Goal: Task Accomplishment & Management: Manage account settings

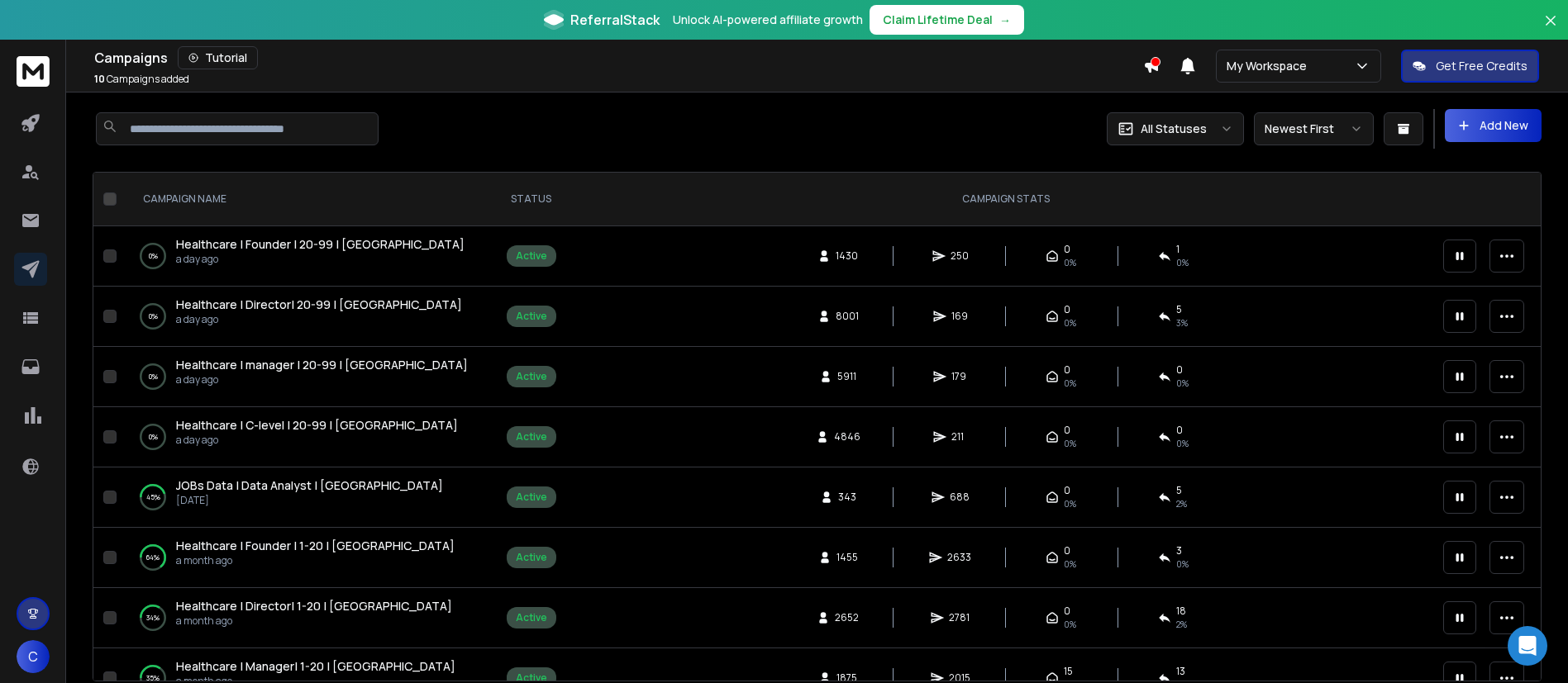
click at [1364, 202] on th "CAMPAIGN STATS" at bounding box center [1005, 199] width 855 height 54
click at [25, 361] on icon at bounding box center [31, 366] width 20 height 20
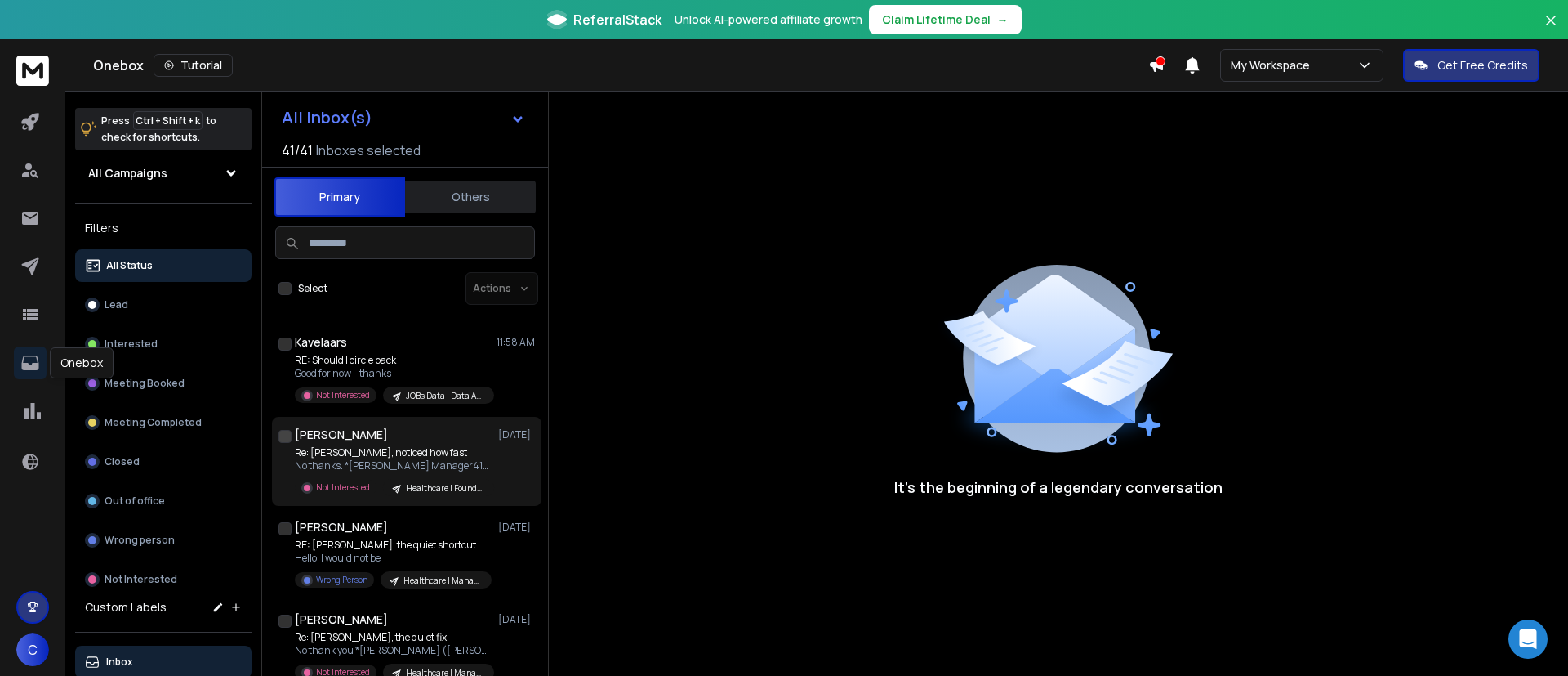
click at [351, 447] on p "Re: Christopher, noticed how fast" at bounding box center [393, 453] width 196 height 13
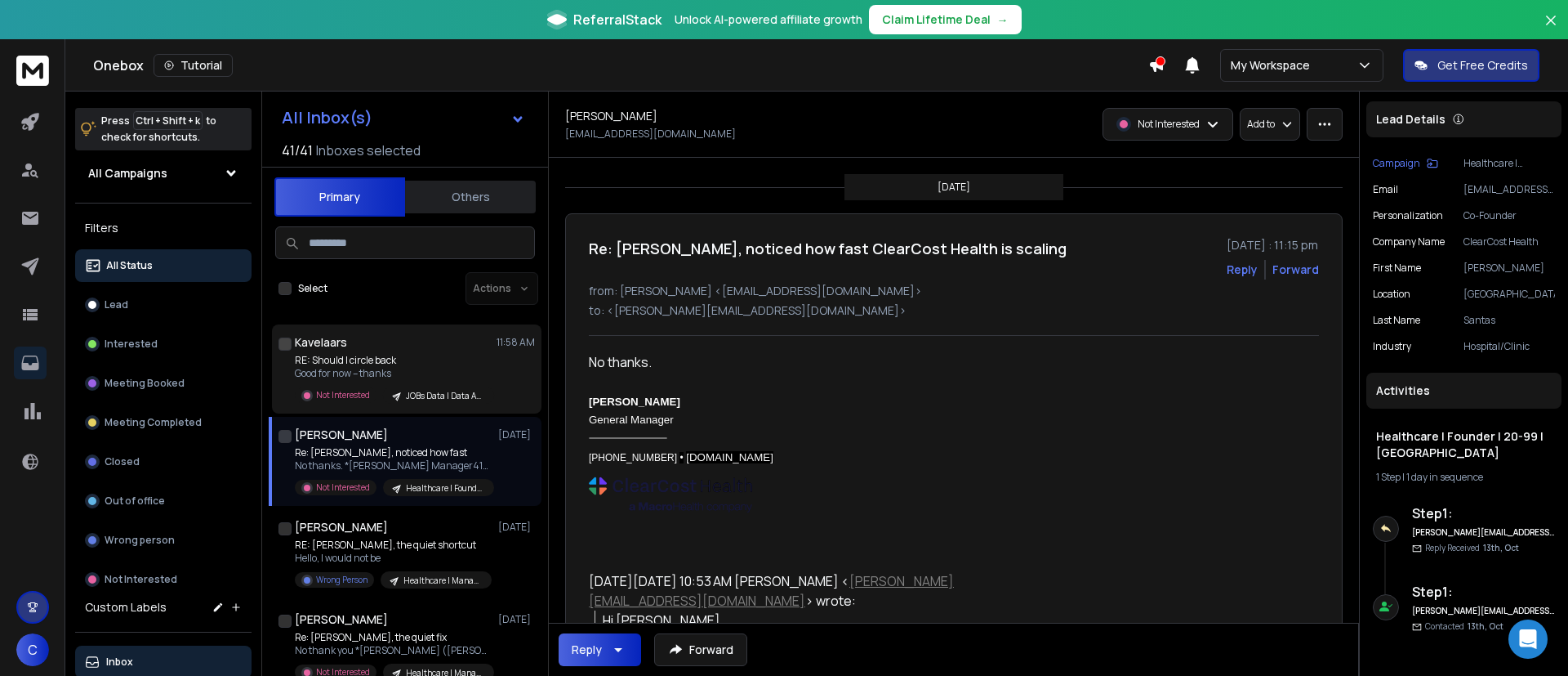
click at [379, 377] on p "Good for now – thanks" at bounding box center [393, 373] width 196 height 13
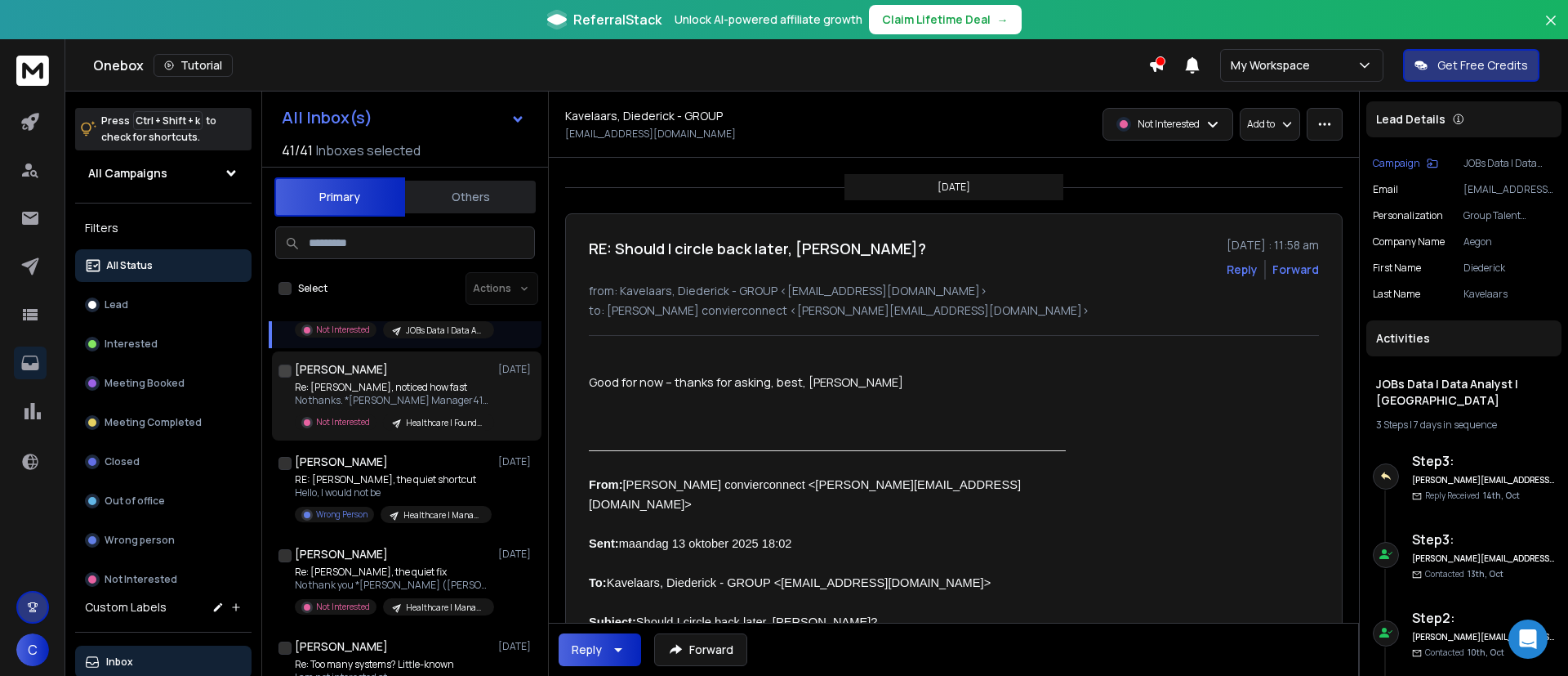
scroll to position [71, 0]
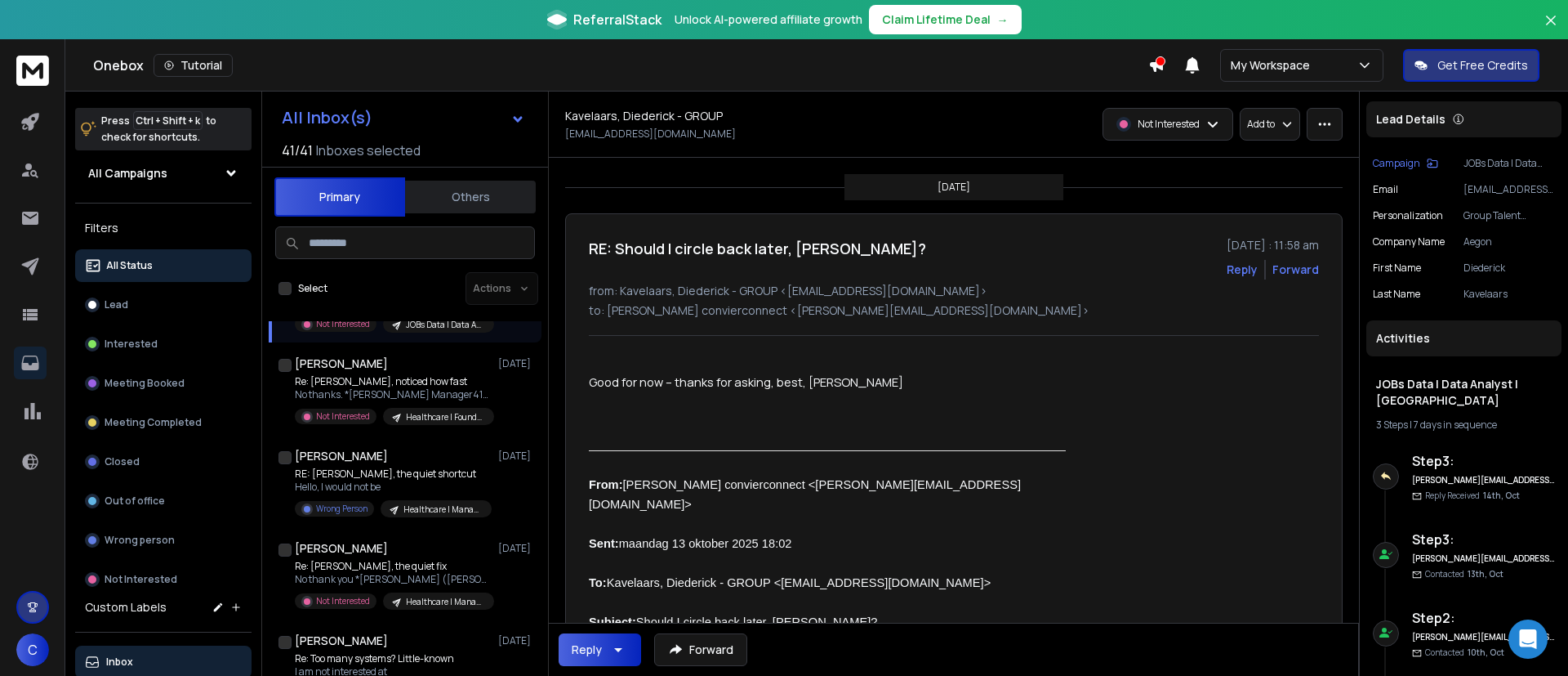
click at [794, 310] on p "to: andrew convierconnect <andrew@convierconnect.org>" at bounding box center [954, 311] width 731 height 16
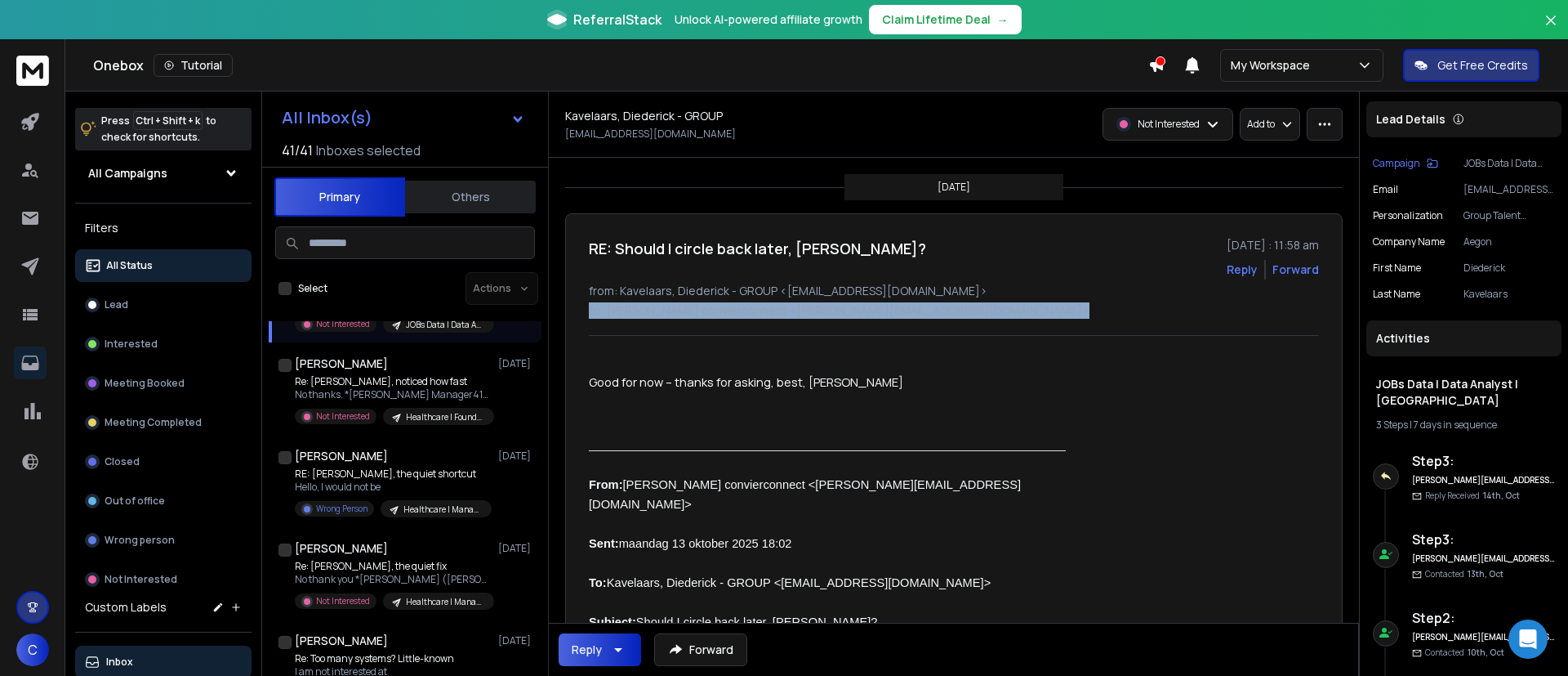
click at [794, 310] on p "to: andrew convierconnect <andrew@convierconnect.org>" at bounding box center [954, 311] width 731 height 16
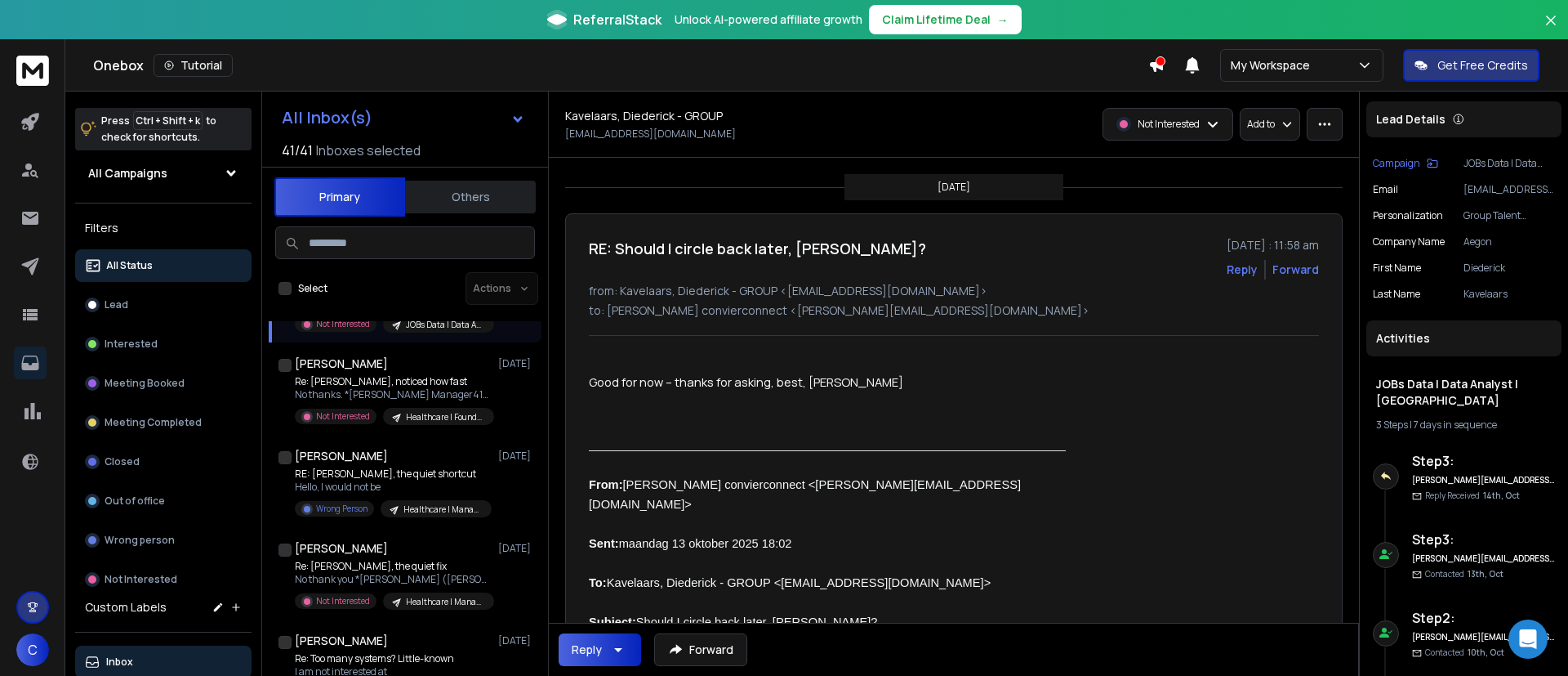
click at [794, 310] on p "to: andrew convierconnect <andrew@convierconnect.org>" at bounding box center [954, 311] width 731 height 16
click at [754, 309] on p "to: andrew convierconnect <andrew@convierconnect.org>" at bounding box center [954, 311] width 731 height 16
click at [680, 315] on p "to: andrew convierconnect <andrew@convierconnect.org>" at bounding box center [954, 311] width 731 height 16
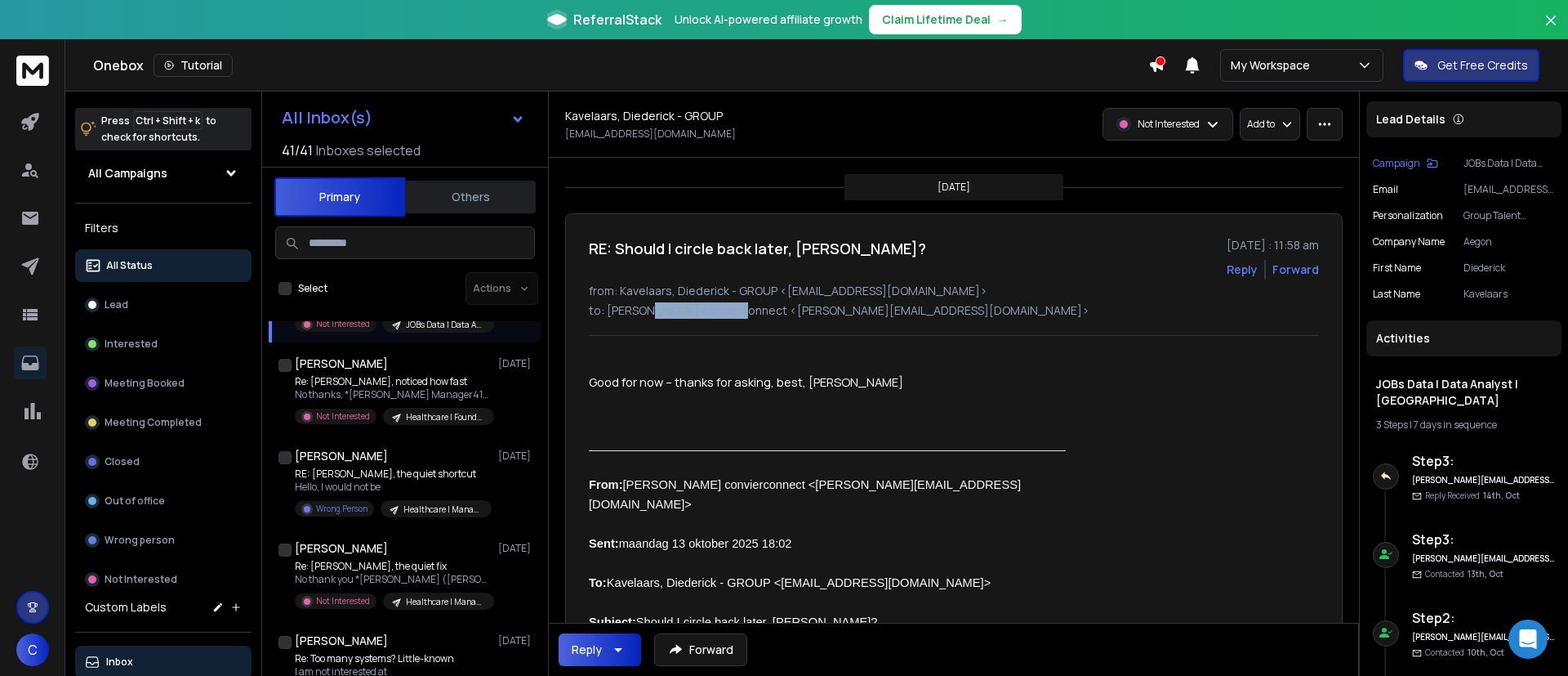
click at [680, 315] on p "to: andrew convierconnect <andrew@convierconnect.org>" at bounding box center [954, 311] width 731 height 16
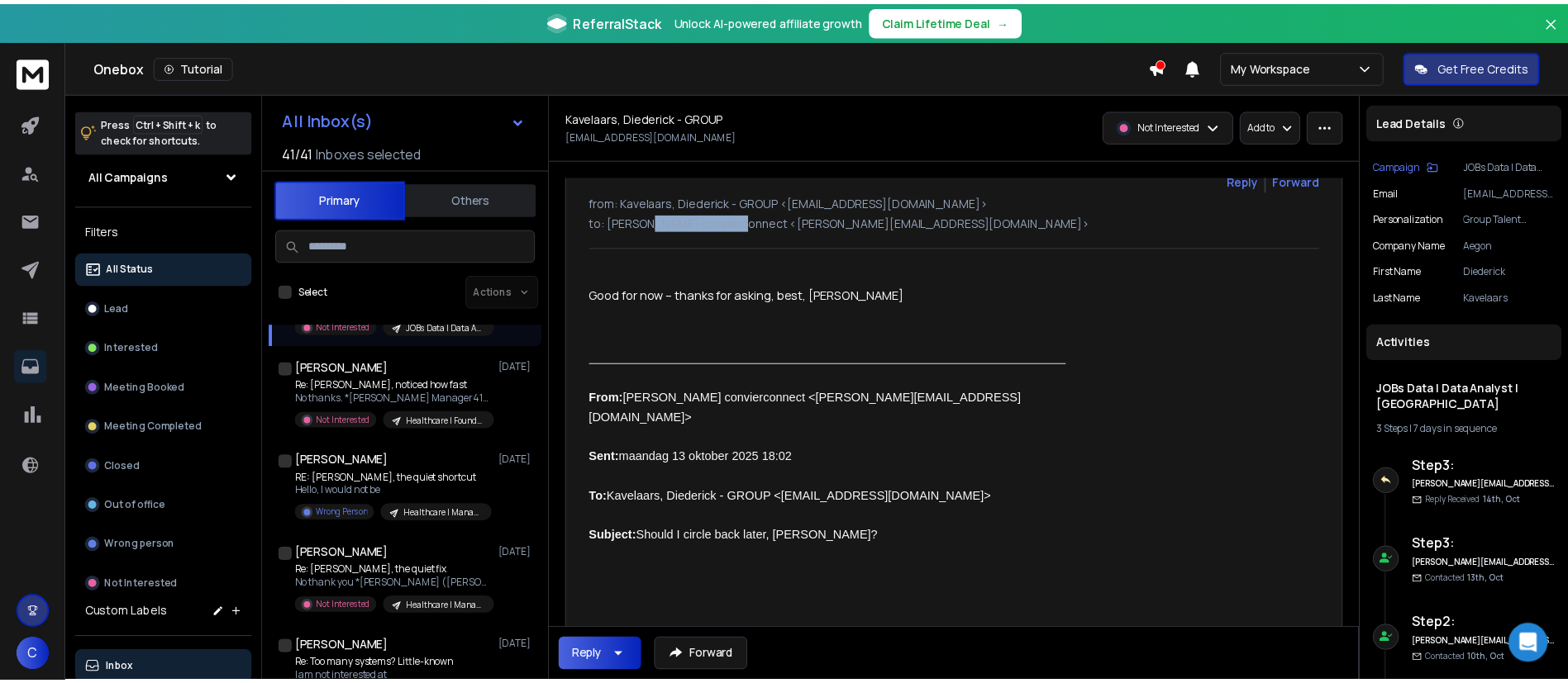
scroll to position [0, 0]
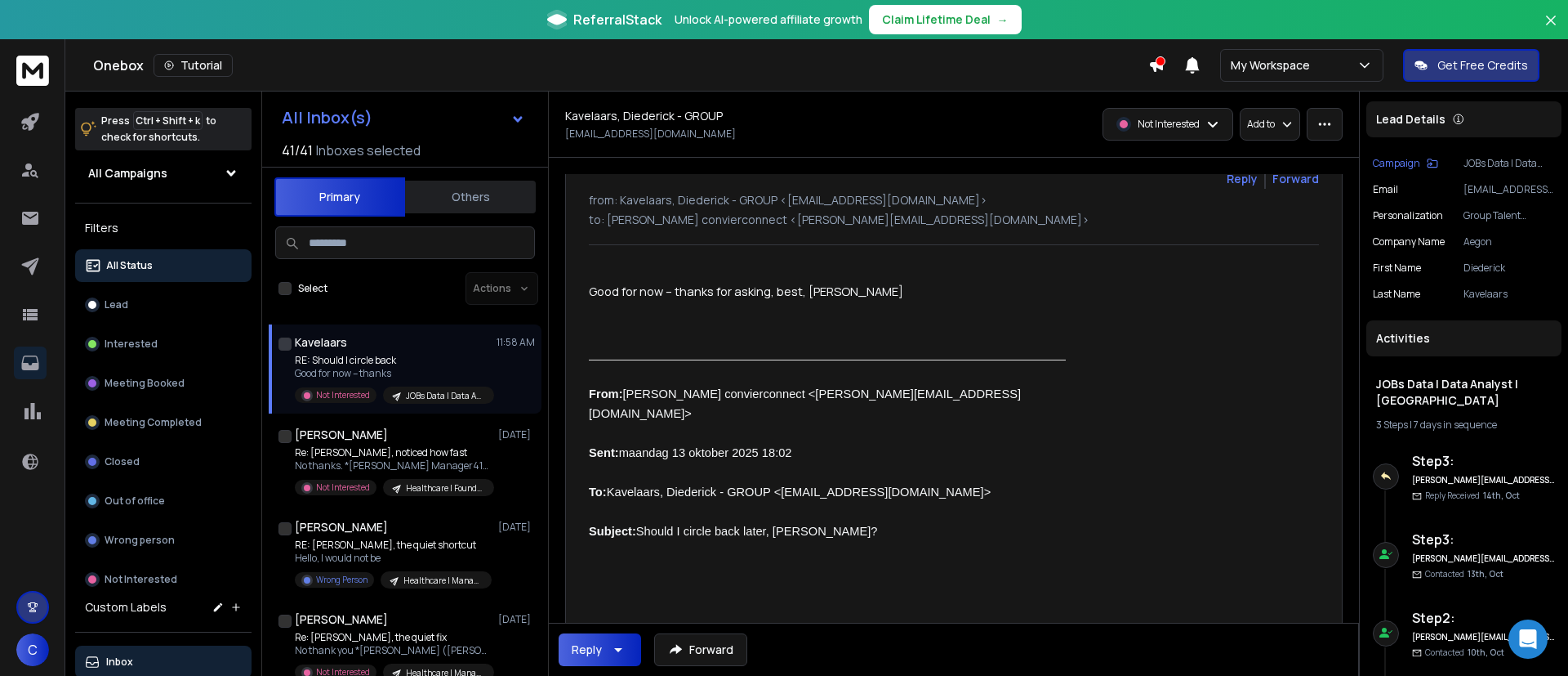
click at [19, 265] on link at bounding box center [30, 266] width 33 height 33
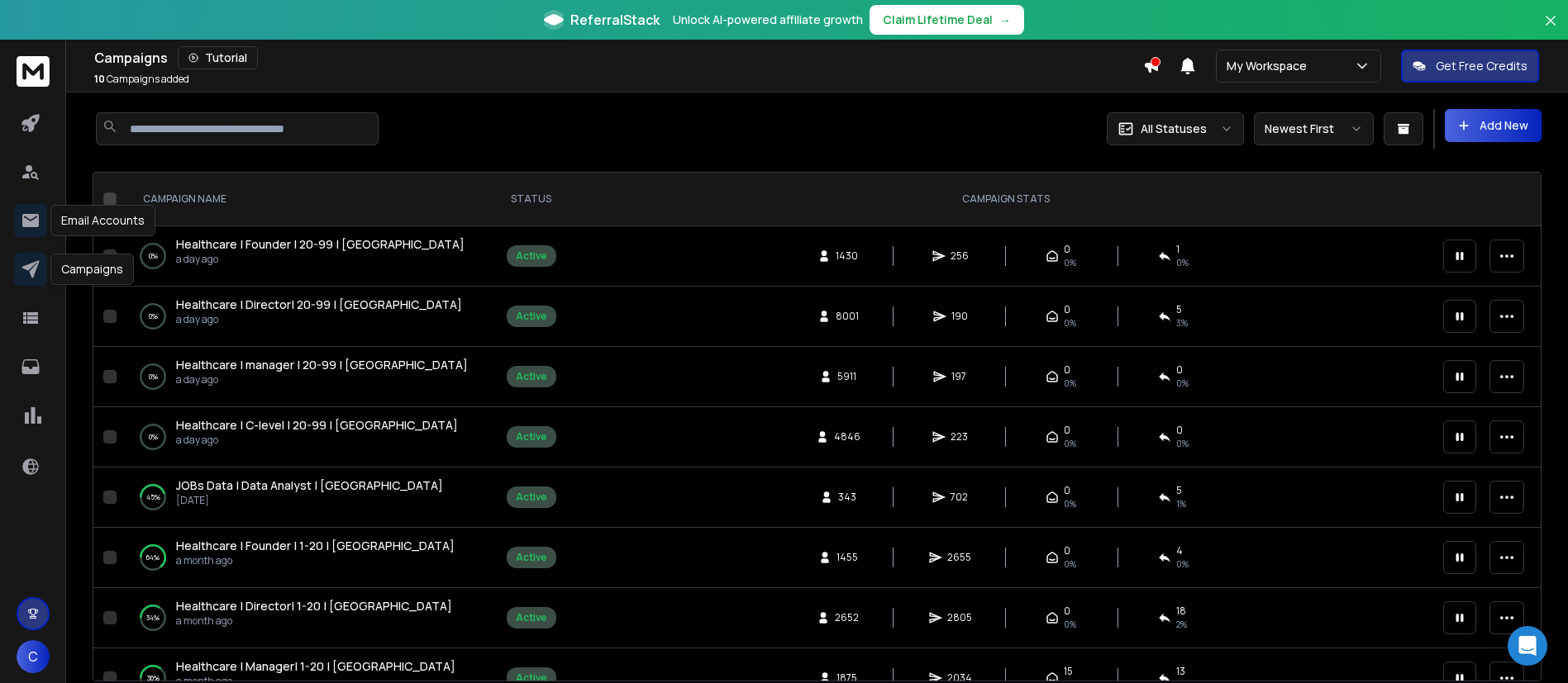
click at [22, 213] on icon at bounding box center [31, 220] width 20 height 20
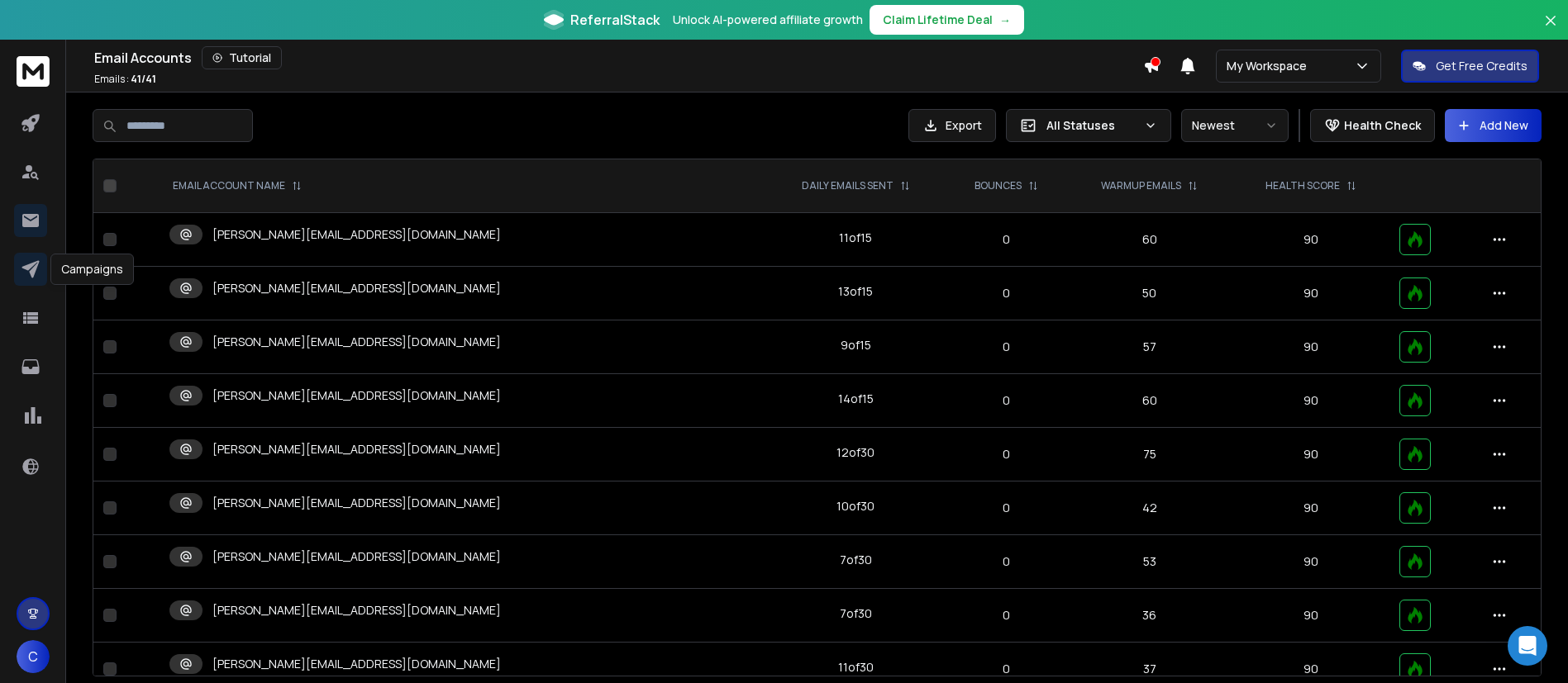
click at [28, 262] on icon at bounding box center [31, 269] width 20 height 20
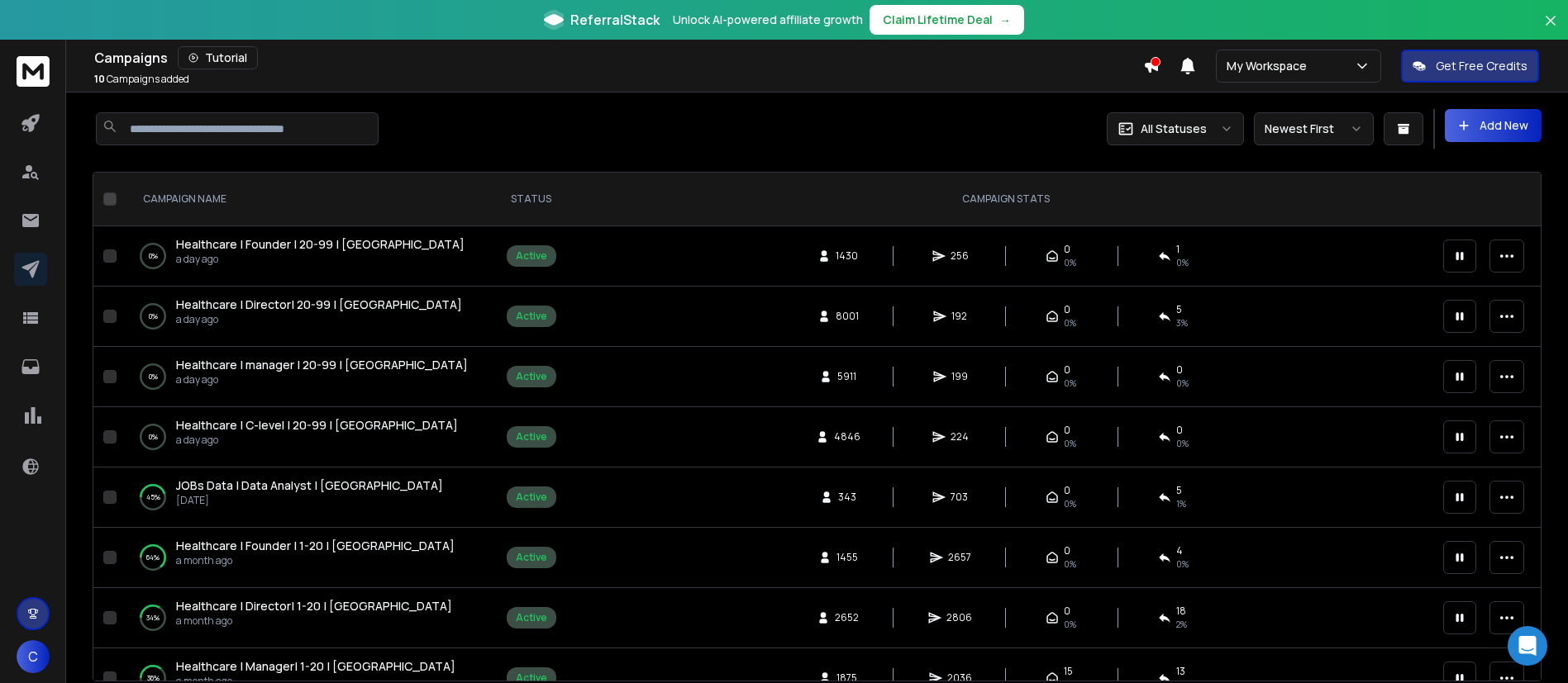
click at [254, 257] on p "a day ago" at bounding box center [320, 259] width 288 height 13
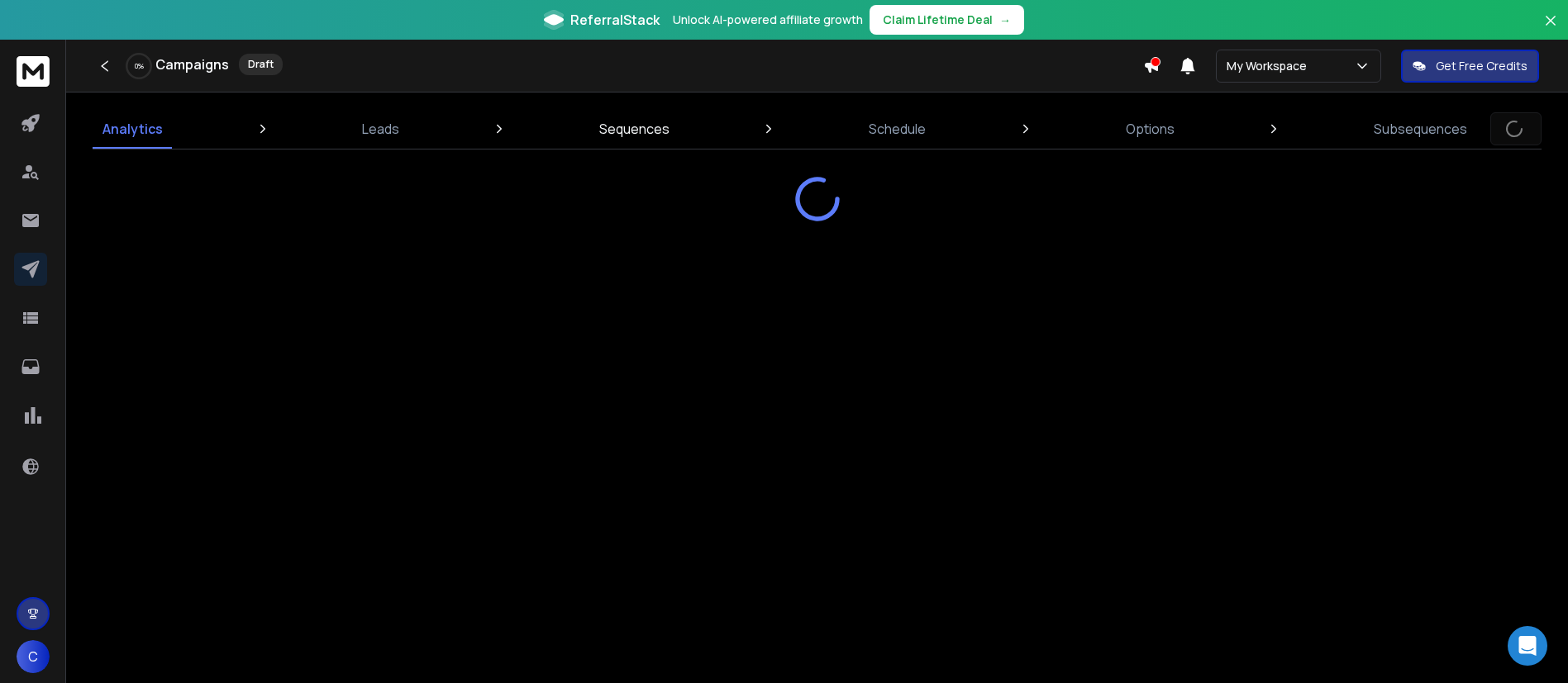
click at [605, 130] on p "Sequences" at bounding box center [634, 129] width 70 height 20
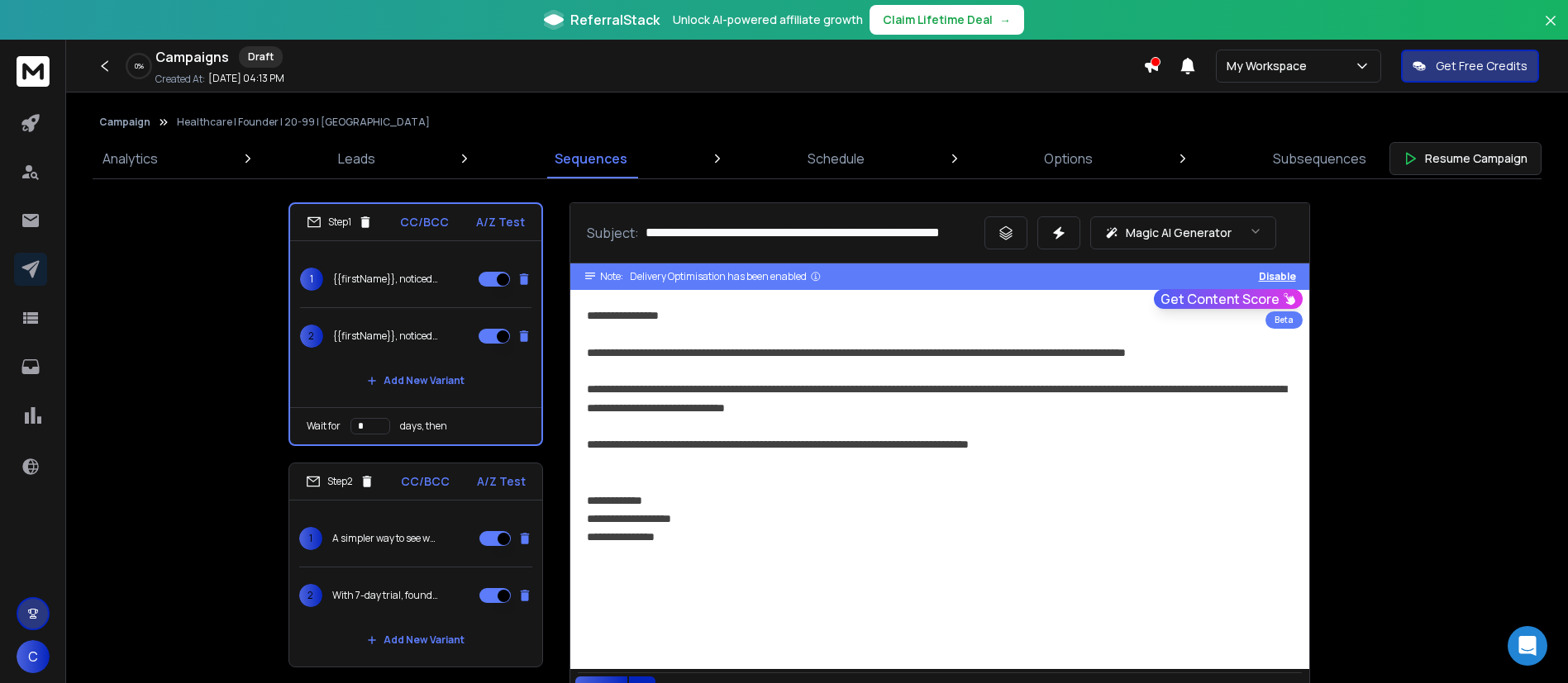
scroll to position [57, 0]
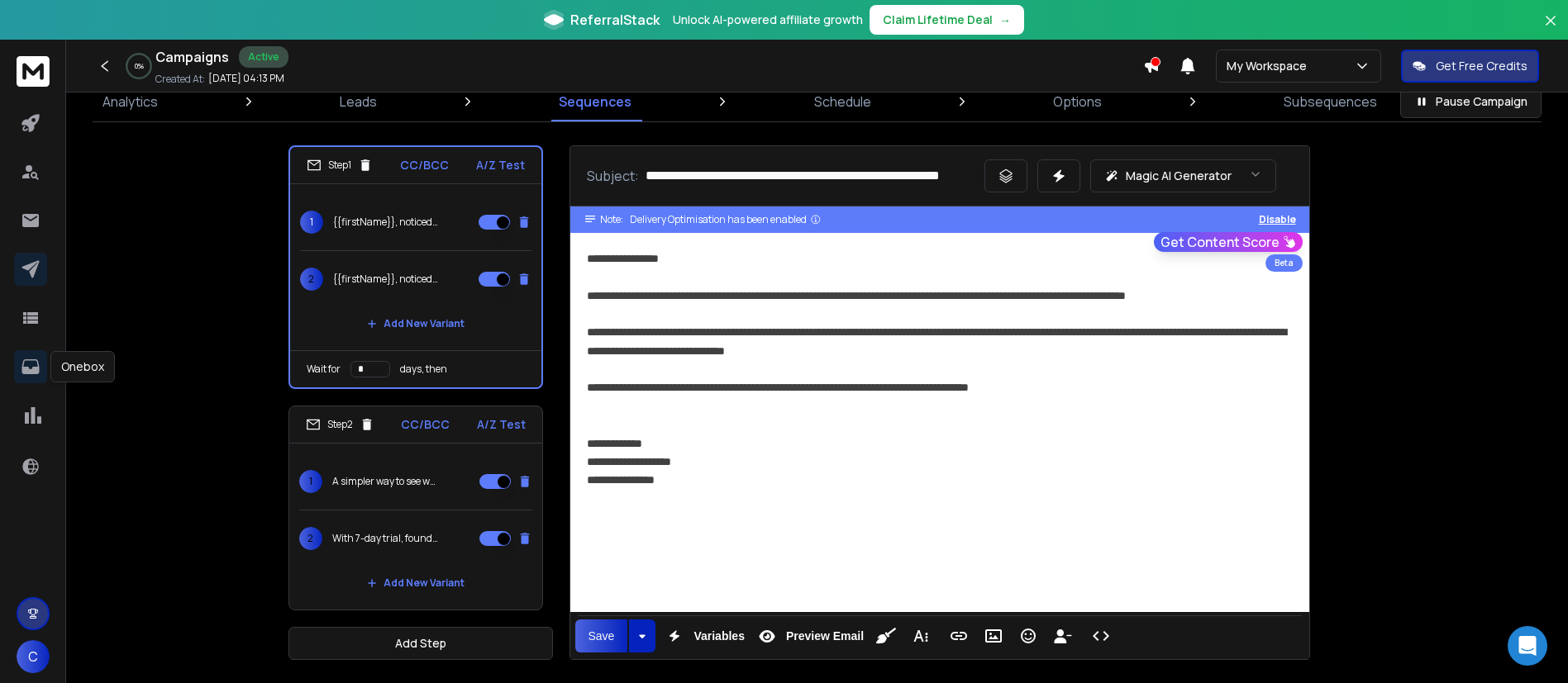
click at [24, 366] on icon at bounding box center [31, 366] width 20 height 20
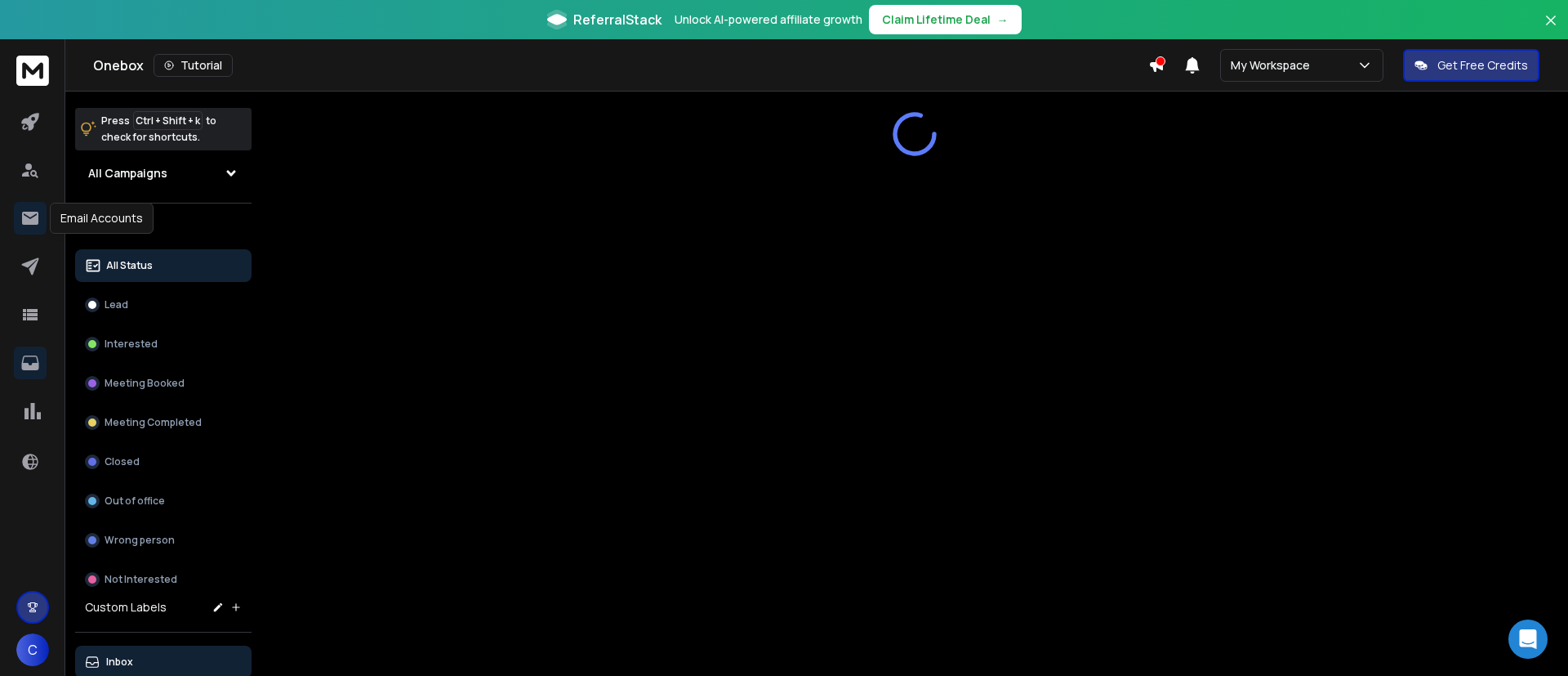
click at [23, 214] on icon at bounding box center [30, 218] width 16 height 13
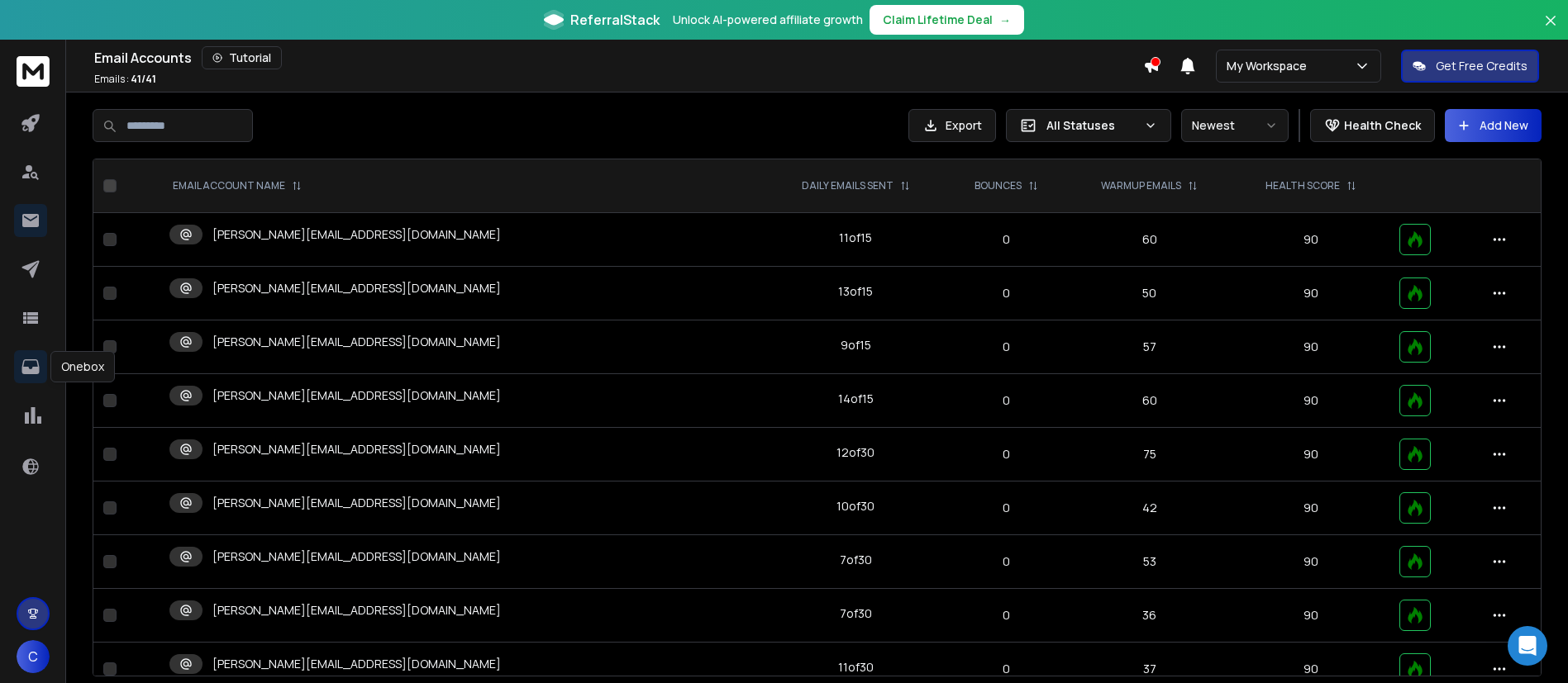
click at [27, 375] on icon at bounding box center [31, 366] width 20 height 20
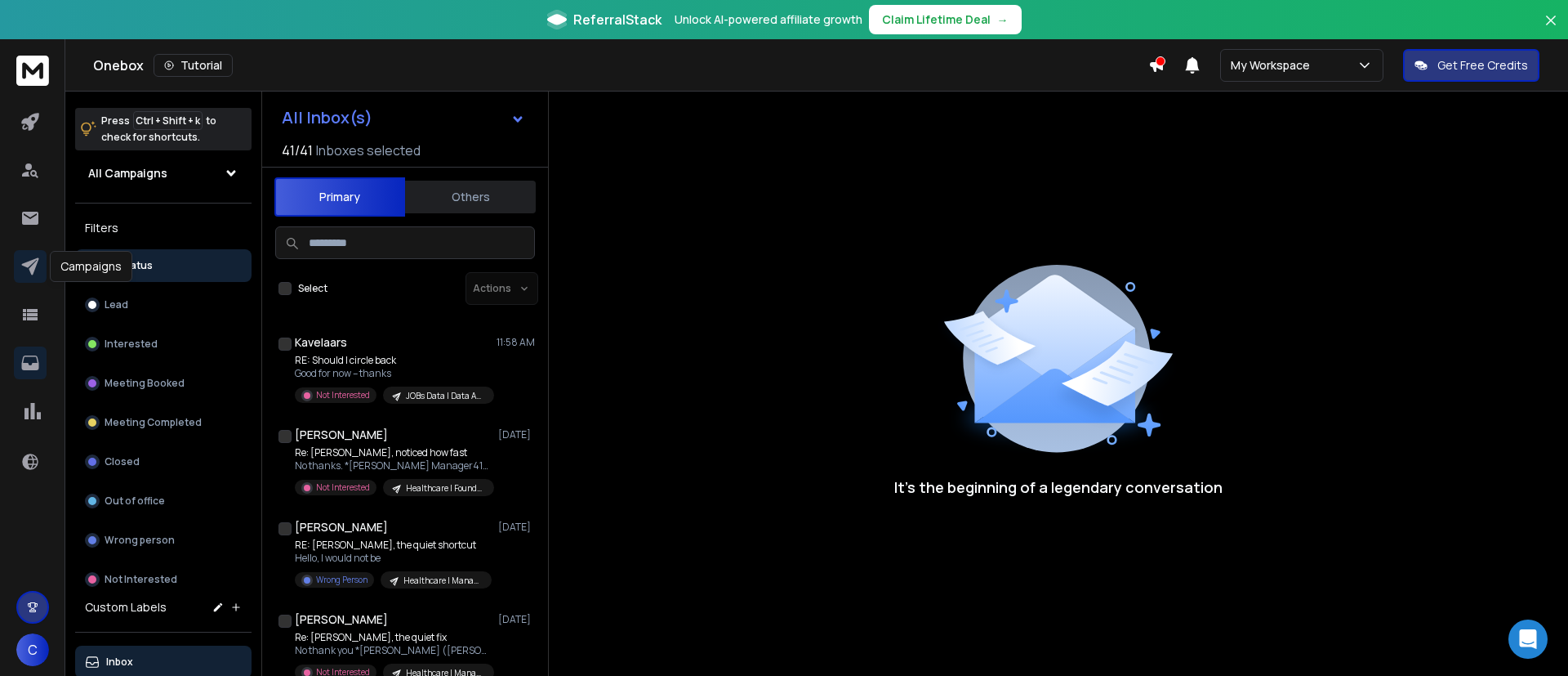
click at [35, 282] on link at bounding box center [30, 266] width 33 height 33
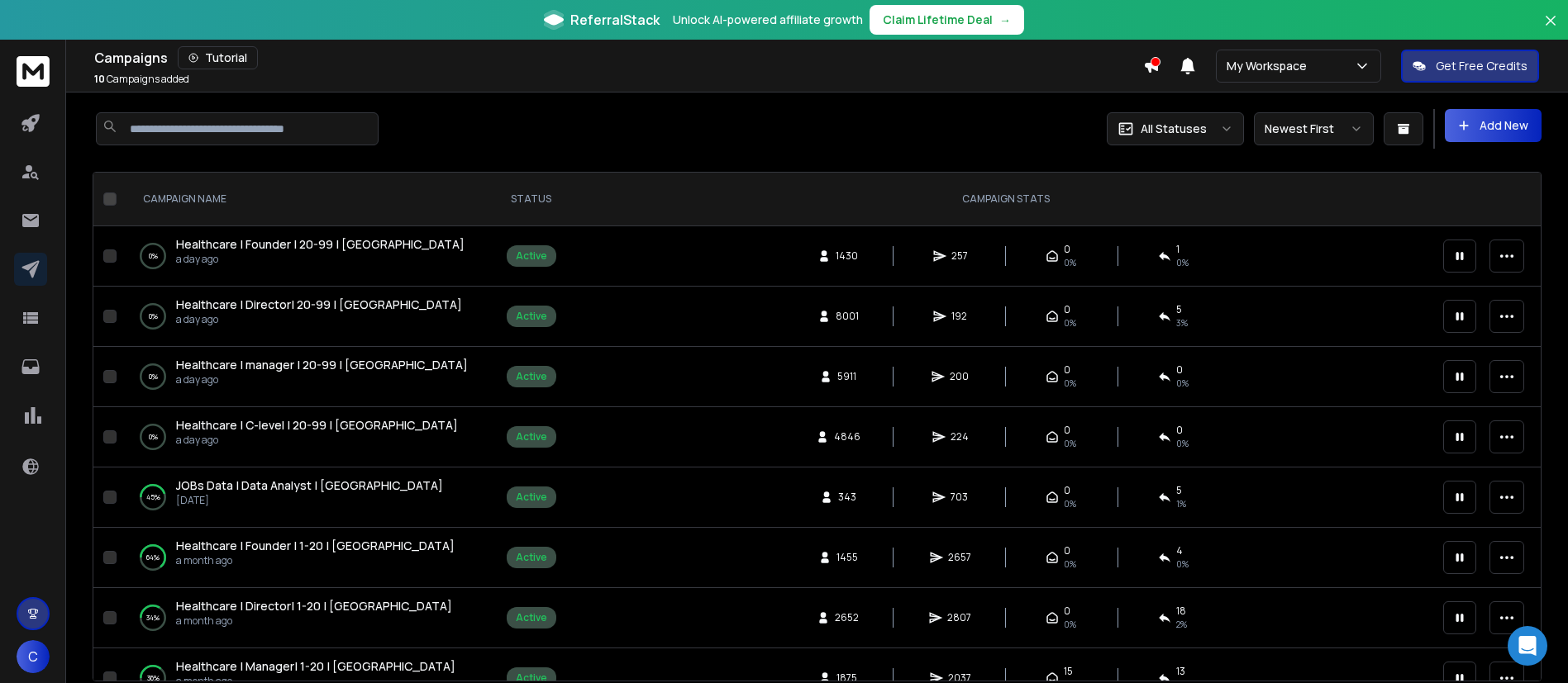
scroll to position [2, 0]
click at [1050, 578] on td "1455 2657 0 0% 4 0 %" at bounding box center [1005, 556] width 855 height 61
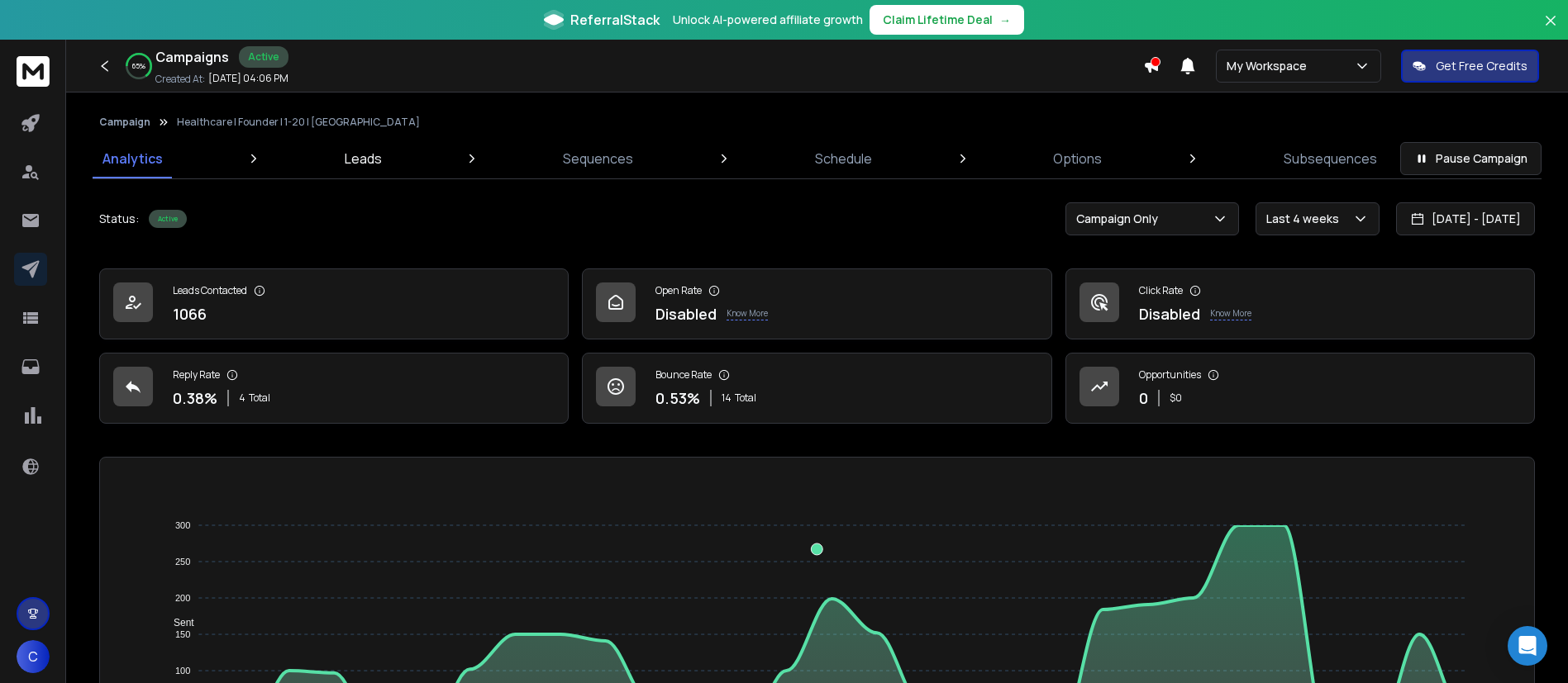
click at [362, 154] on p "Leads" at bounding box center [362, 159] width 37 height 20
click at [39, 218] on icon at bounding box center [31, 220] width 20 height 20
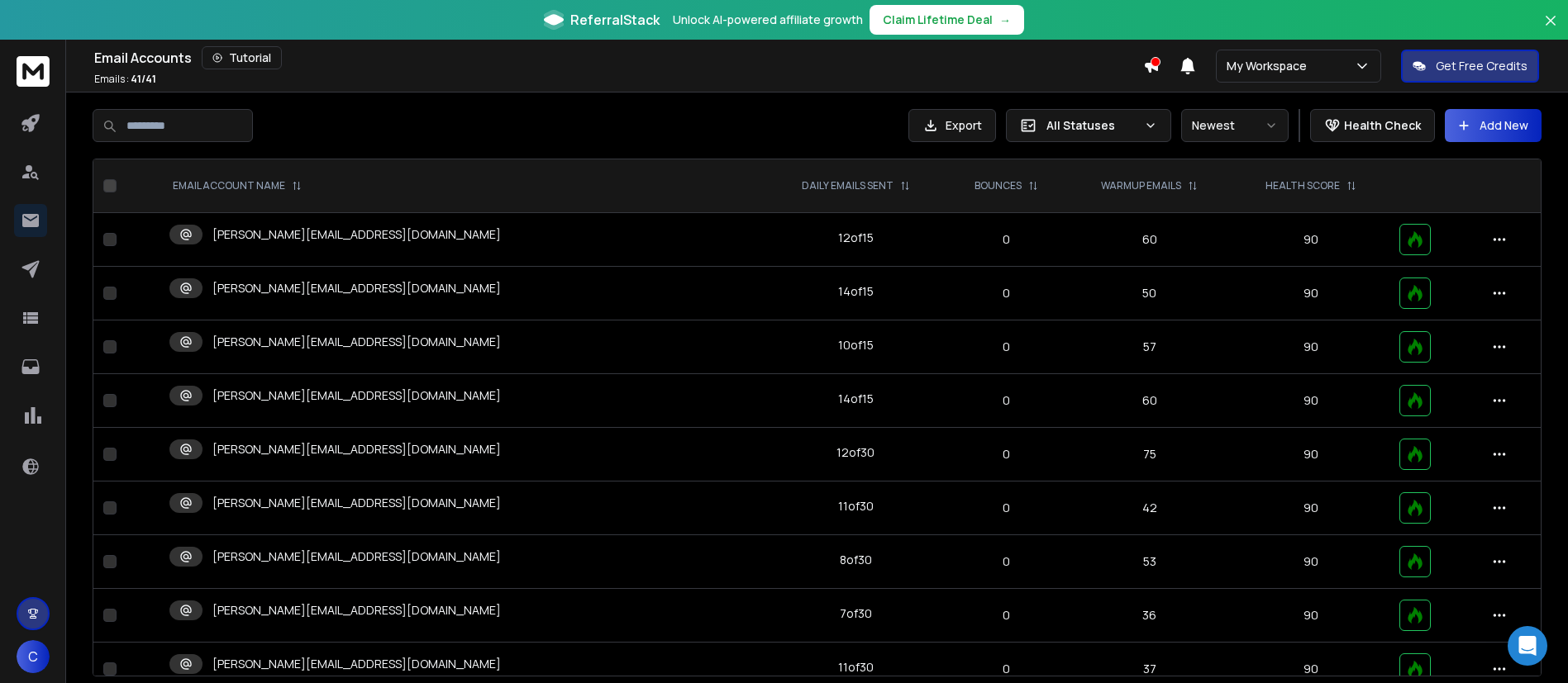
click at [1492, 140] on button "Add New" at bounding box center [1492, 125] width 96 height 33
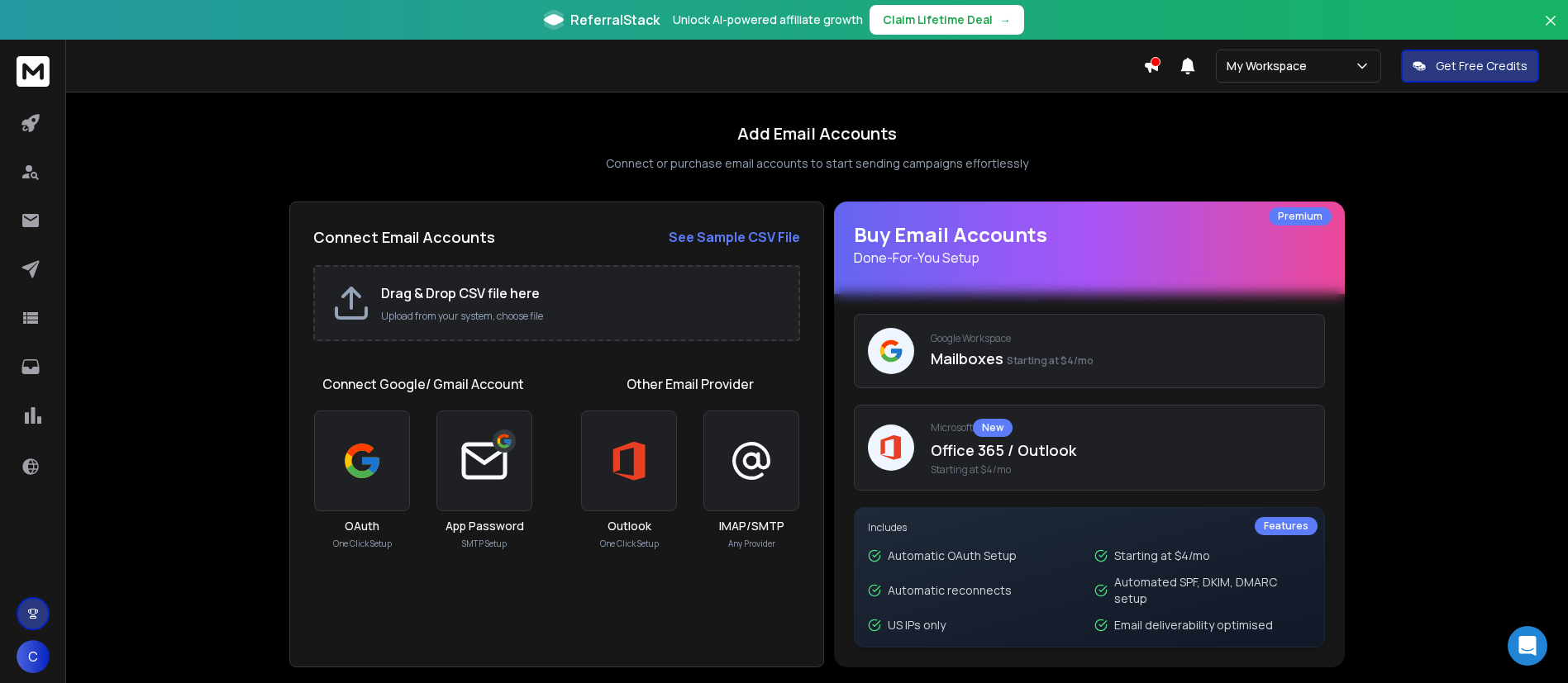
click at [500, 297] on h2 "Drag & Drop CSV file here" at bounding box center [581, 293] width 401 height 20
type input "**********"
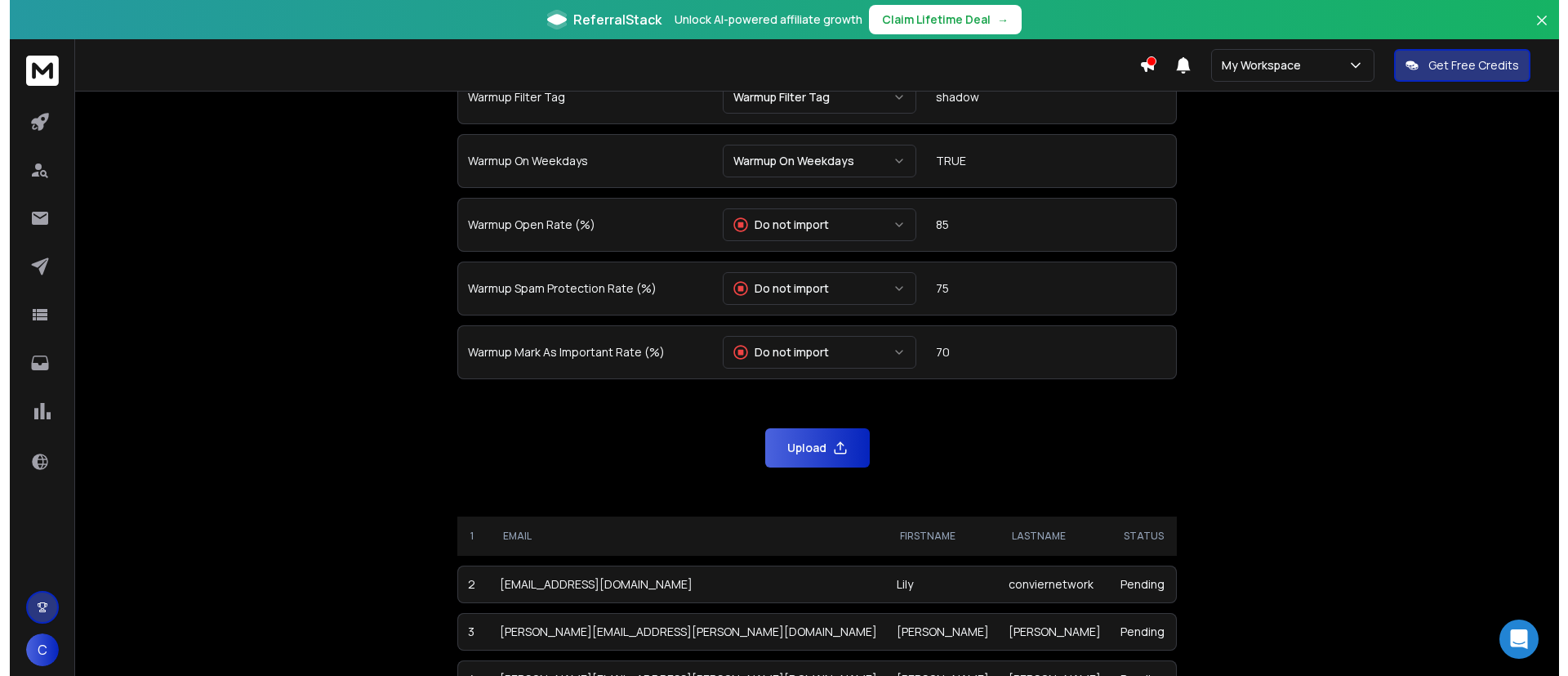
scroll to position [1289, 0]
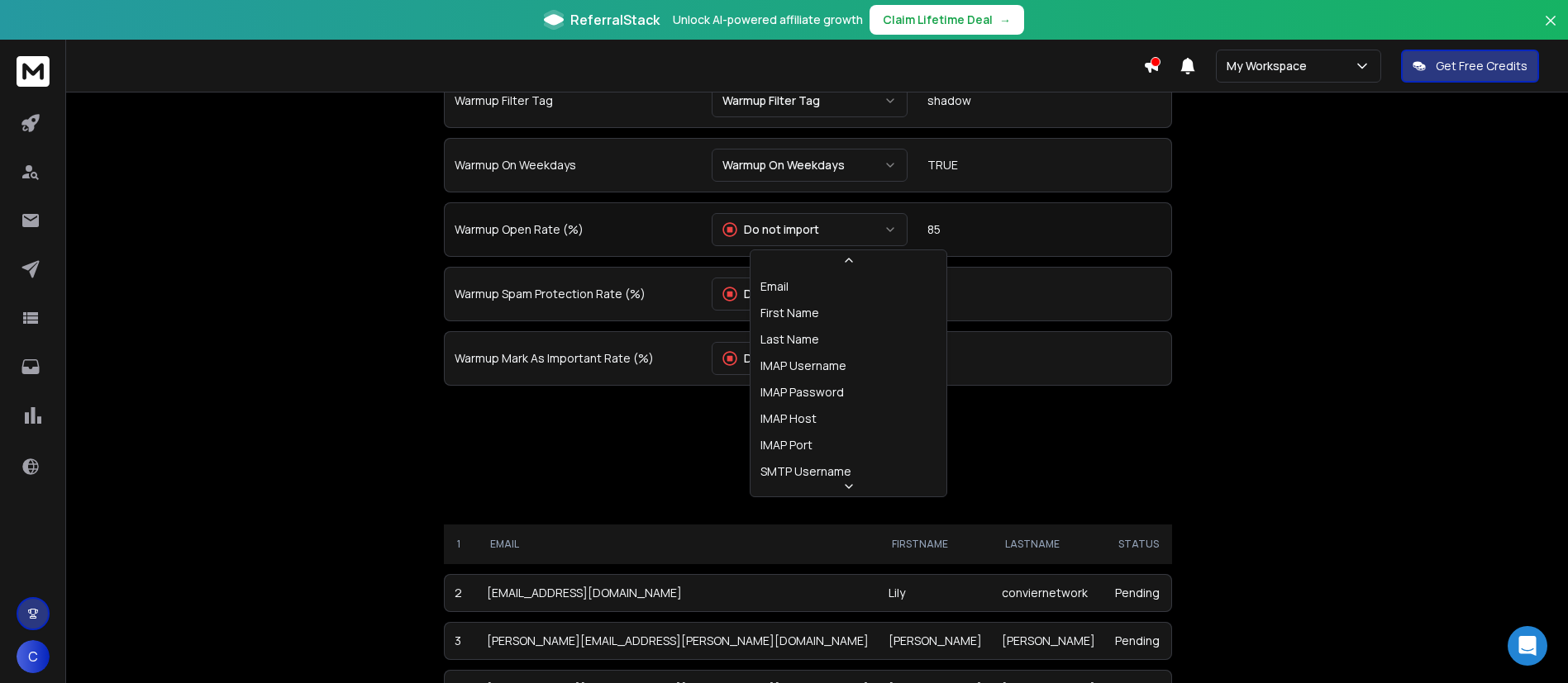
click at [875, 234] on button "Do not import" at bounding box center [810, 229] width 196 height 33
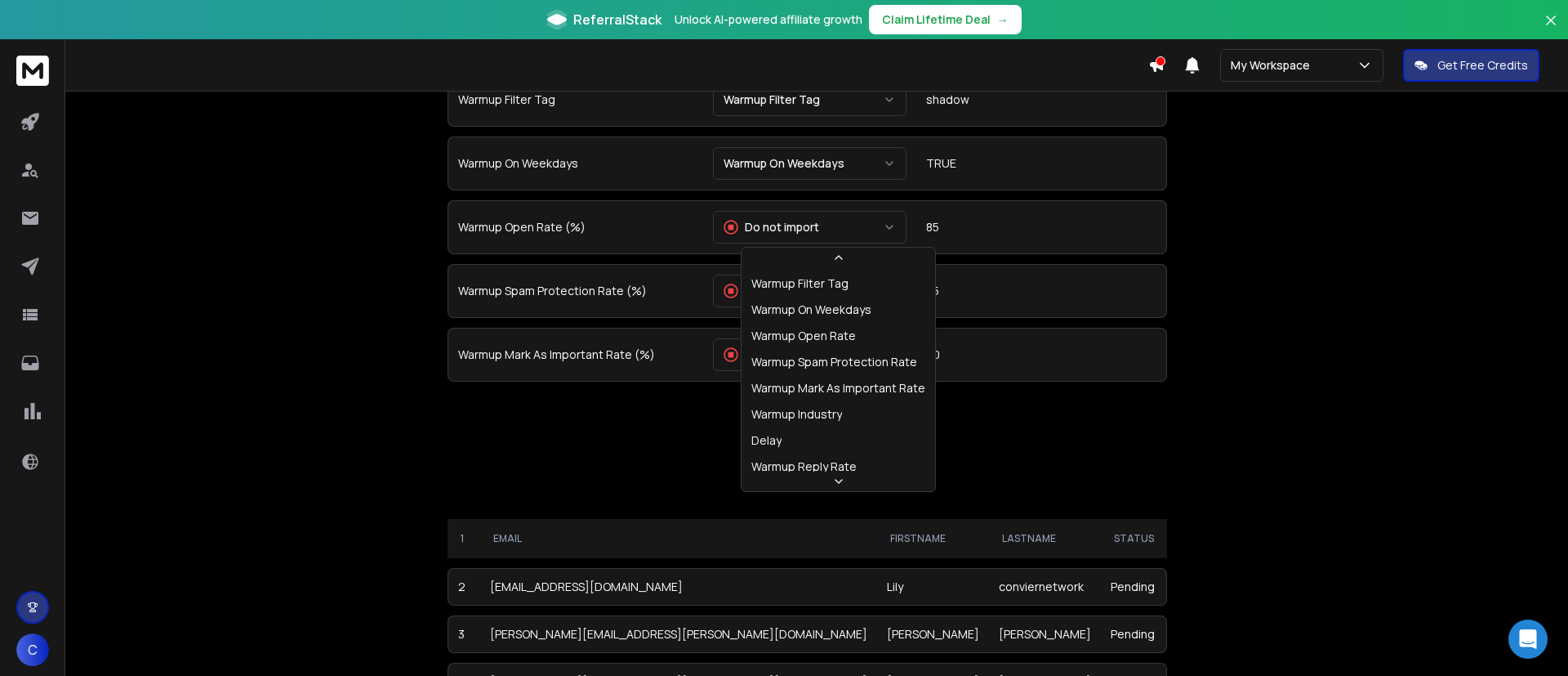
scroll to position [416, 0]
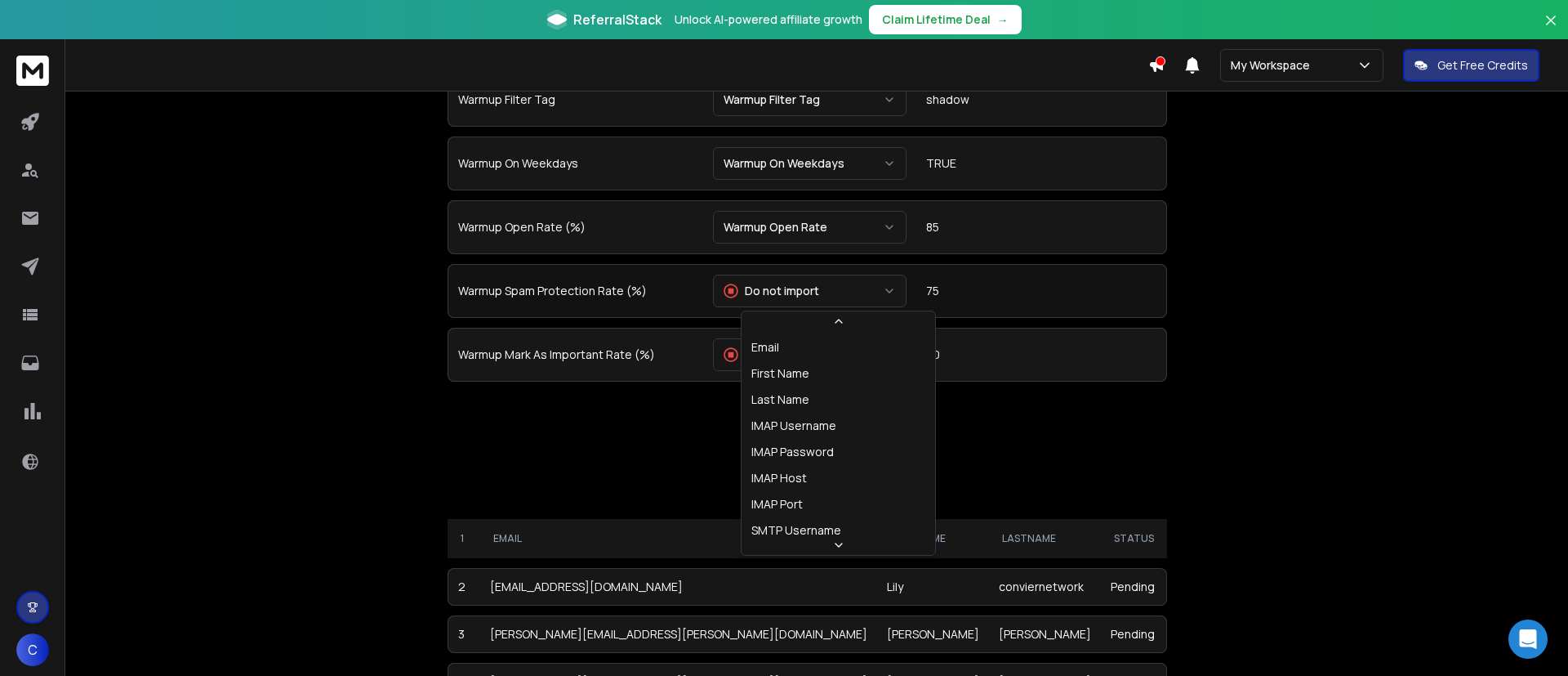
click at [812, 294] on div "Do not import" at bounding box center [772, 291] width 95 height 16
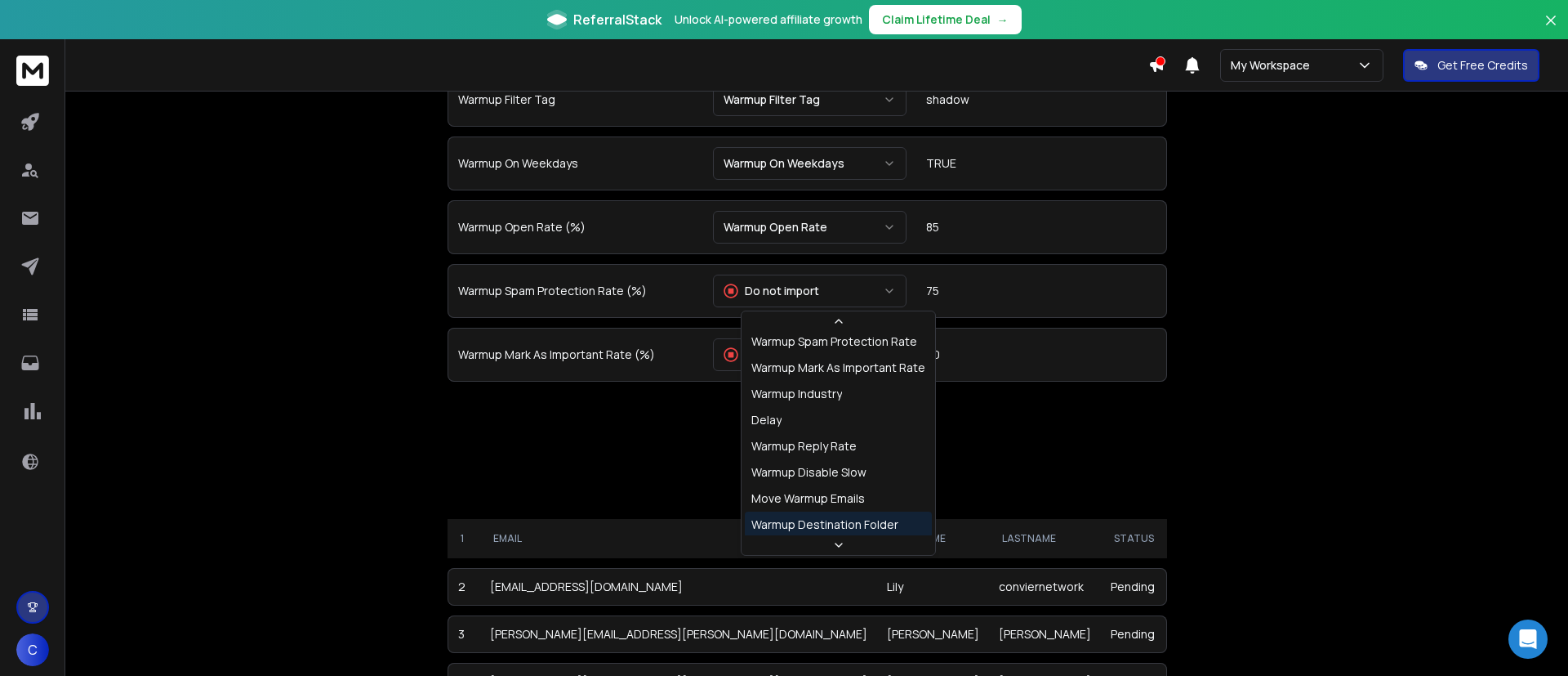
scroll to position [478, 0]
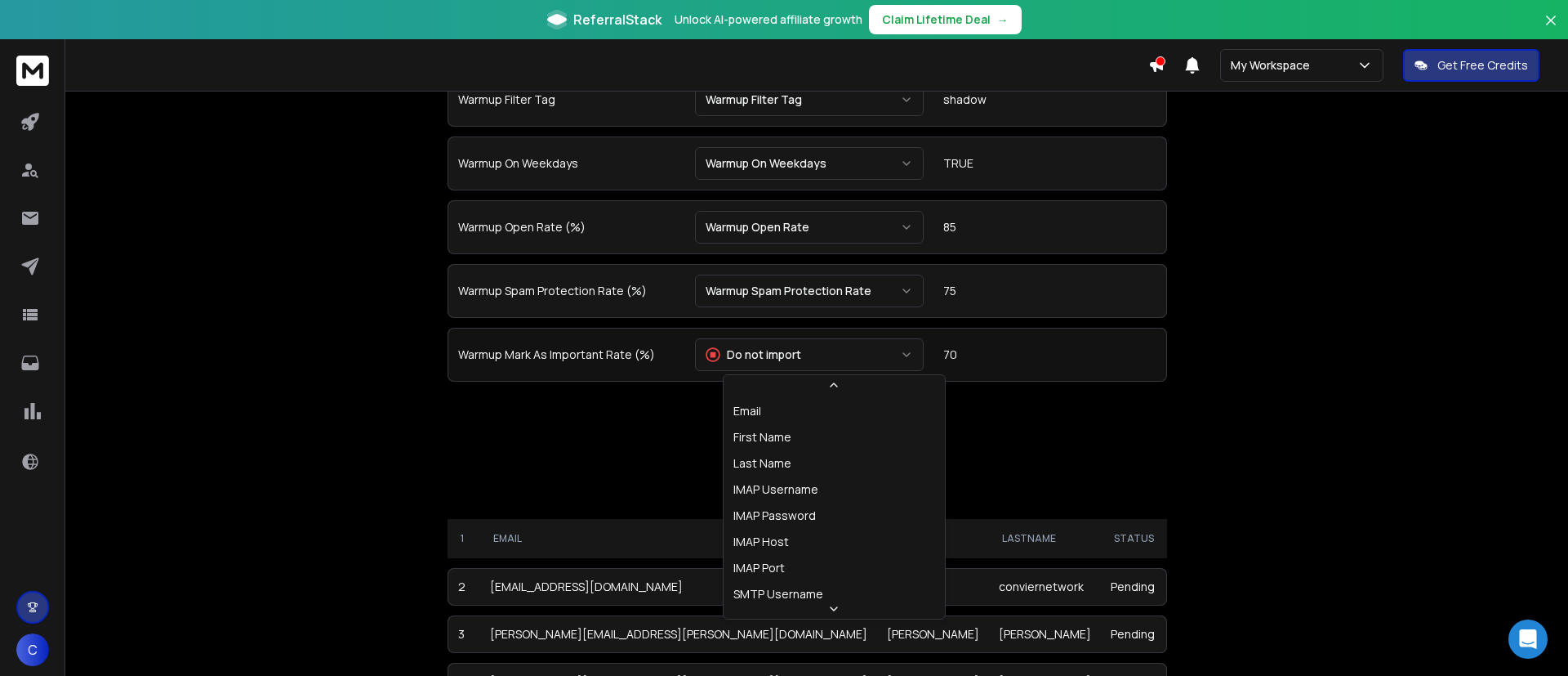
click at [801, 348] on div "Do not import" at bounding box center [754, 354] width 95 height 16
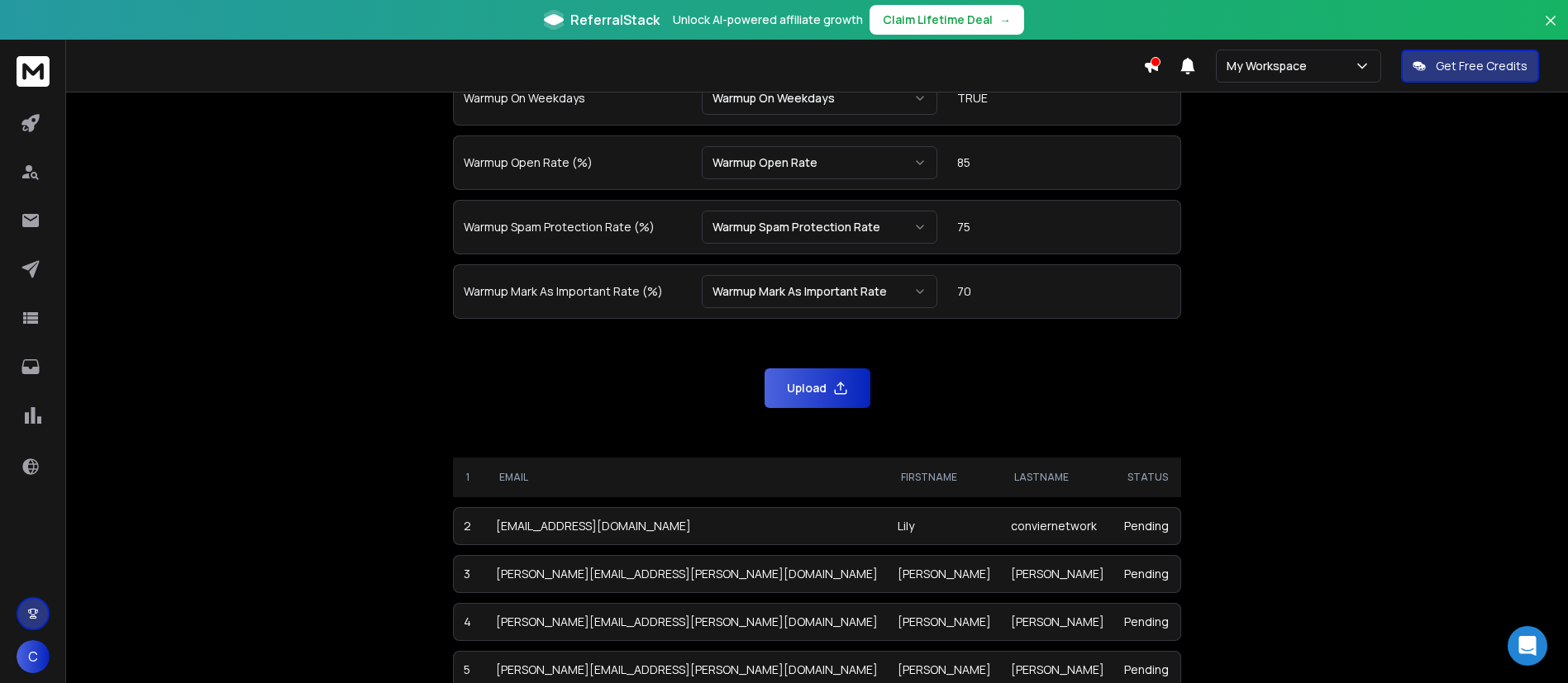
scroll to position [1466, 0]
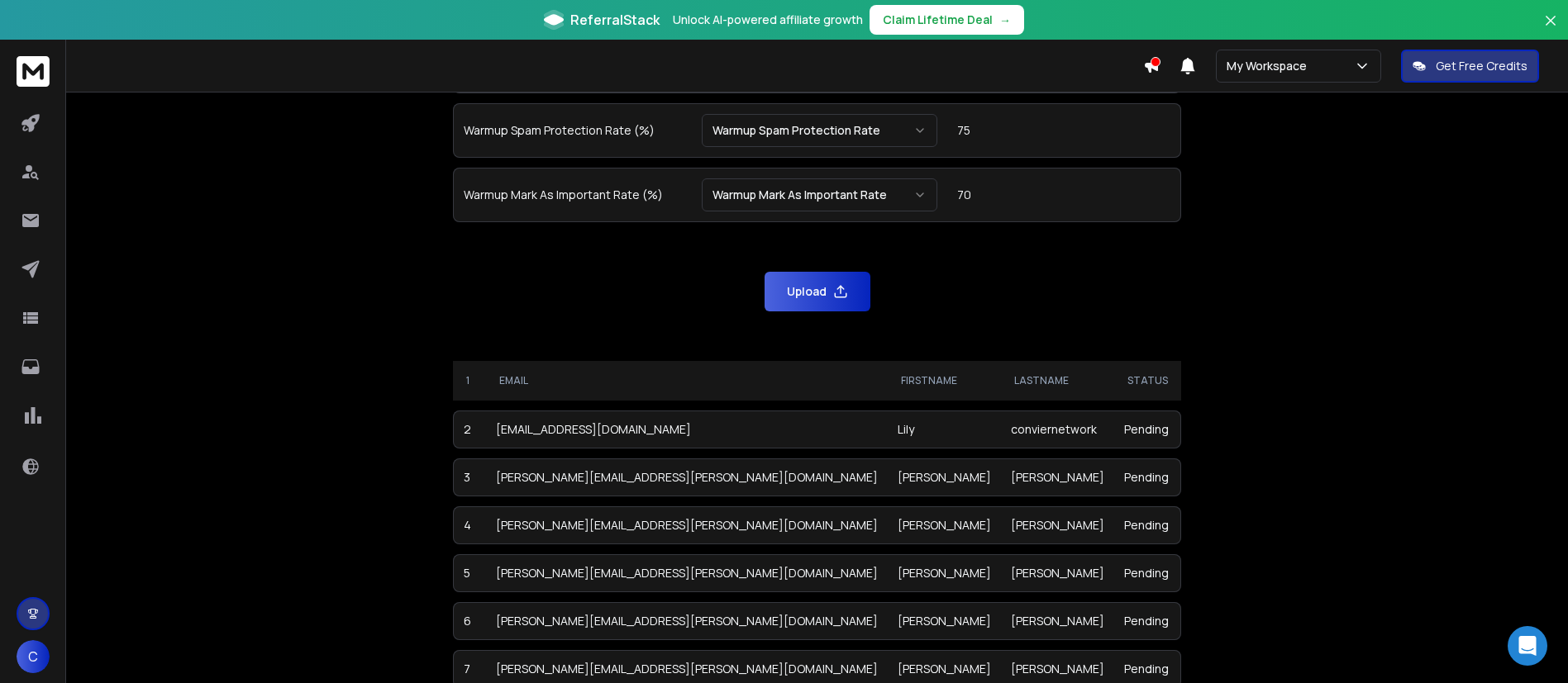
click at [815, 280] on button "Upload" at bounding box center [816, 292] width 106 height 40
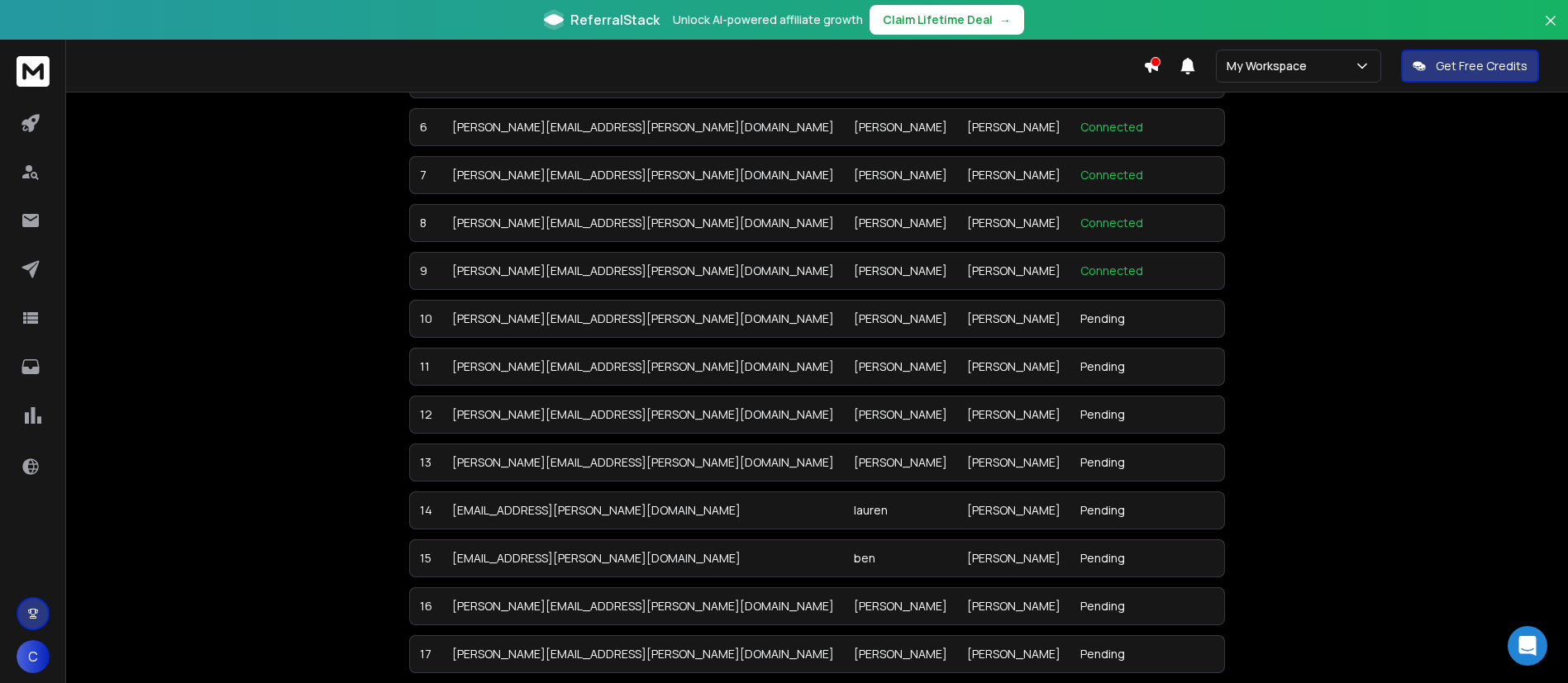
scroll to position [1962, 0]
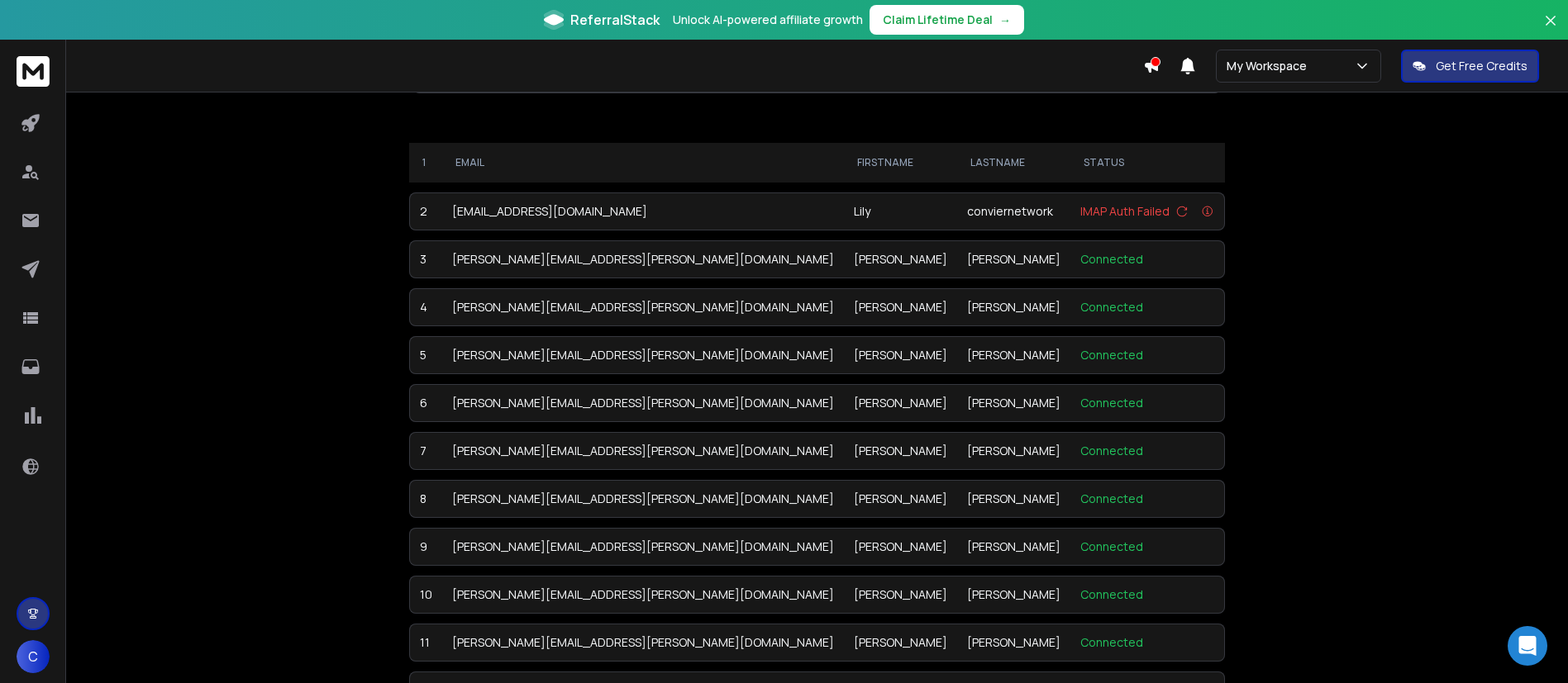
scroll to position [2081, 0]
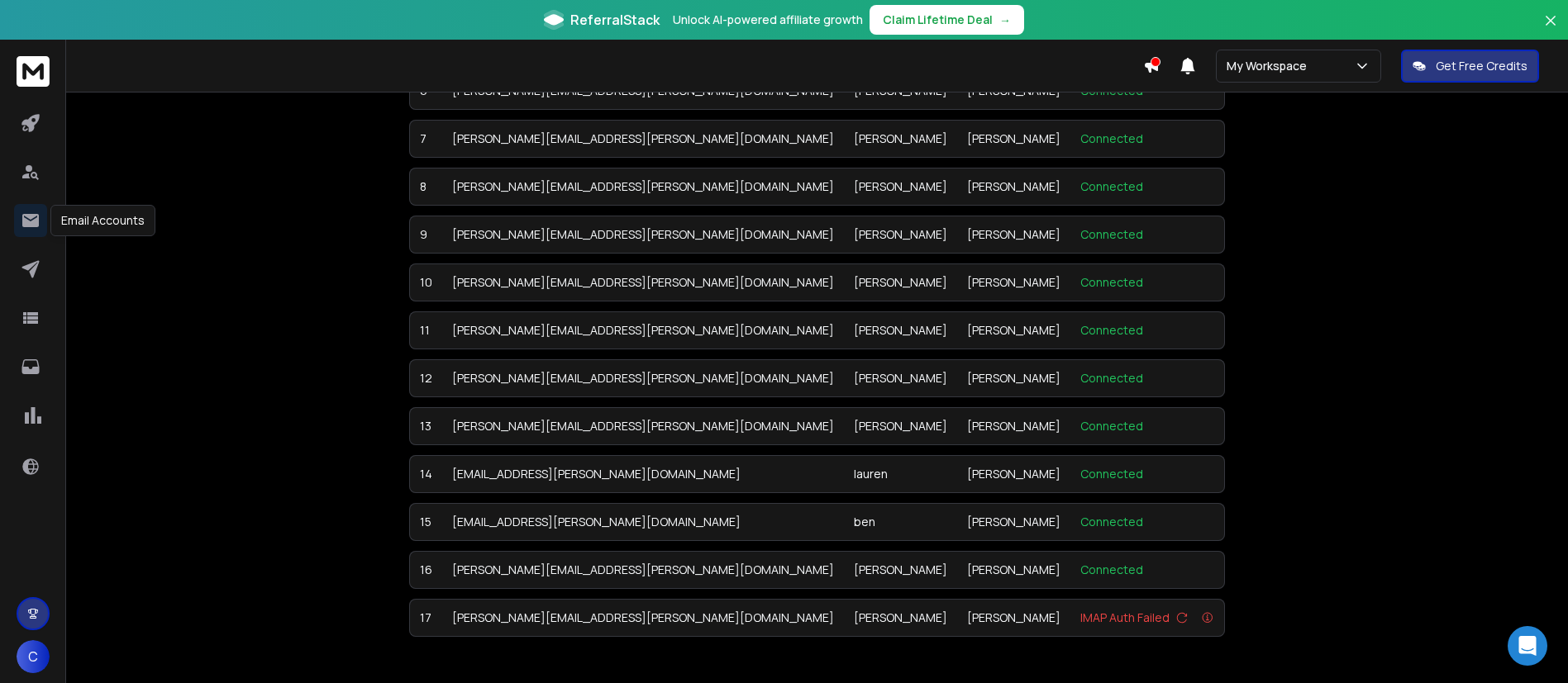
click at [36, 215] on icon at bounding box center [31, 220] width 17 height 13
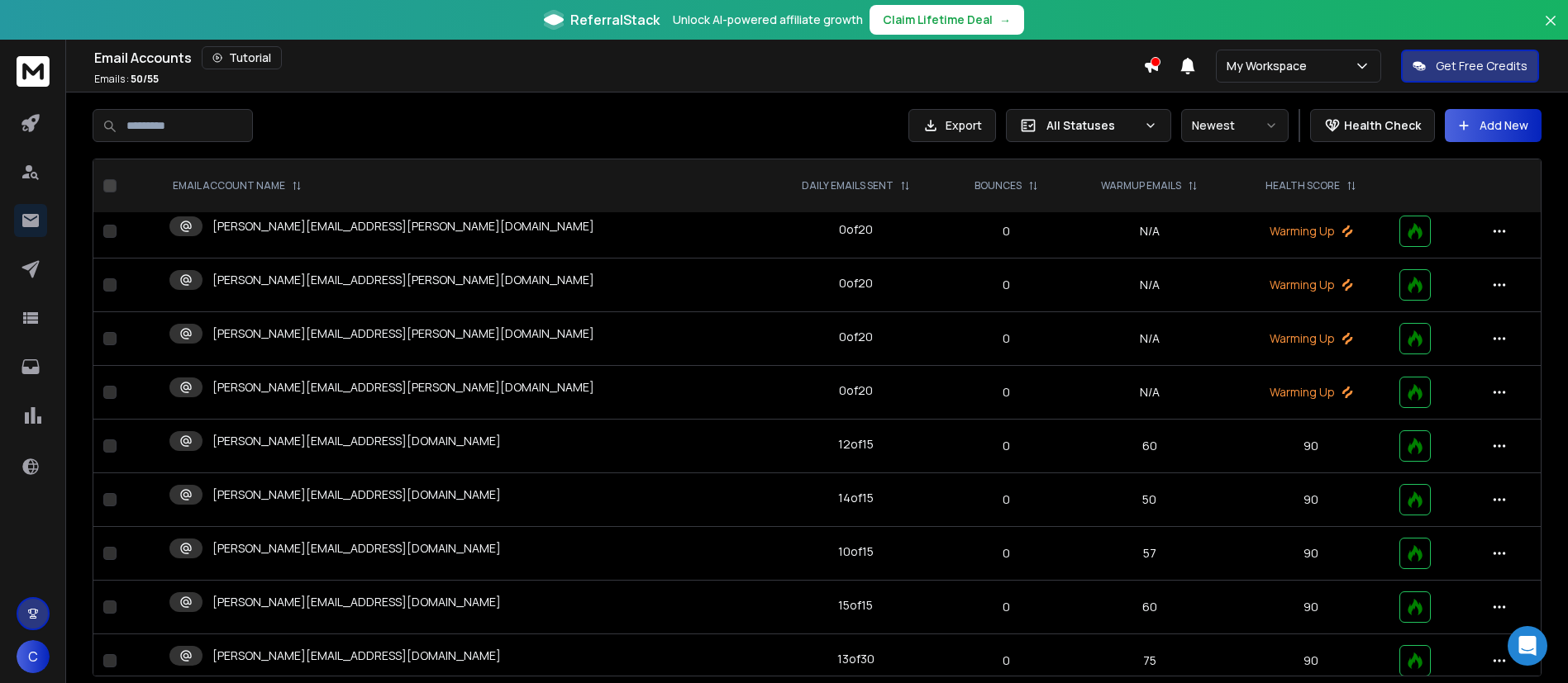
scroll to position [545, 0]
click at [1502, 109] on button "Add New" at bounding box center [1492, 125] width 96 height 33
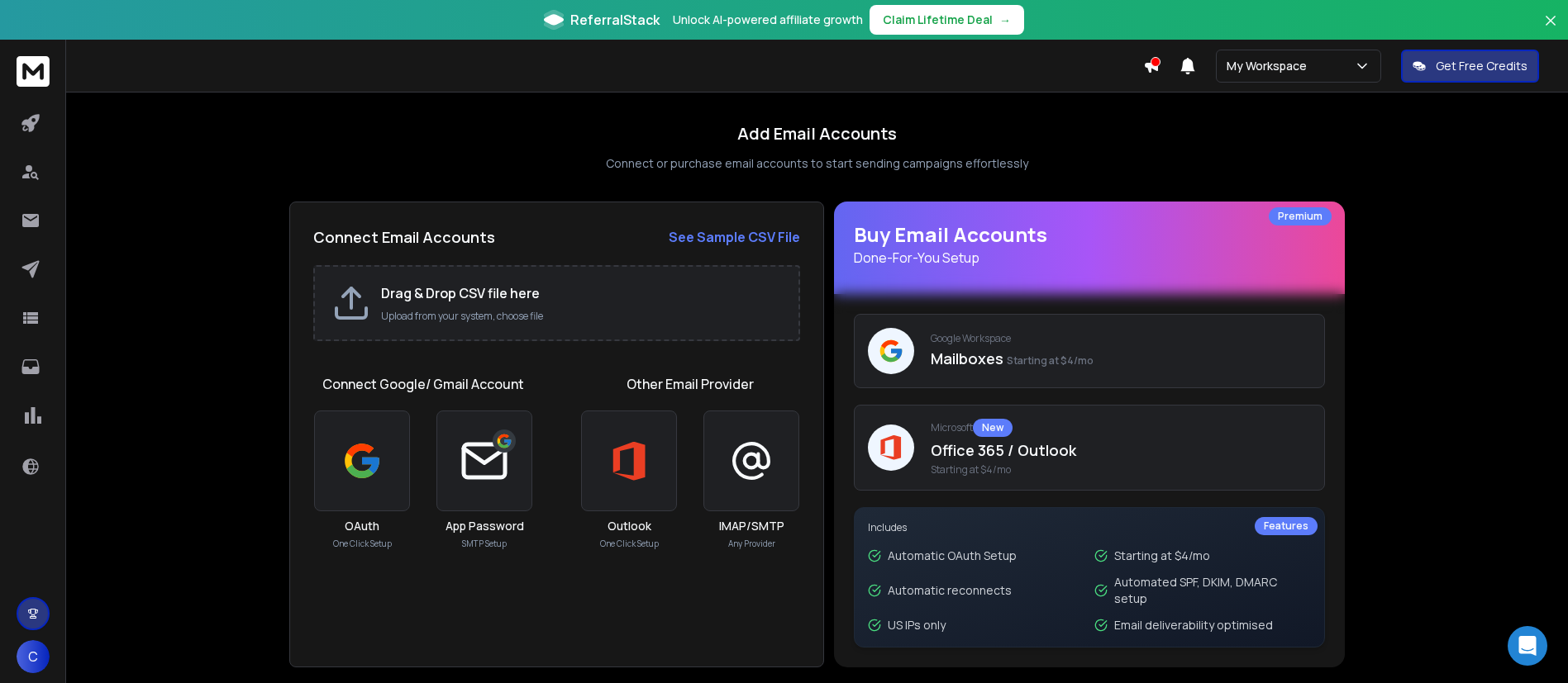
click at [504, 286] on h2 "Drag & Drop CSV file here" at bounding box center [581, 293] width 401 height 20
type input "**********"
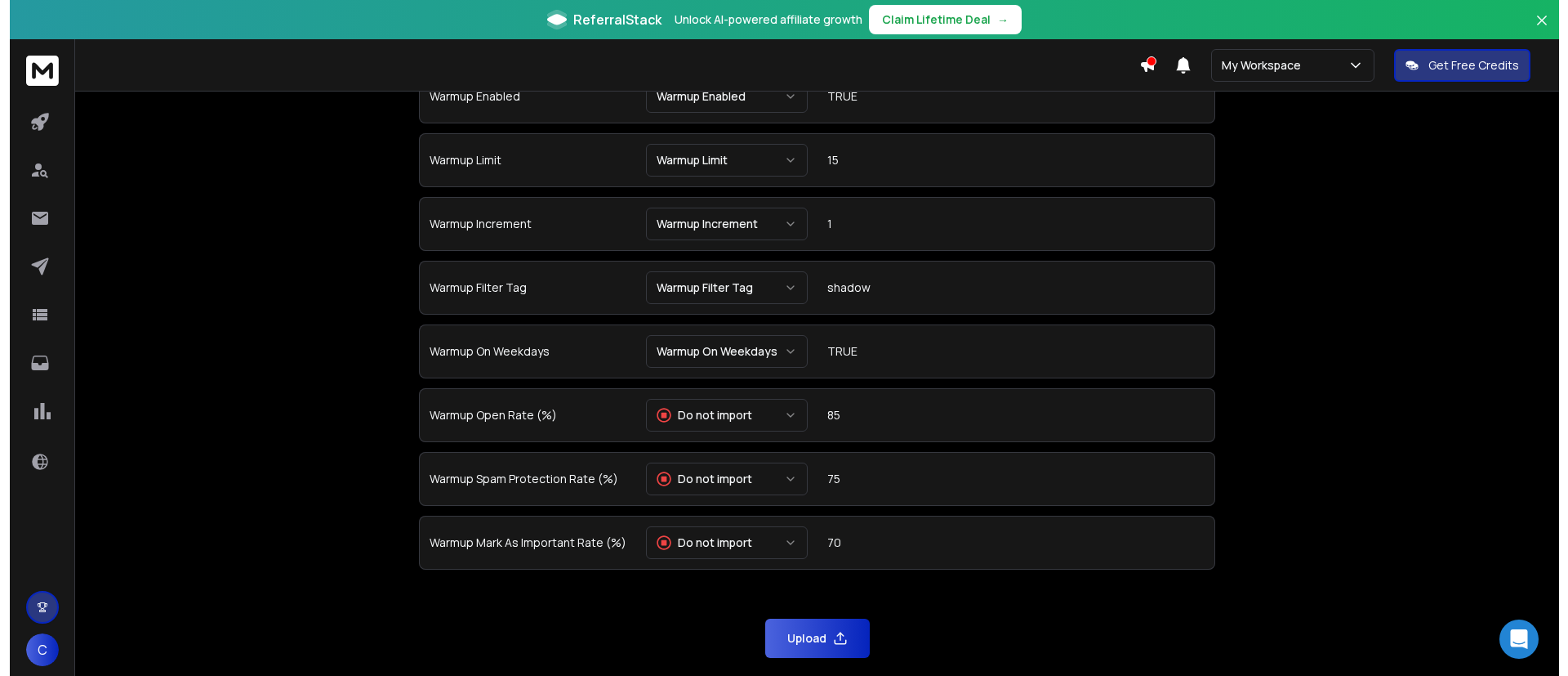
scroll to position [1103, 0]
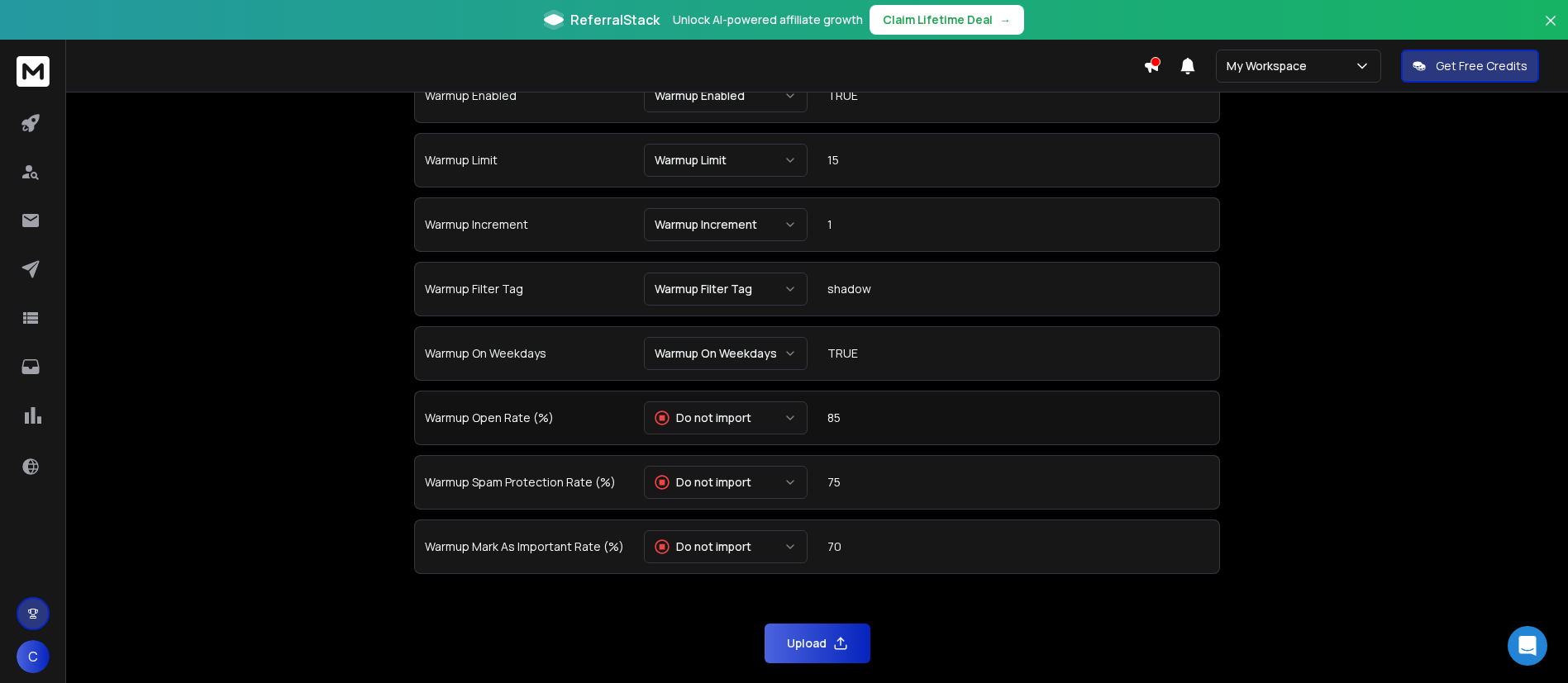
click at [806, 400] on td "Do not import" at bounding box center [725, 418] width 184 height 55
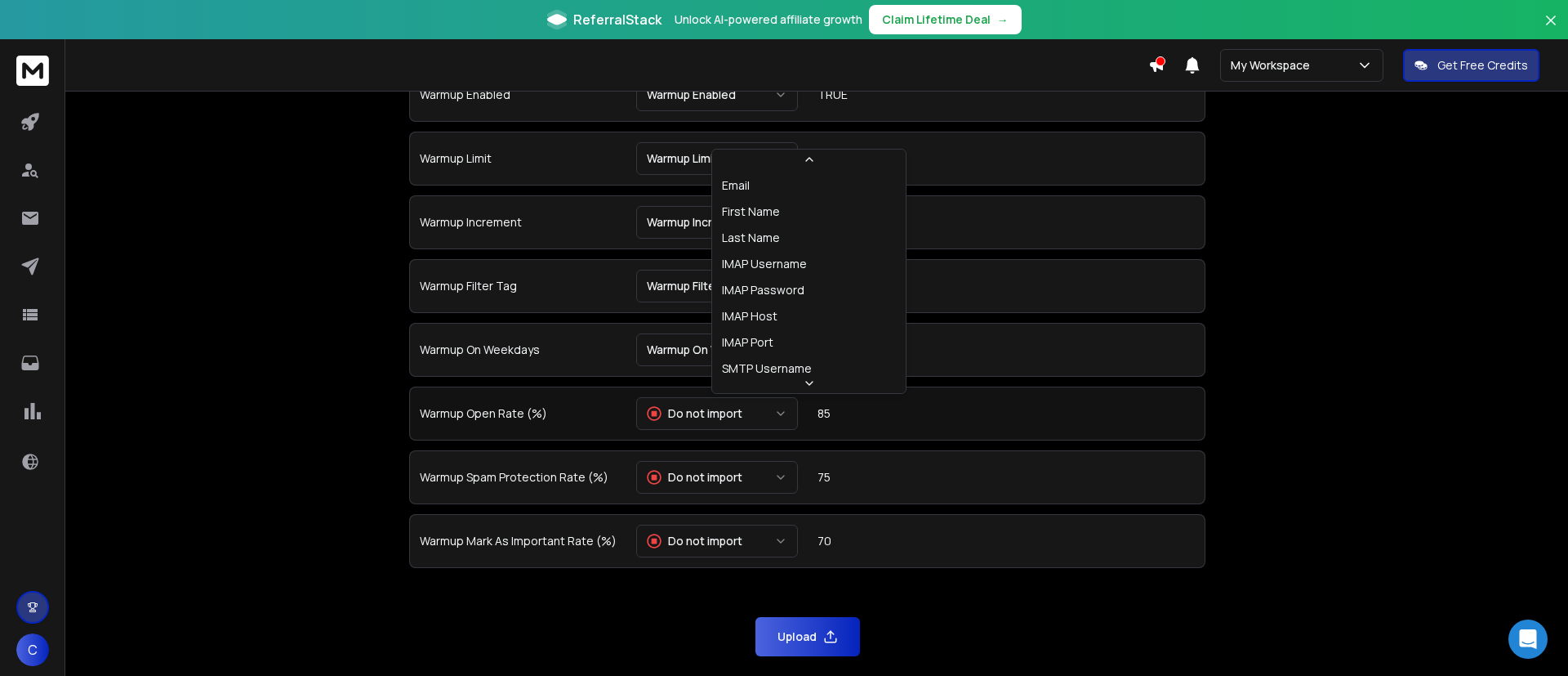
click at [743, 405] on div "Do not import" at bounding box center [694, 414] width 95 height 16
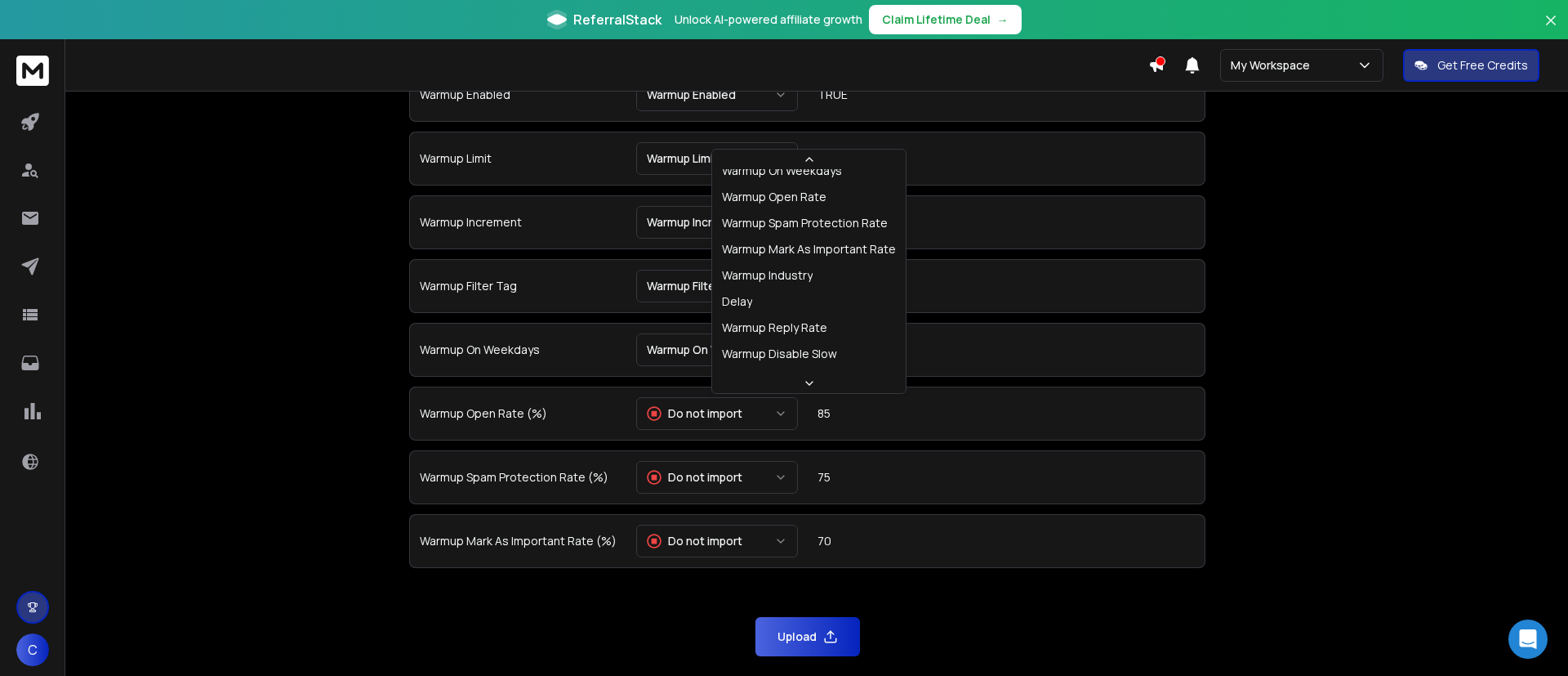
scroll to position [458, 0]
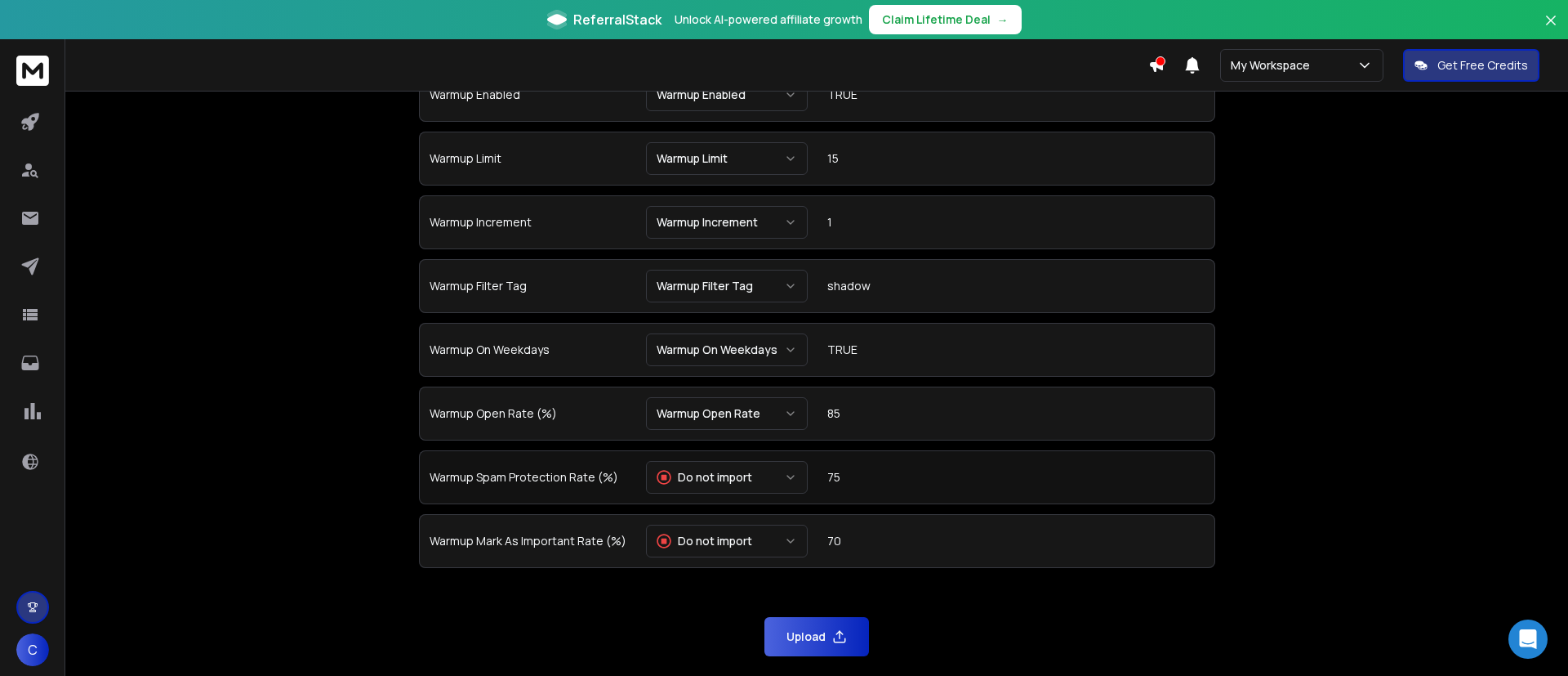
click at [752, 479] on div "Do not import" at bounding box center [704, 478] width 95 height 16
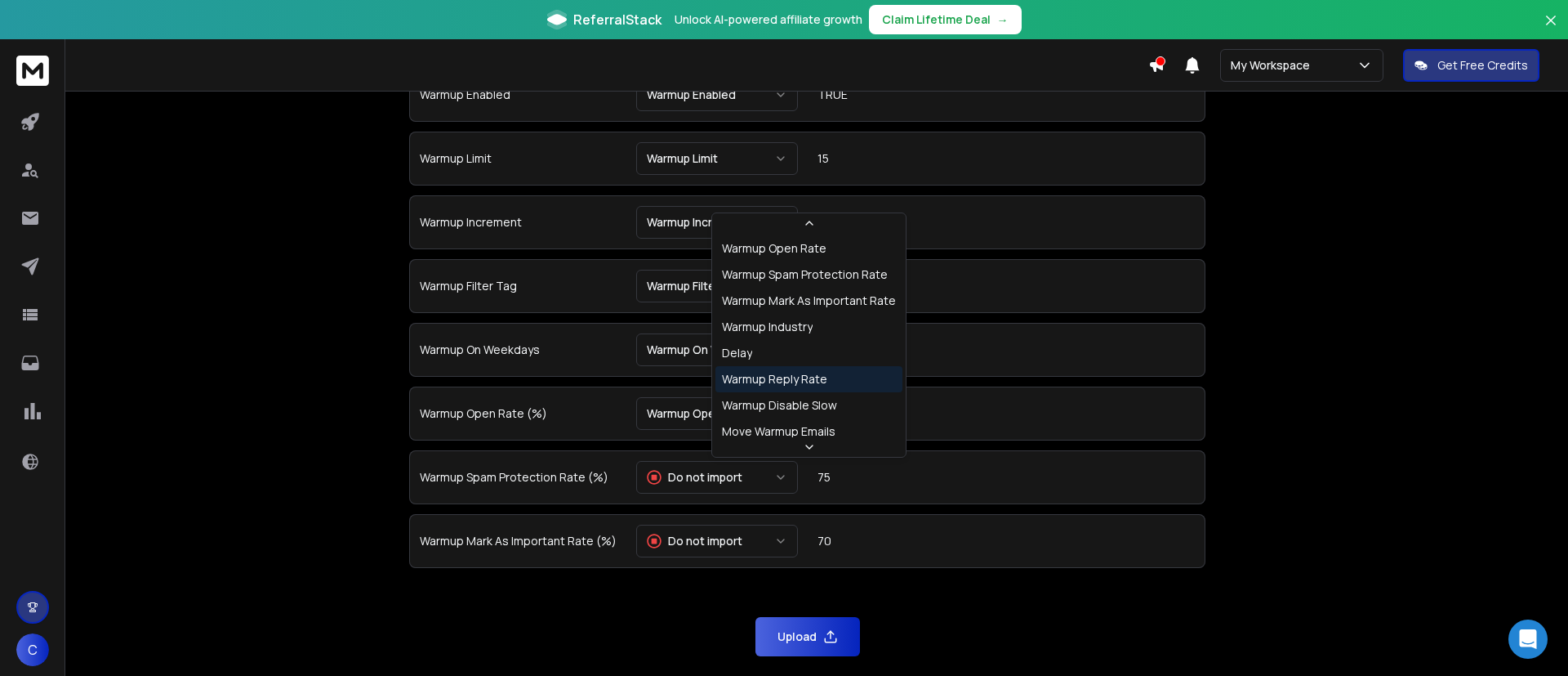
scroll to position [445, 0]
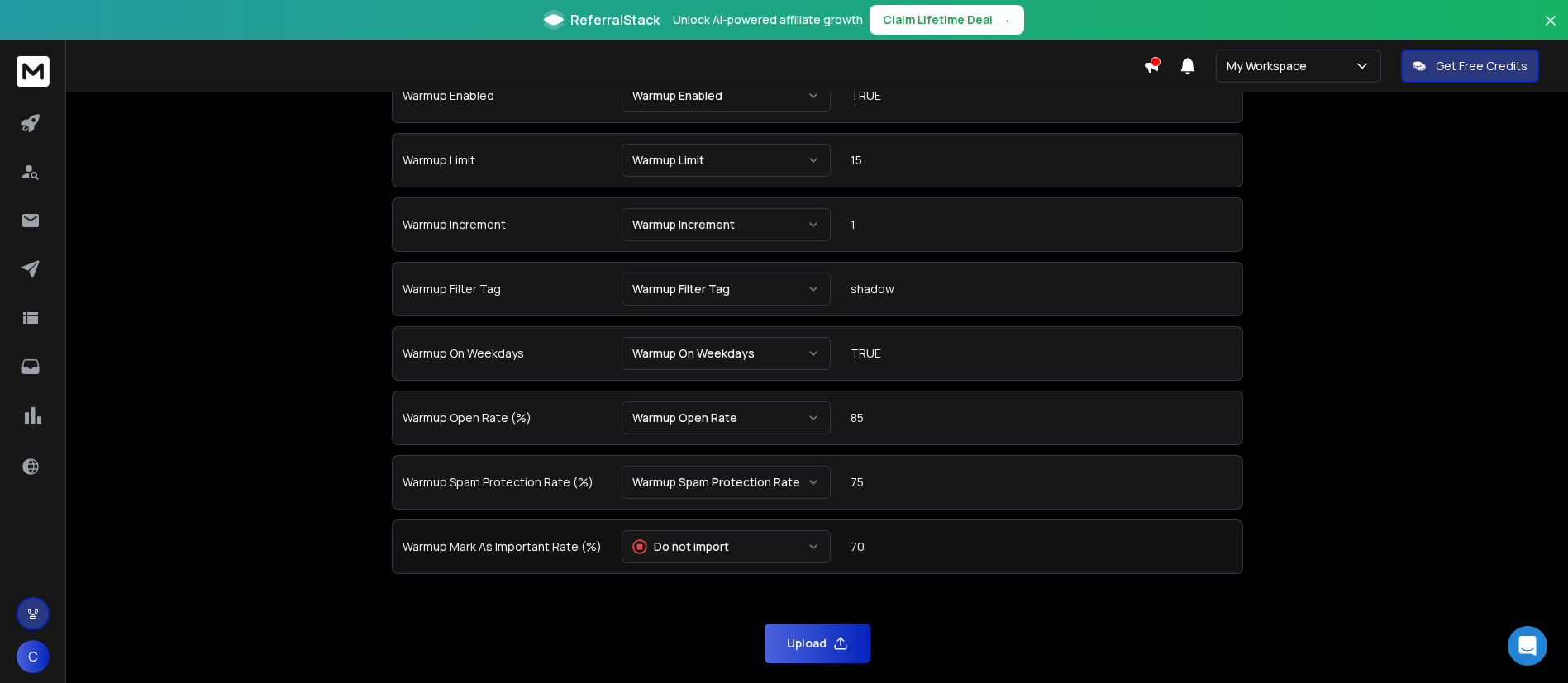
click at [796, 527] on td "Do not import" at bounding box center [726, 547] width 229 height 55
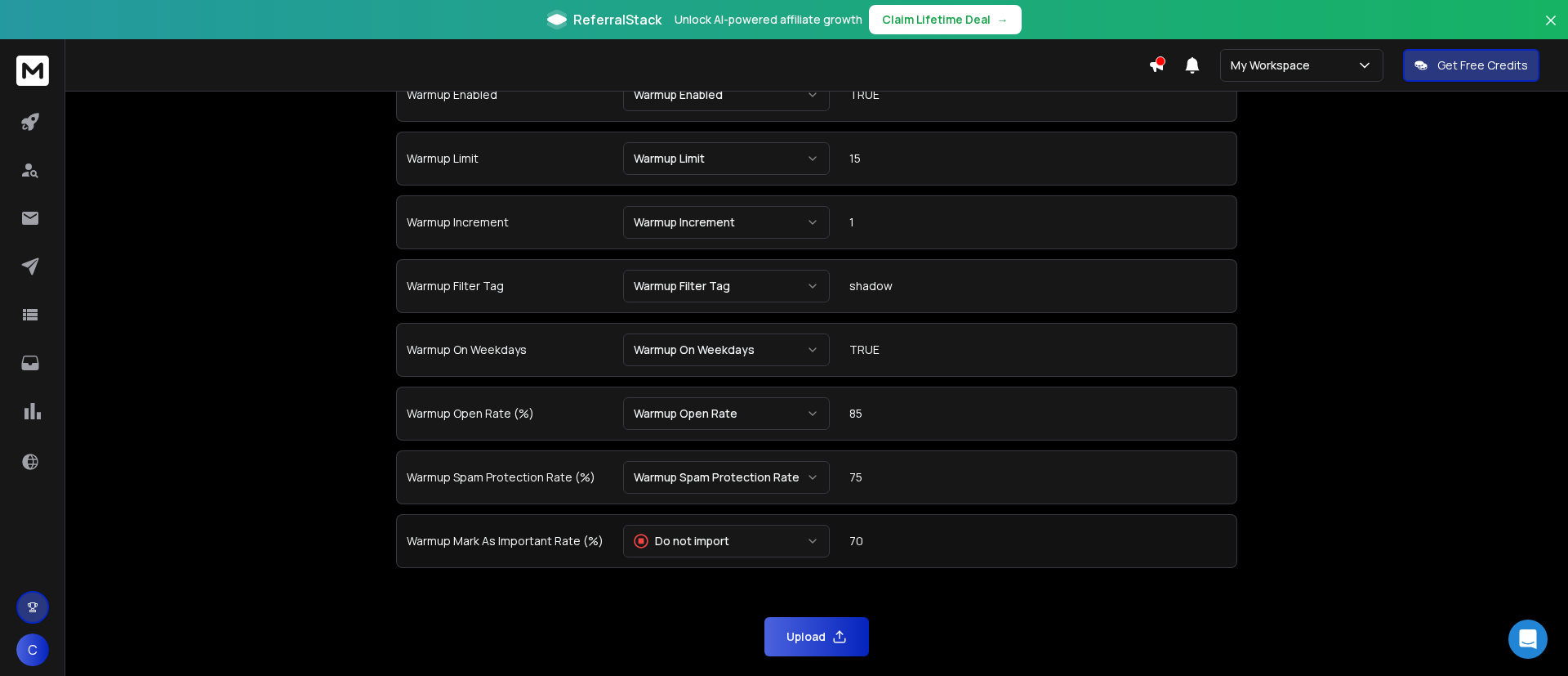
click at [730, 535] on div "Do not import" at bounding box center [681, 541] width 95 height 16
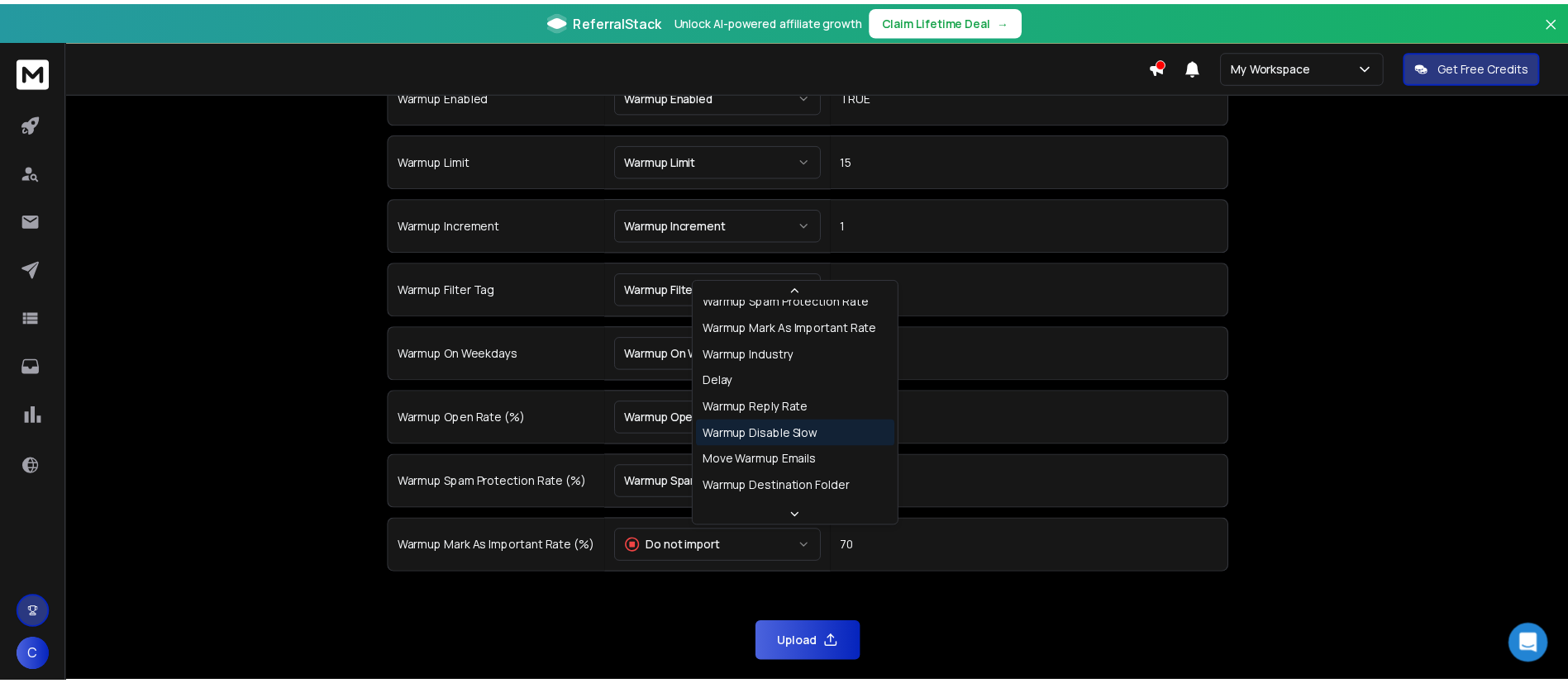
scroll to position [512, 0]
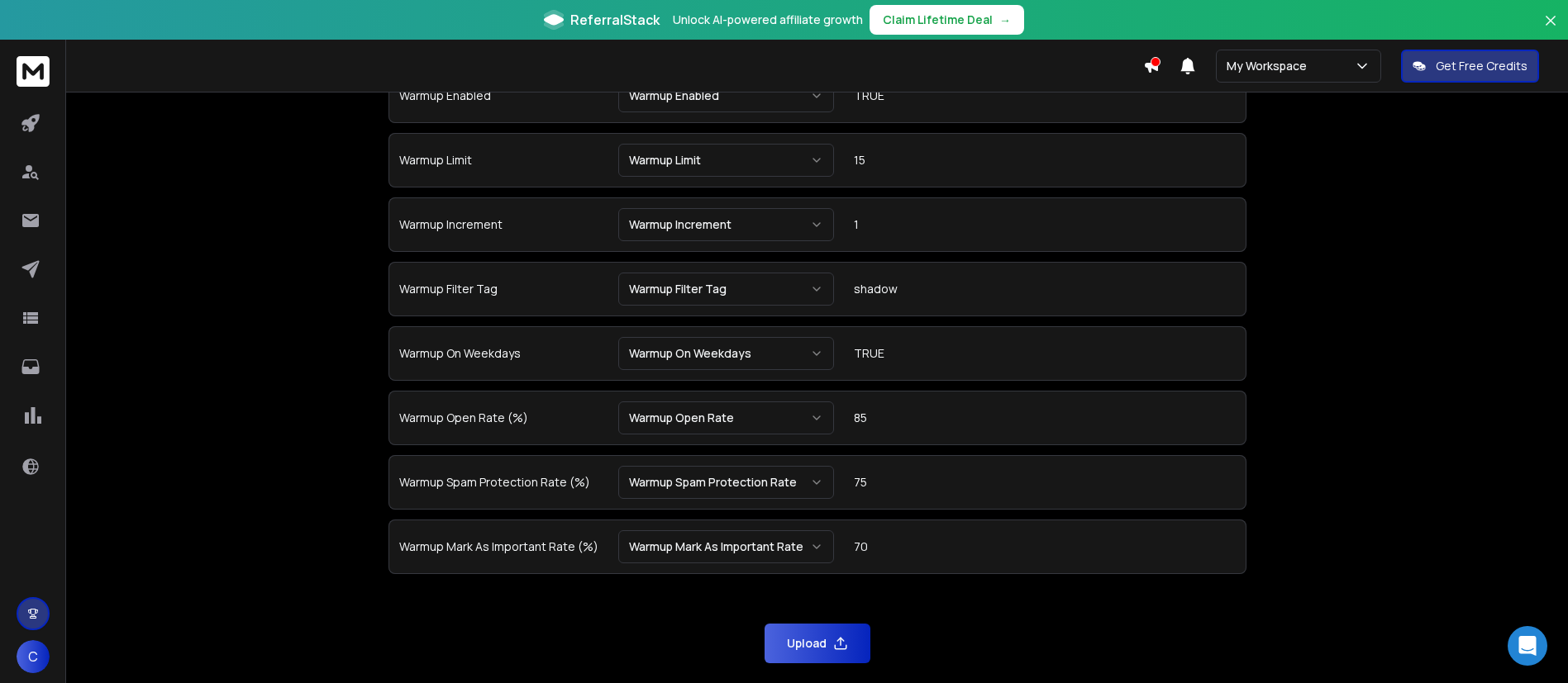
click at [819, 631] on button "Upload" at bounding box center [816, 643] width 106 height 40
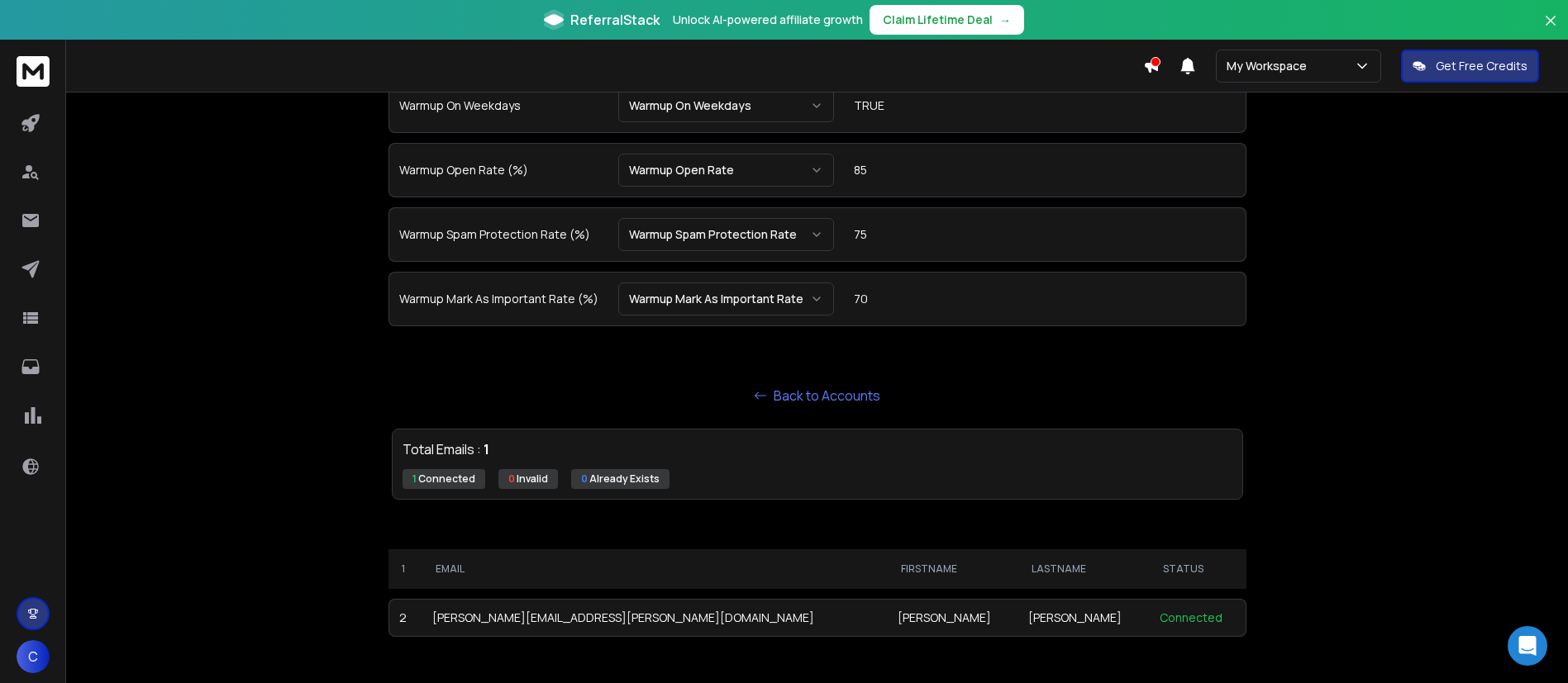
scroll to position [1361, 0]
drag, startPoint x: 7, startPoint y: 214, endPoint x: 22, endPoint y: 215, distance: 15.0
click at [22, 215] on div "C" at bounding box center [33, 365] width 67 height 650
click at [22, 215] on icon at bounding box center [31, 220] width 20 height 20
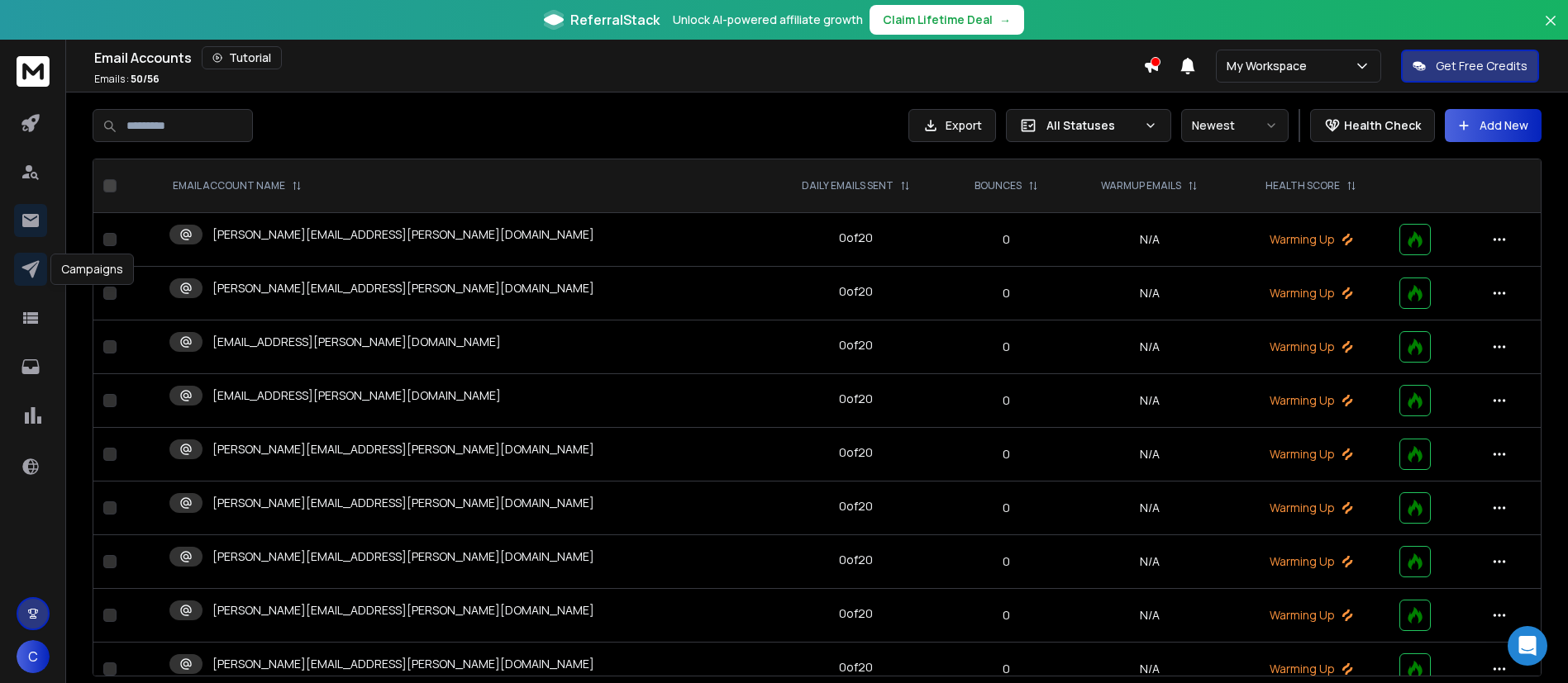
click at [37, 262] on icon at bounding box center [30, 269] width 17 height 17
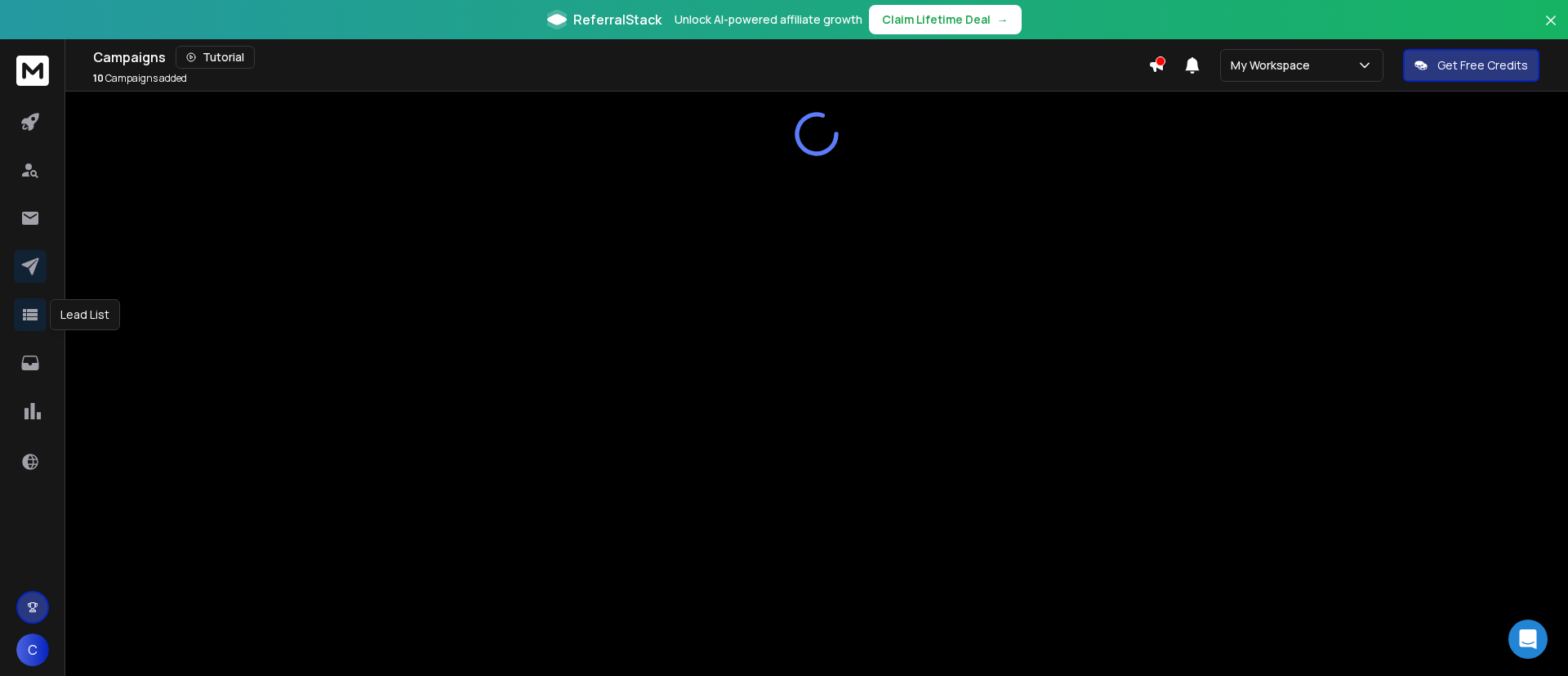
click at [22, 317] on icon at bounding box center [30, 315] width 20 height 20
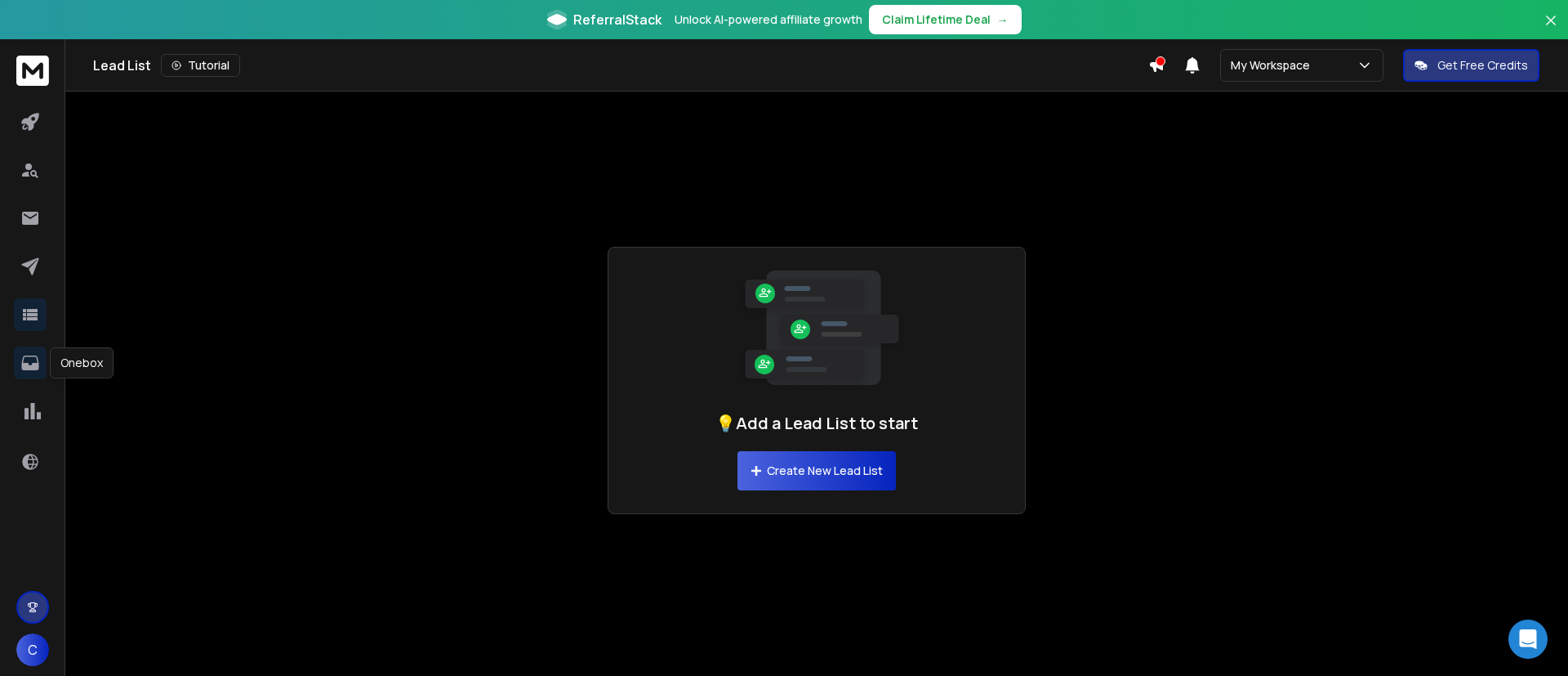
click at [38, 374] on link at bounding box center [30, 363] width 33 height 33
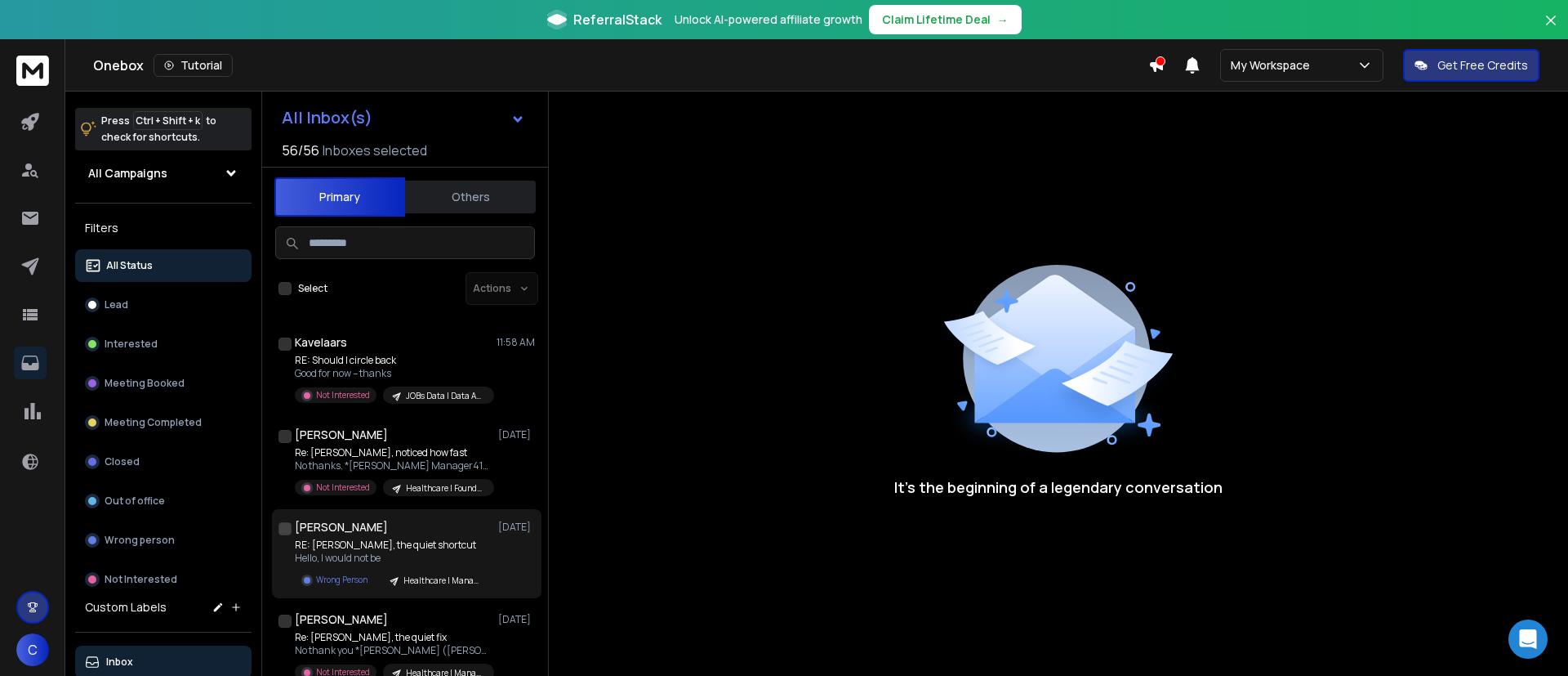
click at [388, 529] on div "Jennifer Wozniak 10 Oct" at bounding box center [415, 527] width 240 height 16
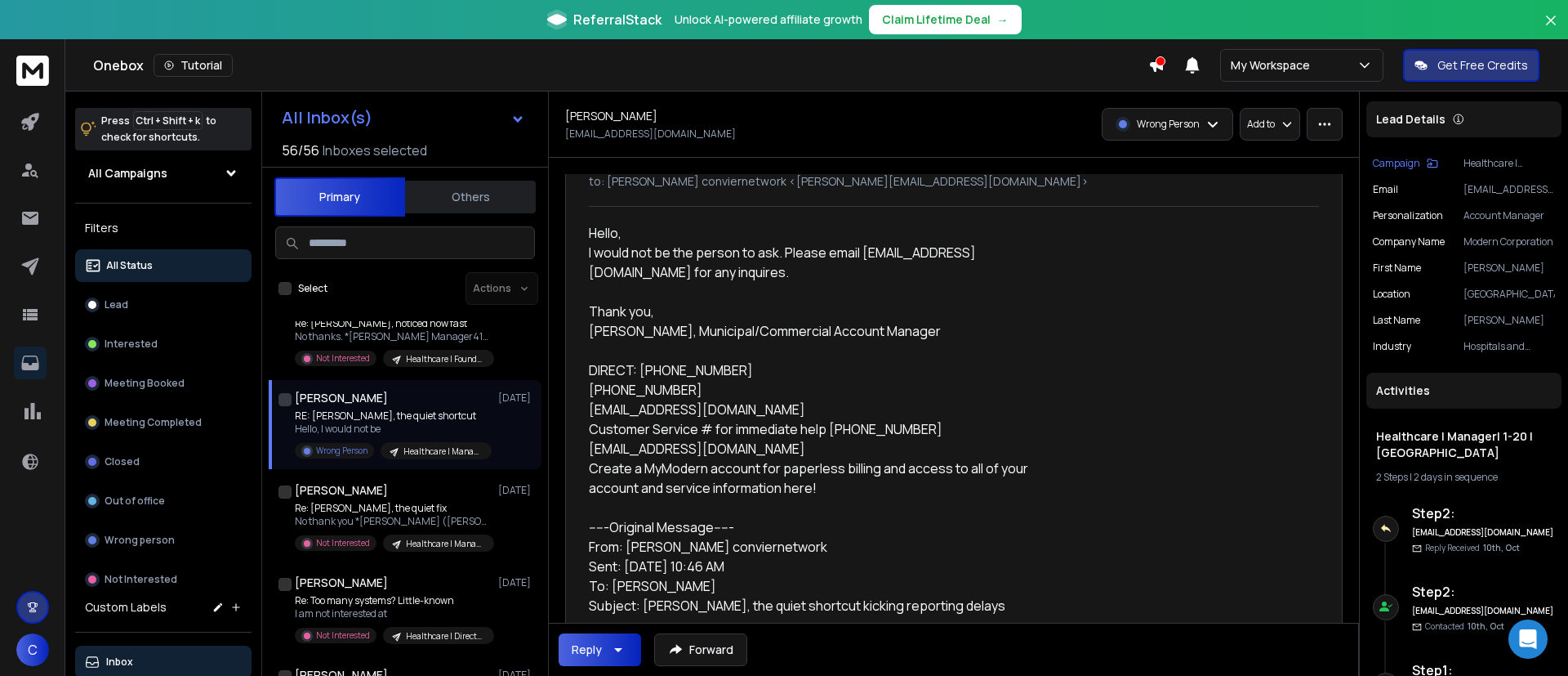
scroll to position [127, 0]
drag, startPoint x: 589, startPoint y: 225, endPoint x: 911, endPoint y: 563, distance: 466.8
click at [911, 563] on div "RE: Jennifer, the quiet shortcut kicking reporting delays 10 October 2025 : 10:…" at bounding box center [954, 634] width 777 height 1098
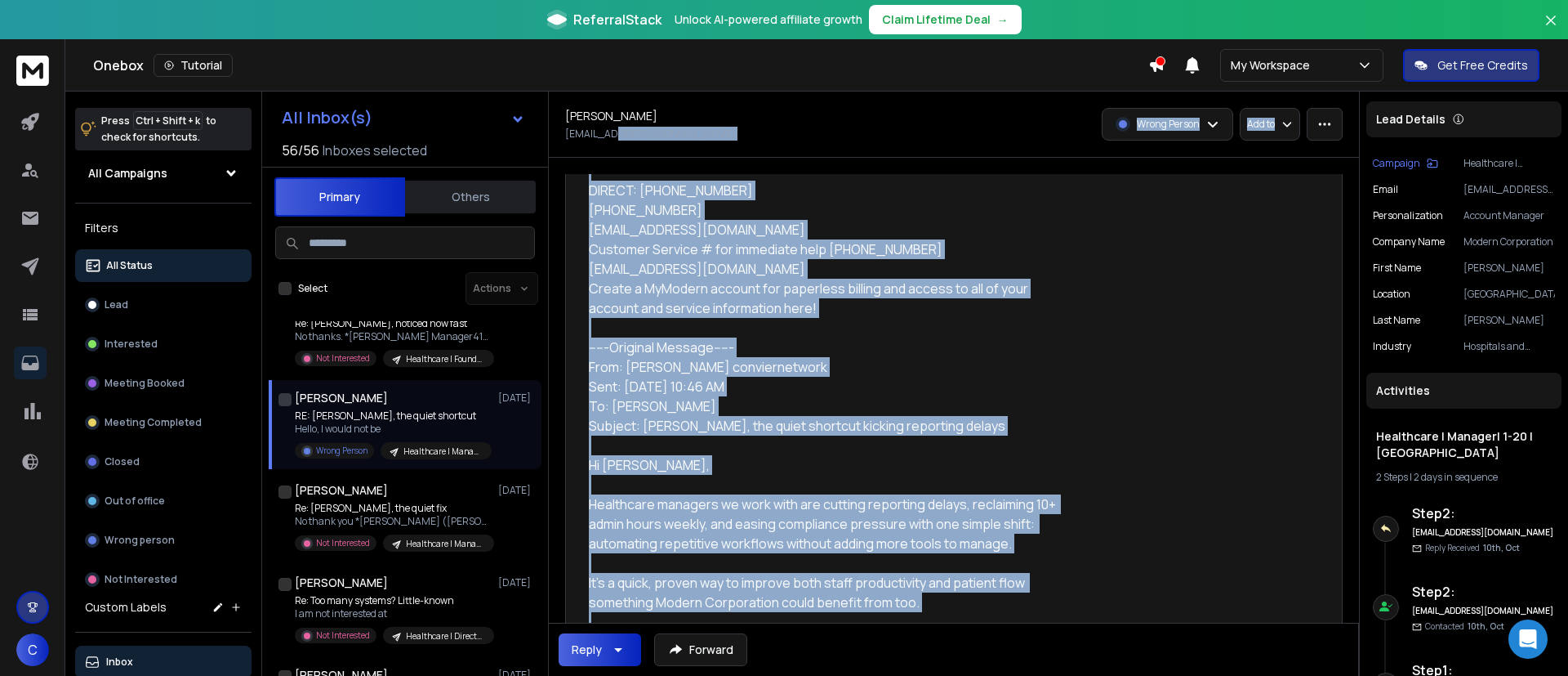
scroll to position [151, 0]
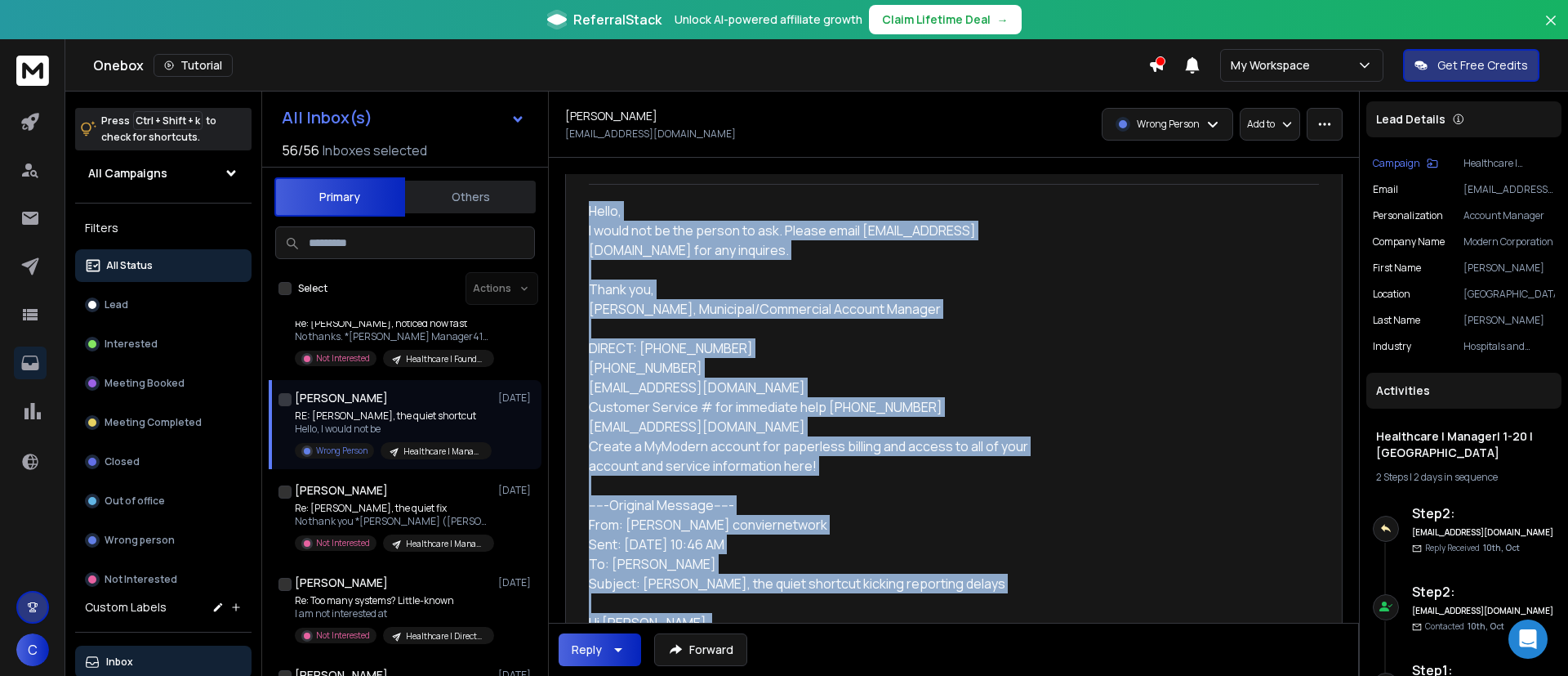
drag, startPoint x: 743, startPoint y: 490, endPoint x: 581, endPoint y: 202, distance: 330.4
click at [581, 202] on div "RE: Jennifer, the quiet shortcut kicking reporting delays 10 October 2025 : 10:…" at bounding box center [954, 611] width 777 height 1098
copy div "Hello, I would not be the person to ask. Please email CS@modern-corp.com for an…"
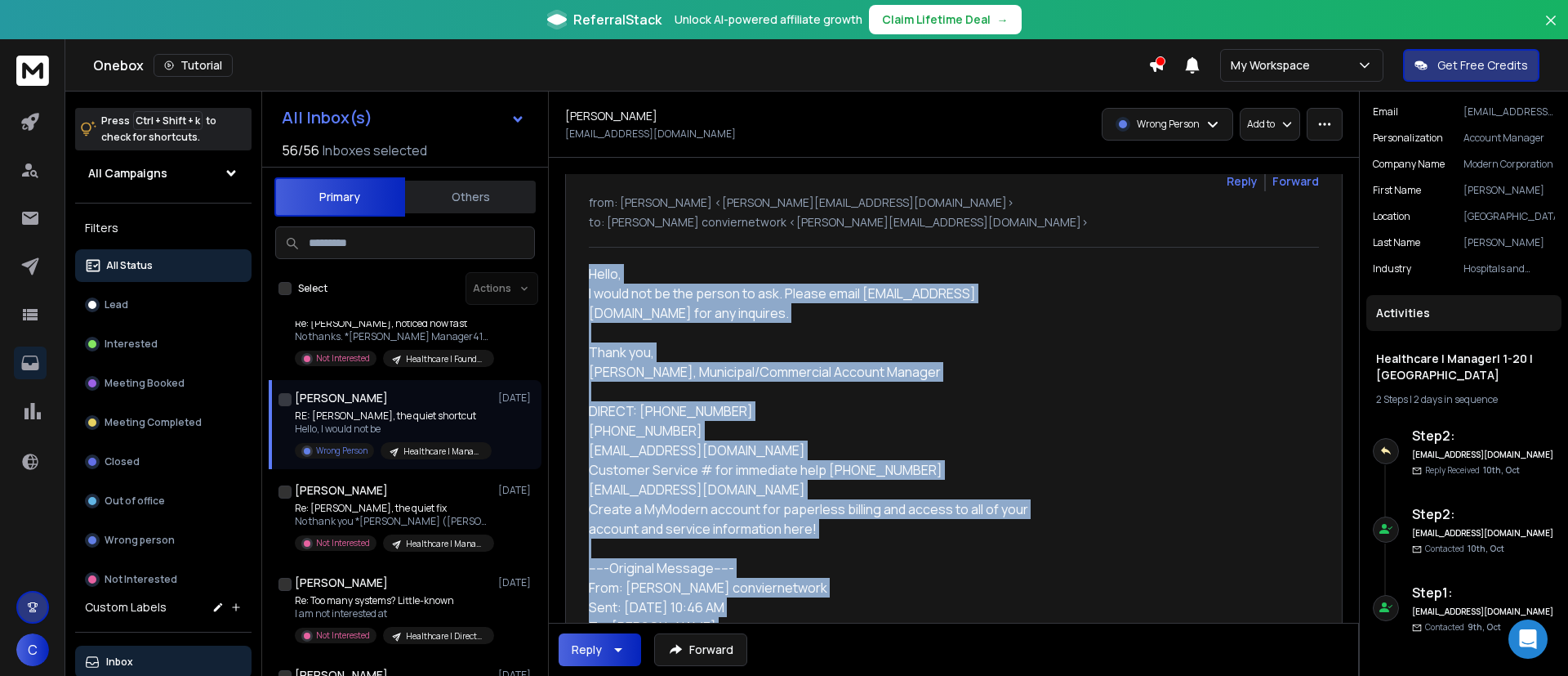
scroll to position [86, 0]
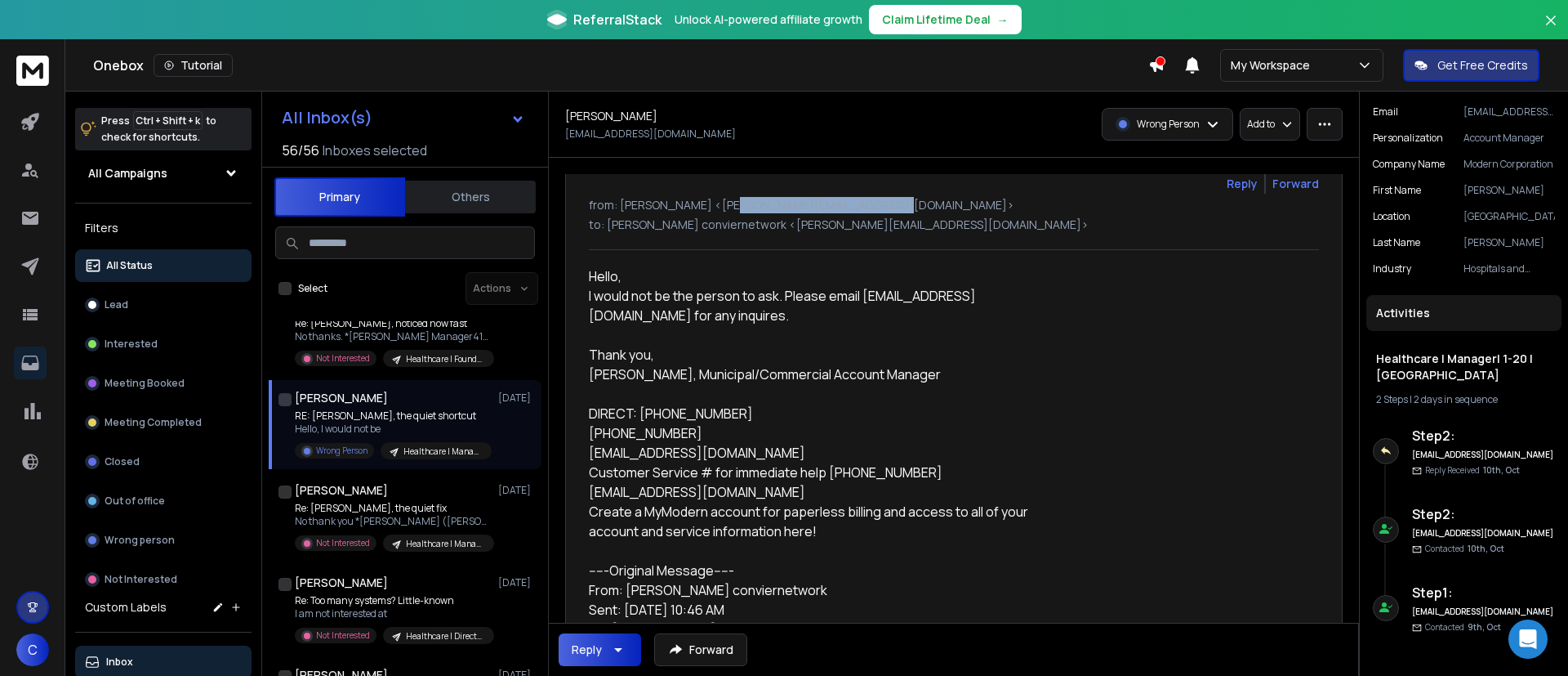
drag, startPoint x: 717, startPoint y: 203, endPoint x: 868, endPoint y: 204, distance: 151.0
click at [868, 204] on p "from: Jennifer Wozniak <jenniferw@modern-corp.com>" at bounding box center [954, 206] width 731 height 16
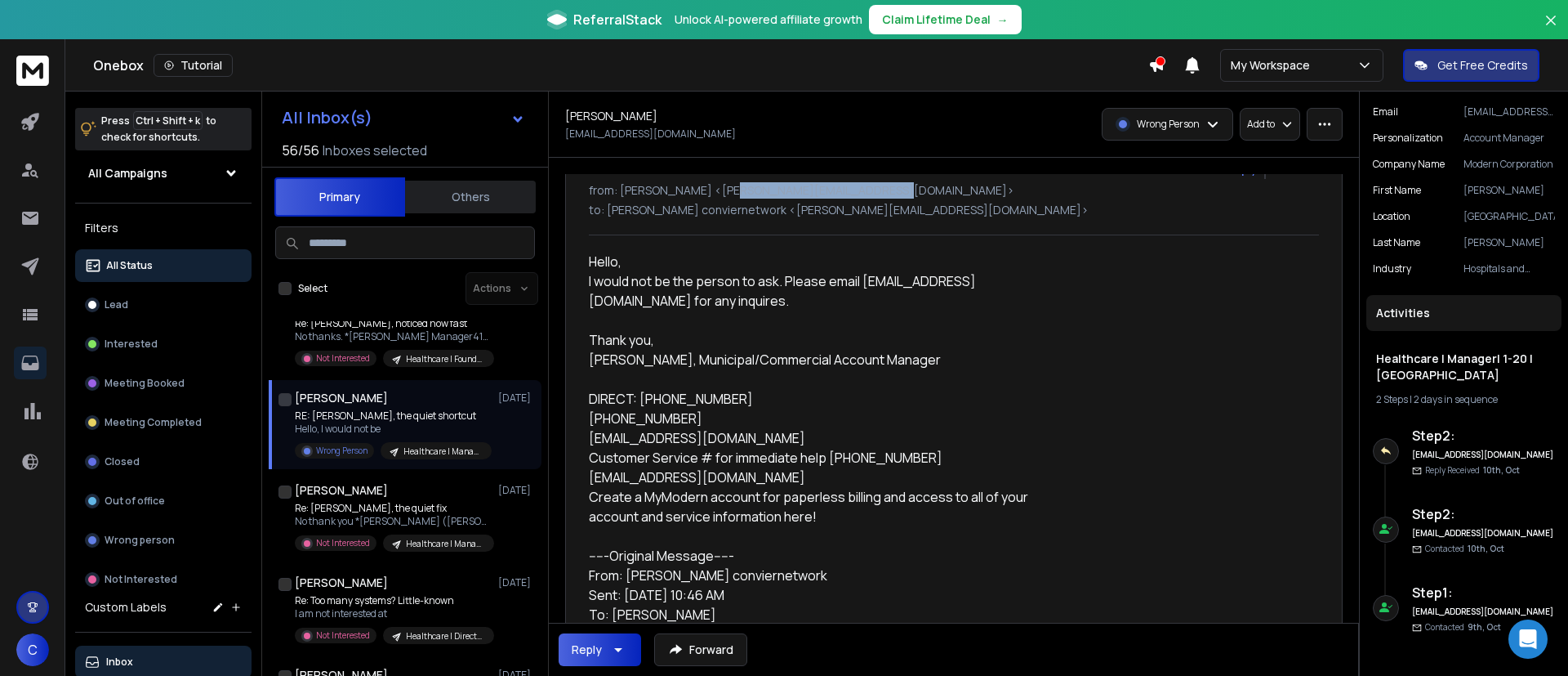
scroll to position [98, 0]
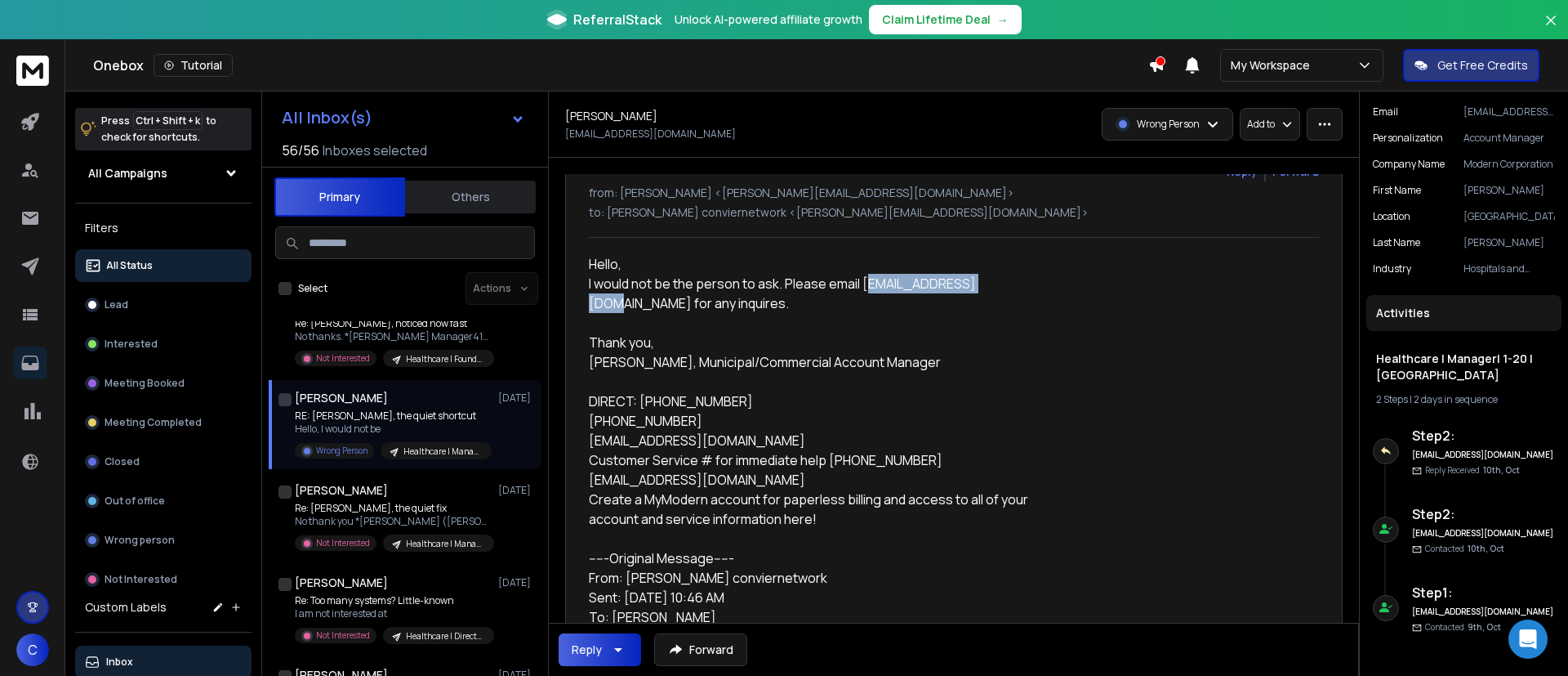
drag, startPoint x: 867, startPoint y: 281, endPoint x: 1002, endPoint y: 284, distance: 135.0
copy div "CS@modern-corp.com"
drag, startPoint x: 1414, startPoint y: 453, endPoint x: 1515, endPoint y: 455, distance: 101.0
click at [1515, 455] on h6 "zoe@convierconnect.org" at bounding box center [1484, 455] width 143 height 12
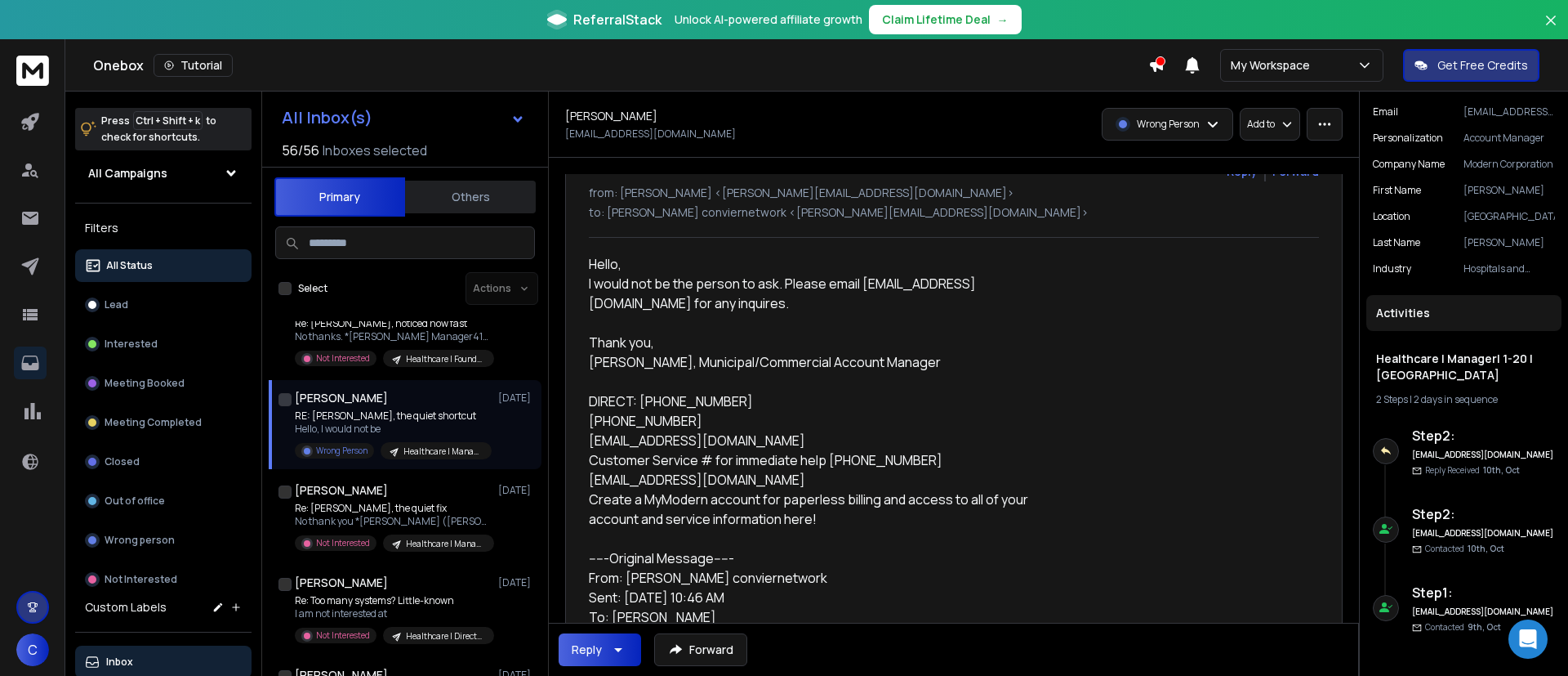
click at [1086, 397] on div "RE: Jennifer, the quiet shortcut kicking reporting delays 10 October 2025 : 10:…" at bounding box center [954, 664] width 731 height 1050
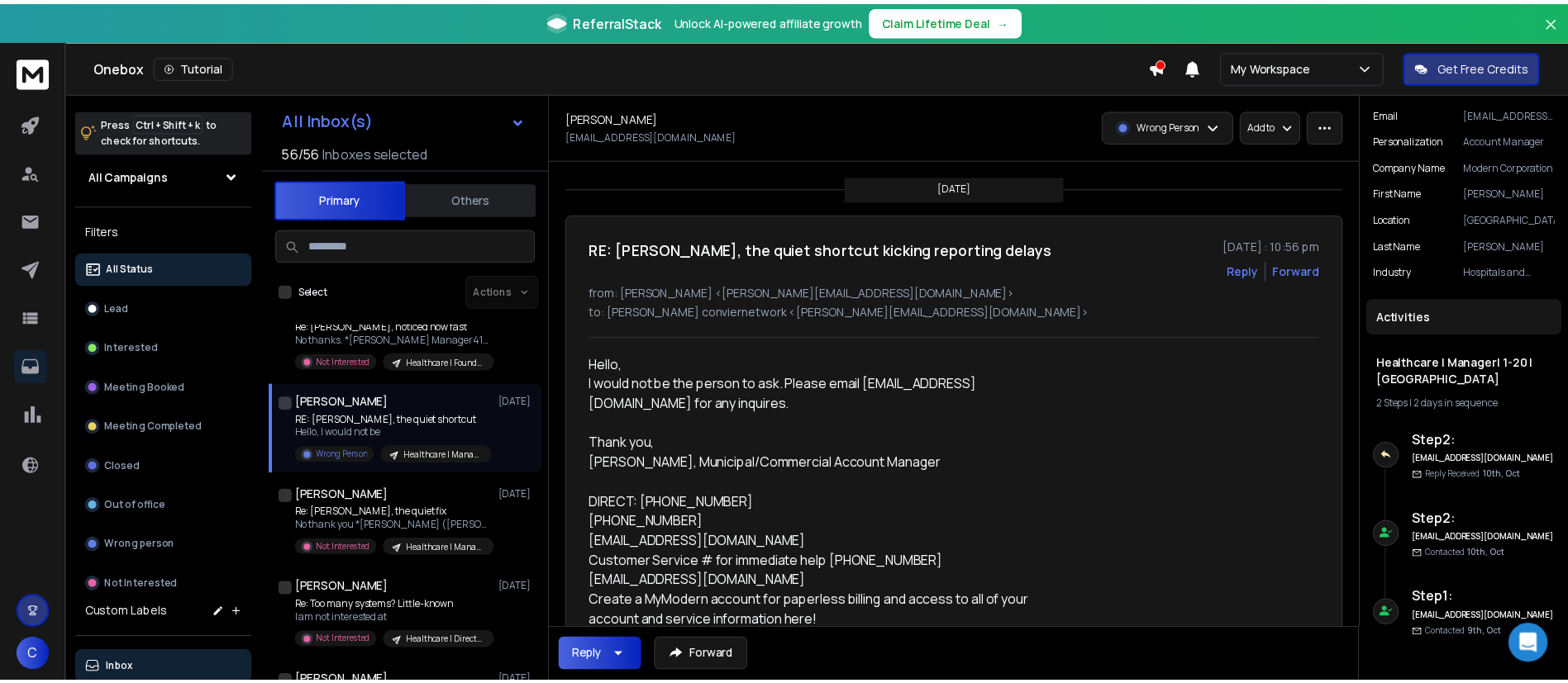
scroll to position [0, 0]
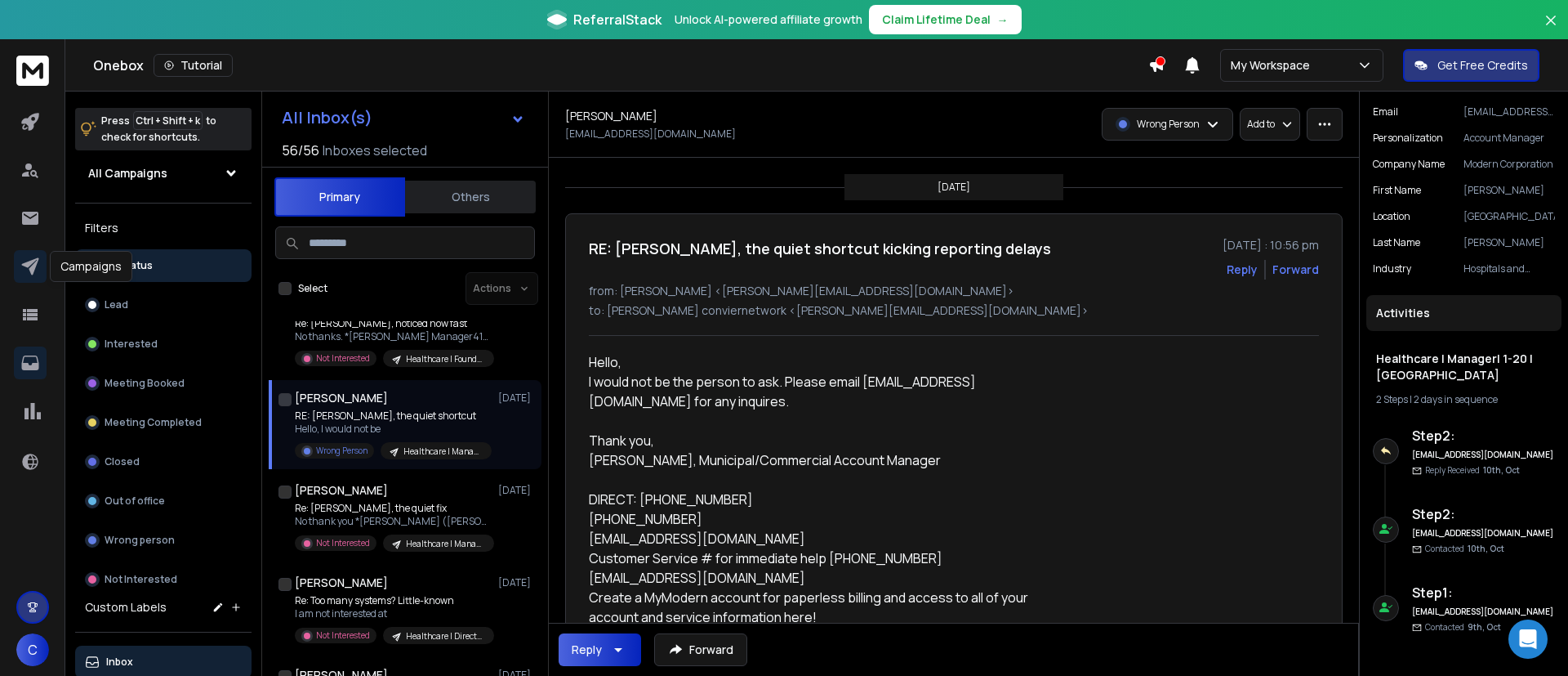
click at [16, 257] on link at bounding box center [30, 266] width 33 height 33
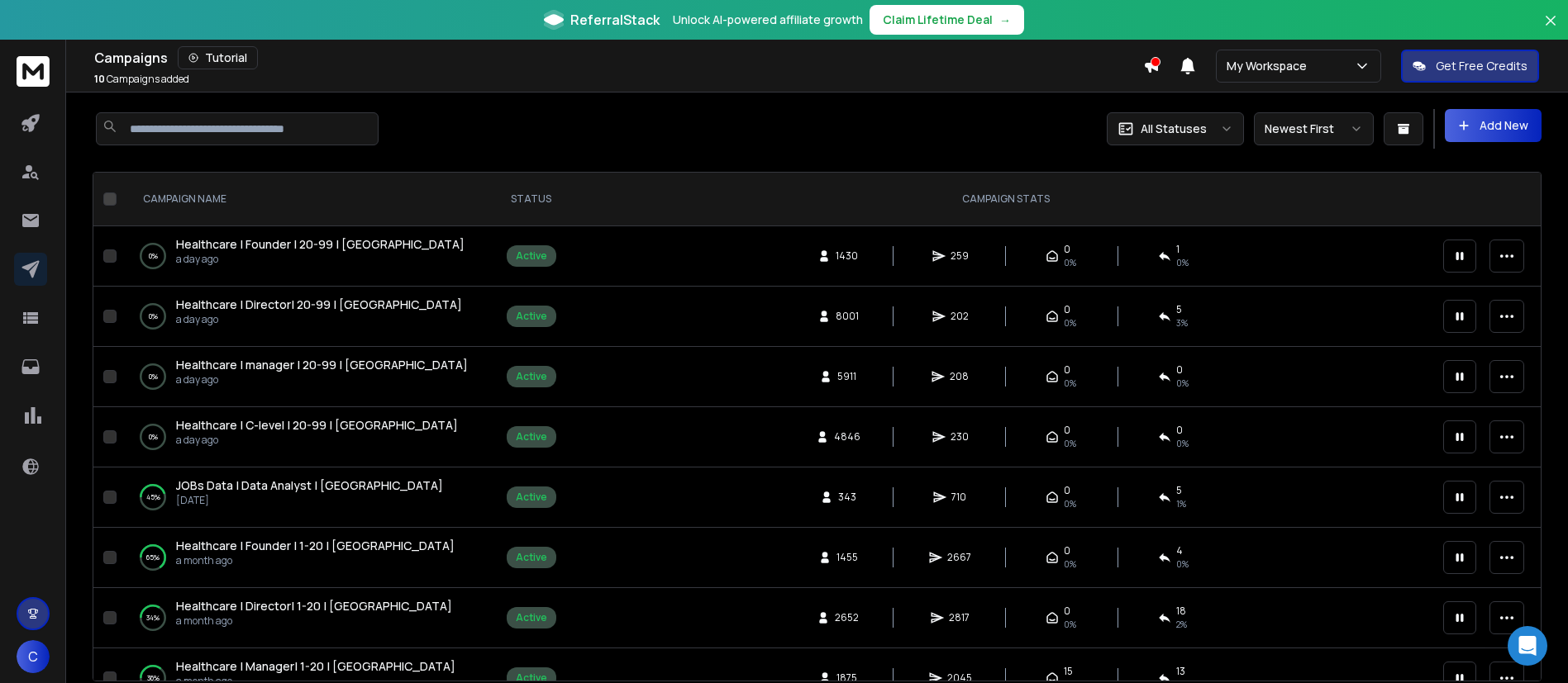
click at [797, 361] on td "5911 208 0 0% 0 0 %" at bounding box center [1005, 376] width 855 height 61
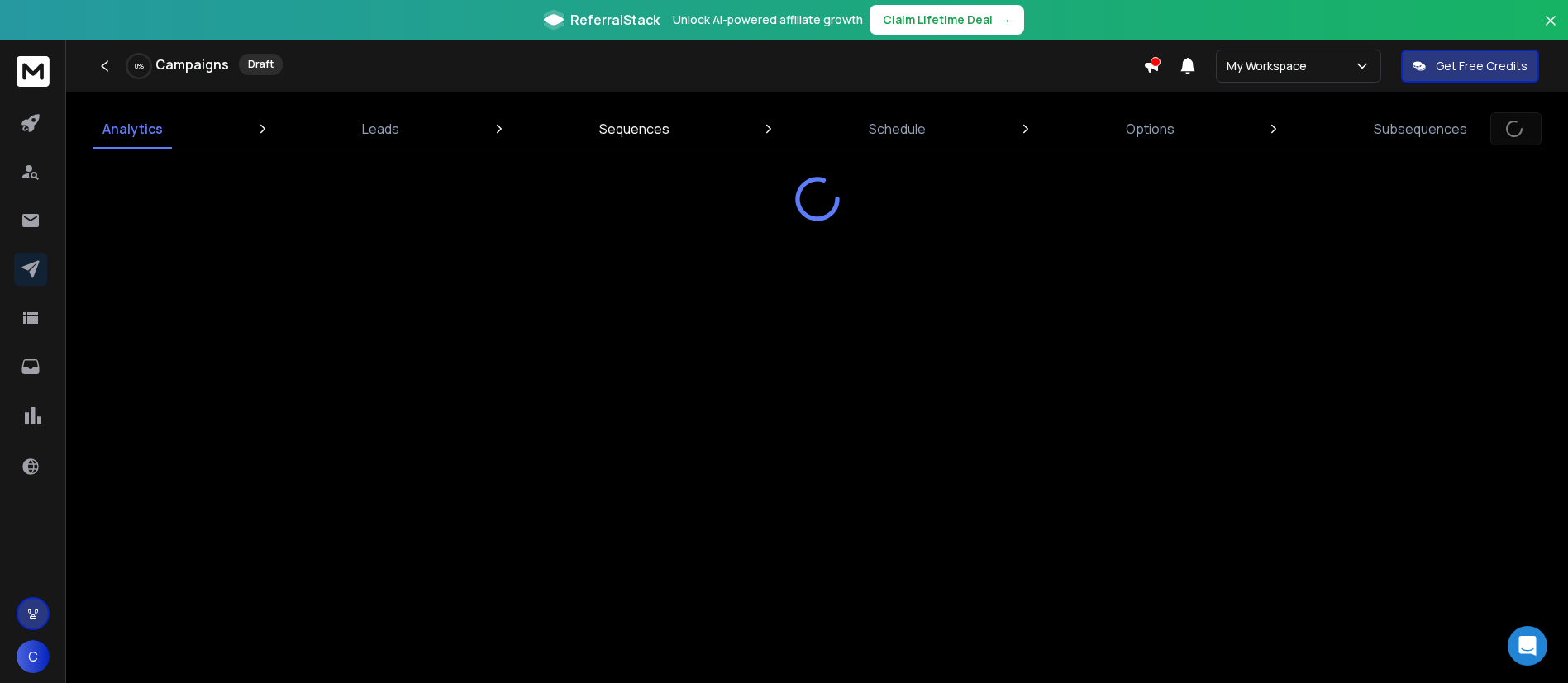
click at [599, 126] on link "Sequences" at bounding box center [634, 129] width 90 height 40
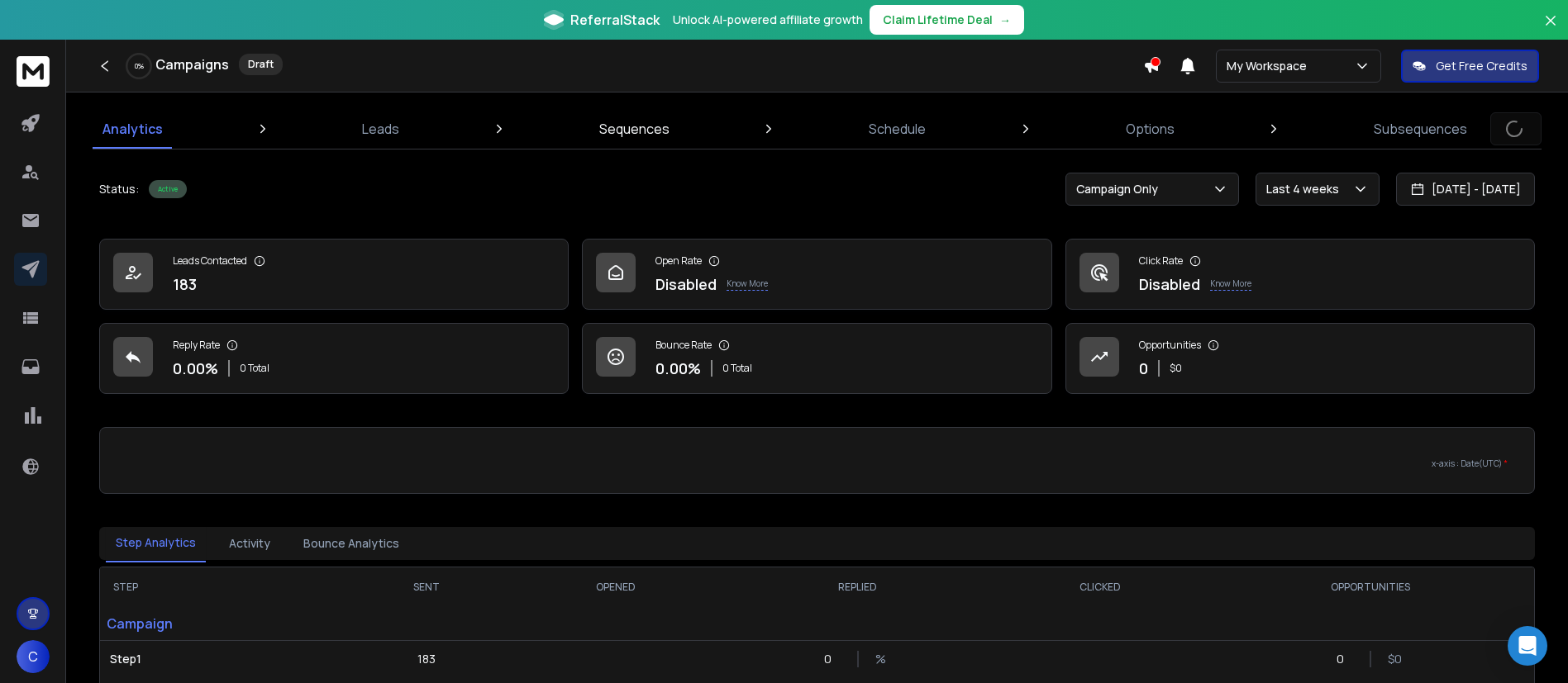
click at [644, 141] on link "Sequences" at bounding box center [634, 129] width 90 height 40
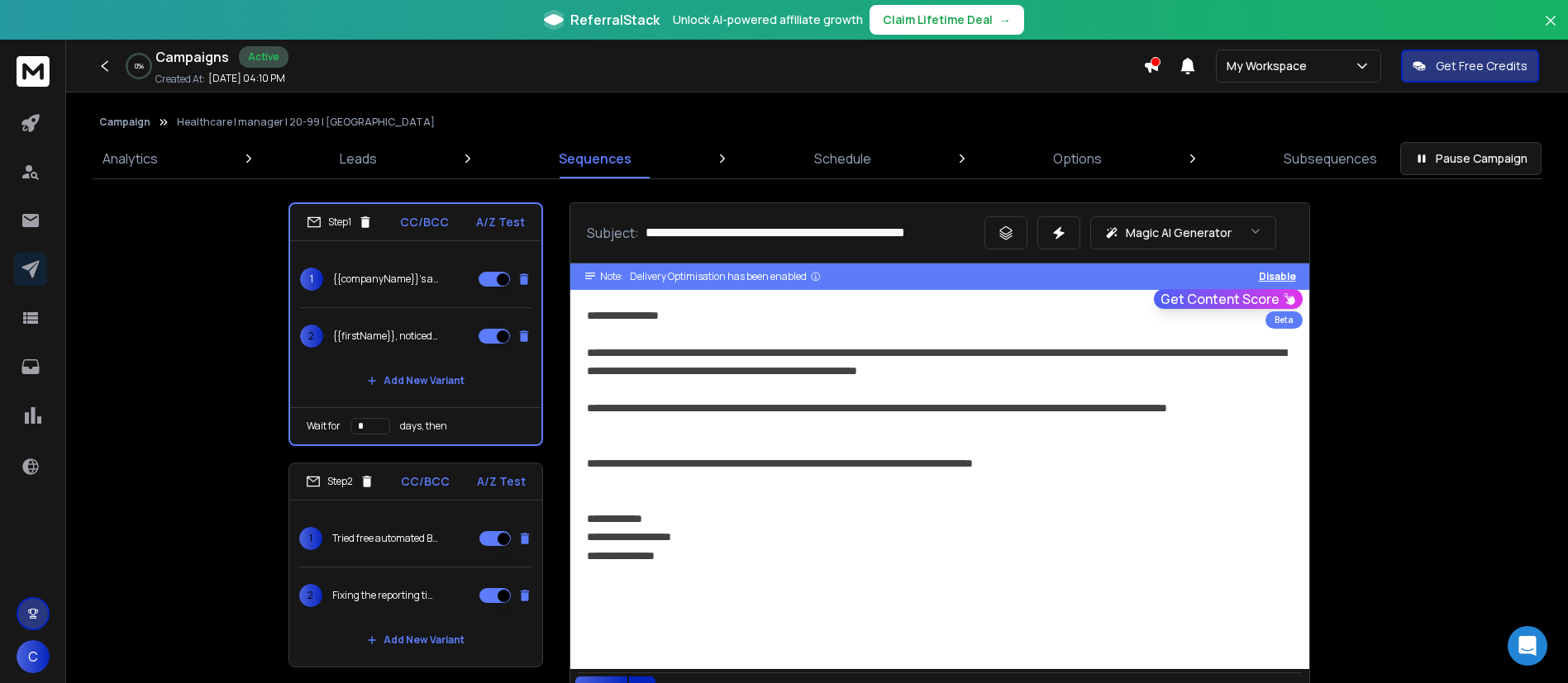
scroll to position [0, 10]
click at [35, 261] on icon at bounding box center [31, 269] width 20 height 20
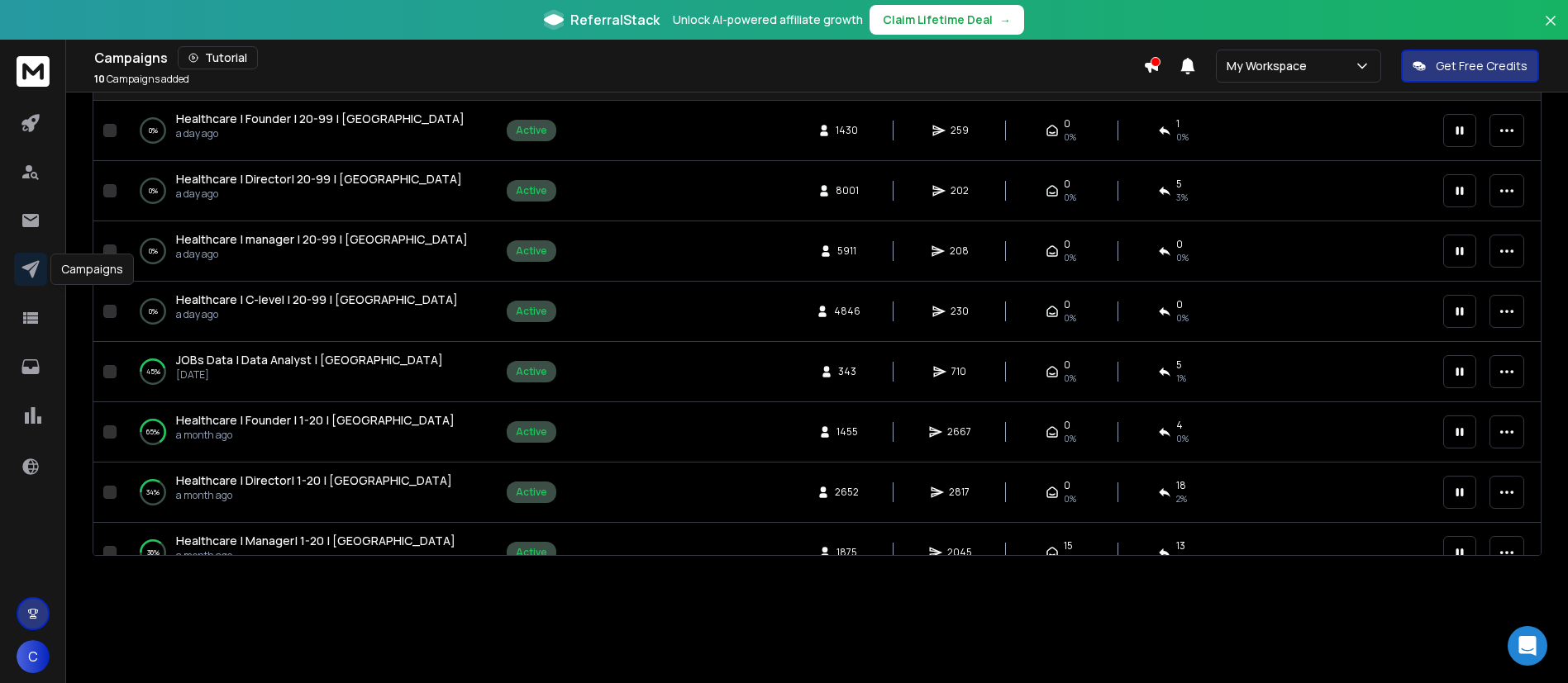
scroll to position [161, 0]
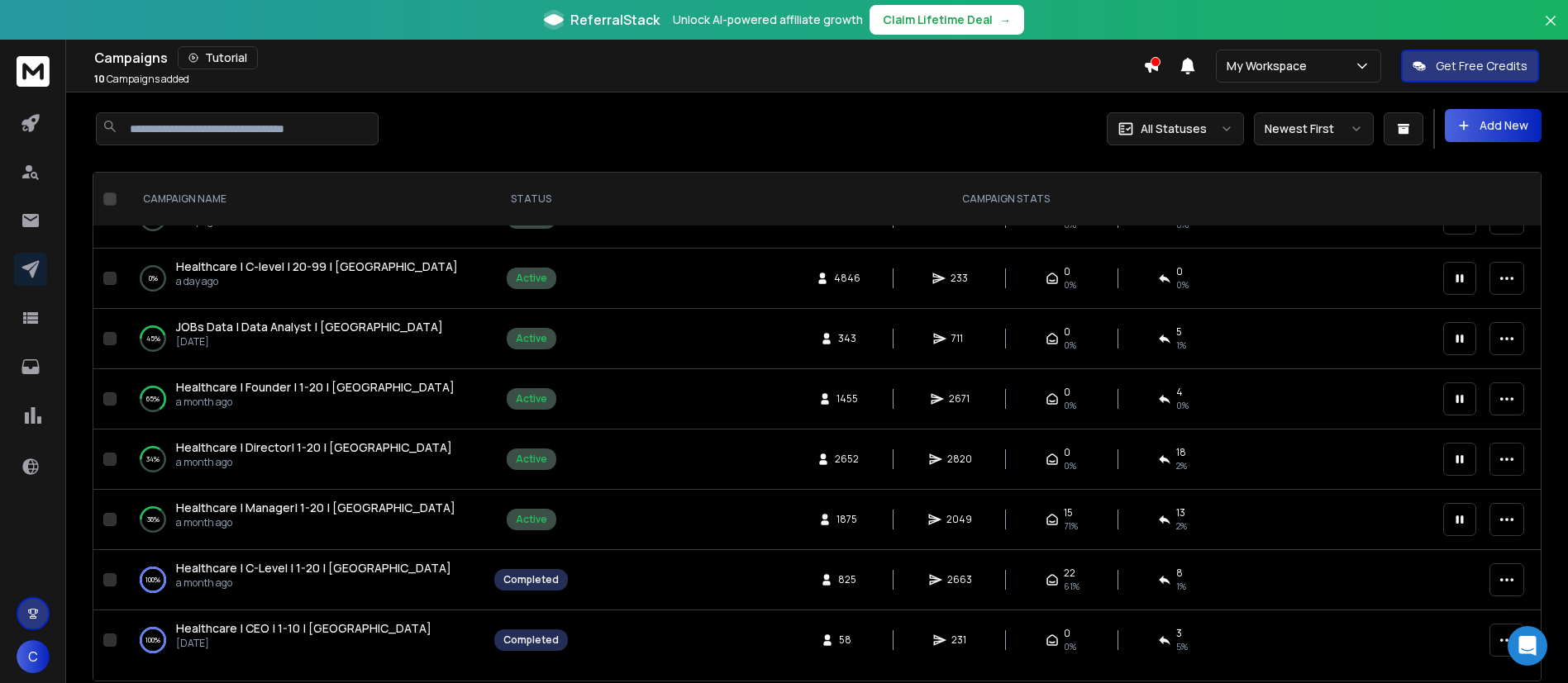
scroll to position [161, 0]
